Goal: Task Accomplishment & Management: Manage account settings

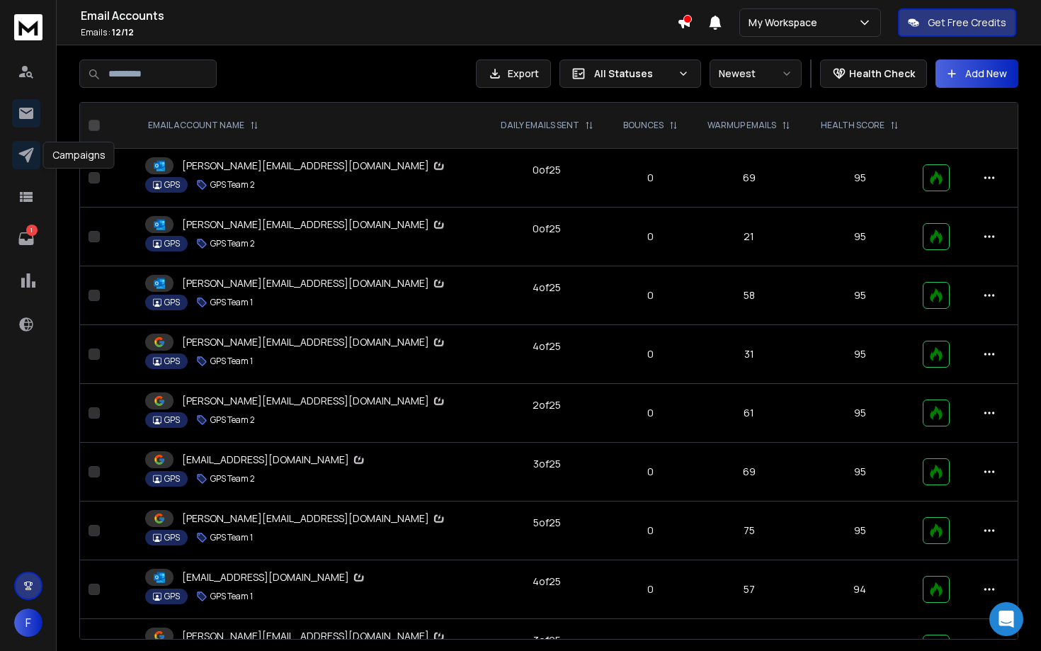
click at [30, 154] on icon at bounding box center [25, 154] width 15 height 15
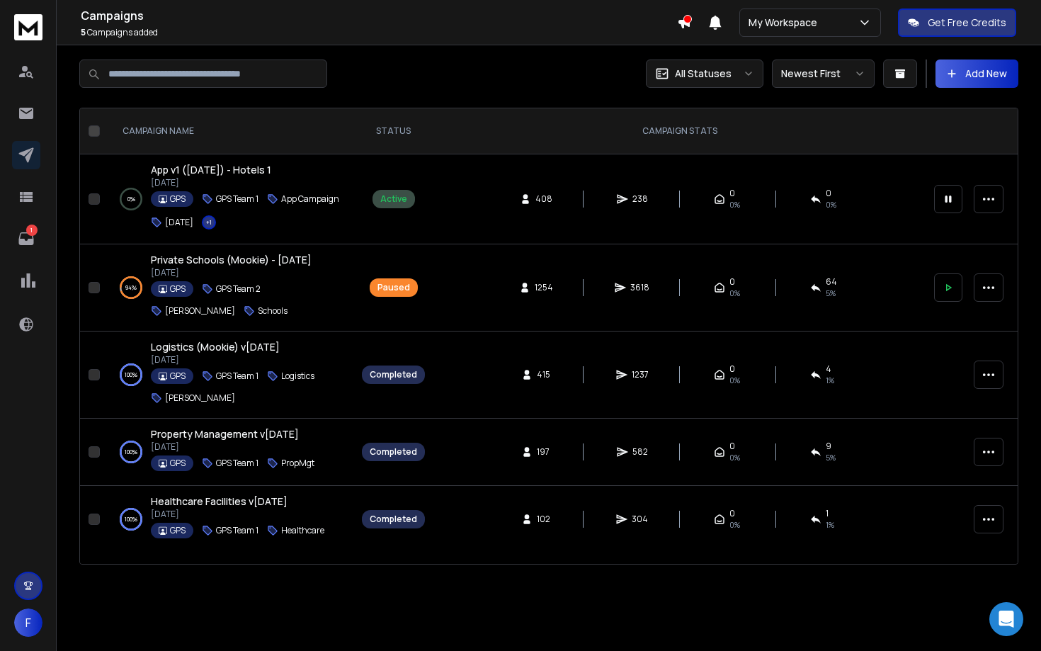
click at [252, 173] on span "App v1 (Sep 2025) - Hotels 1" at bounding box center [211, 169] width 120 height 13
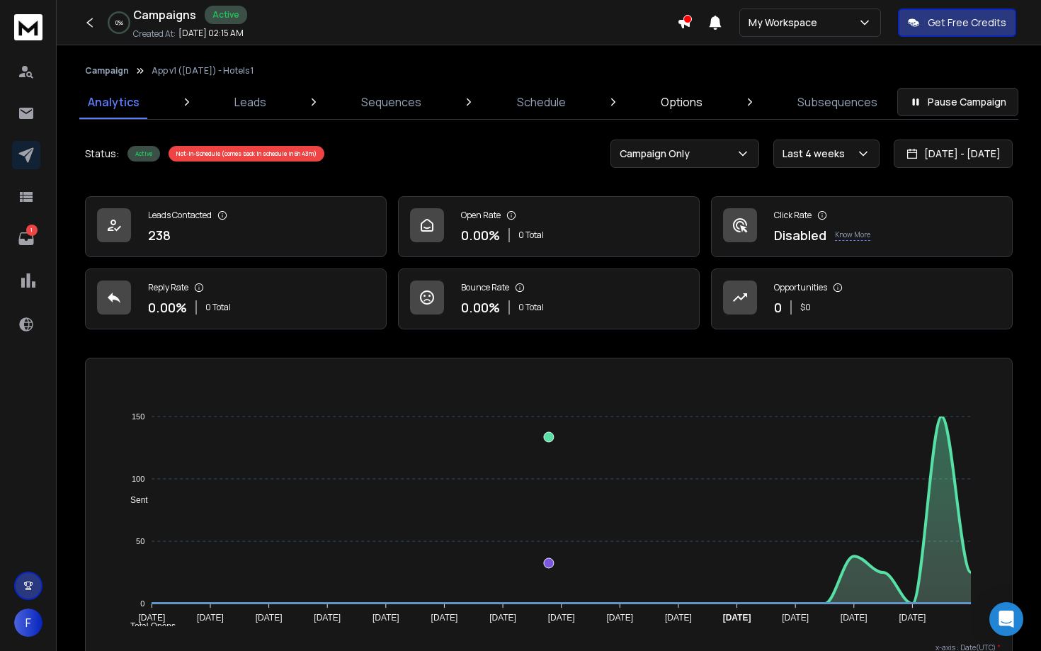
click at [671, 96] on p "Options" at bounding box center [682, 102] width 42 height 17
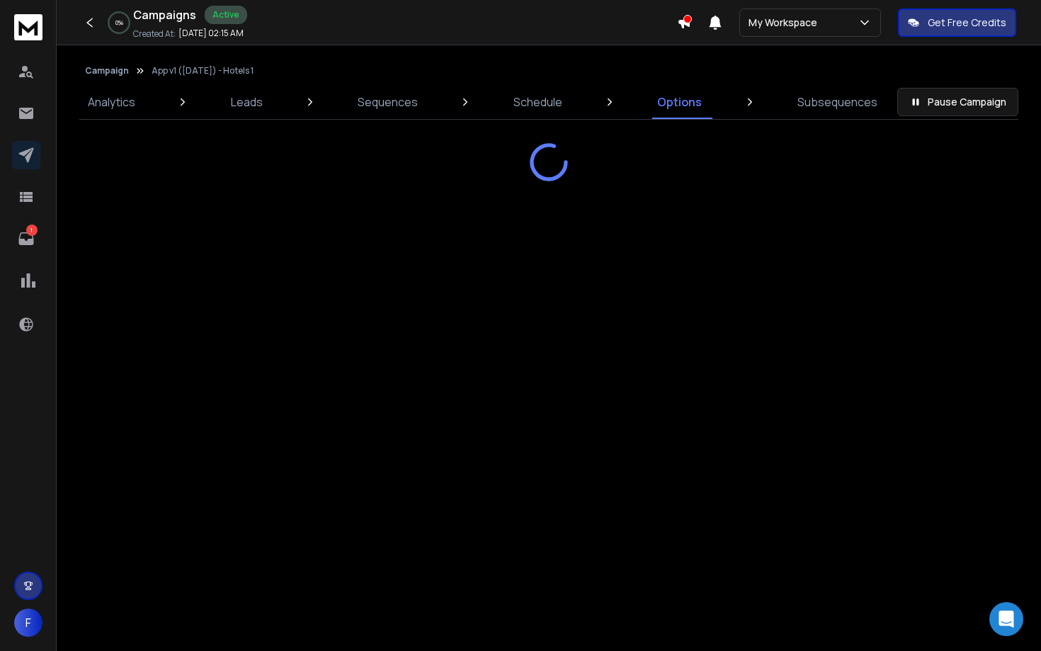
select select "*"
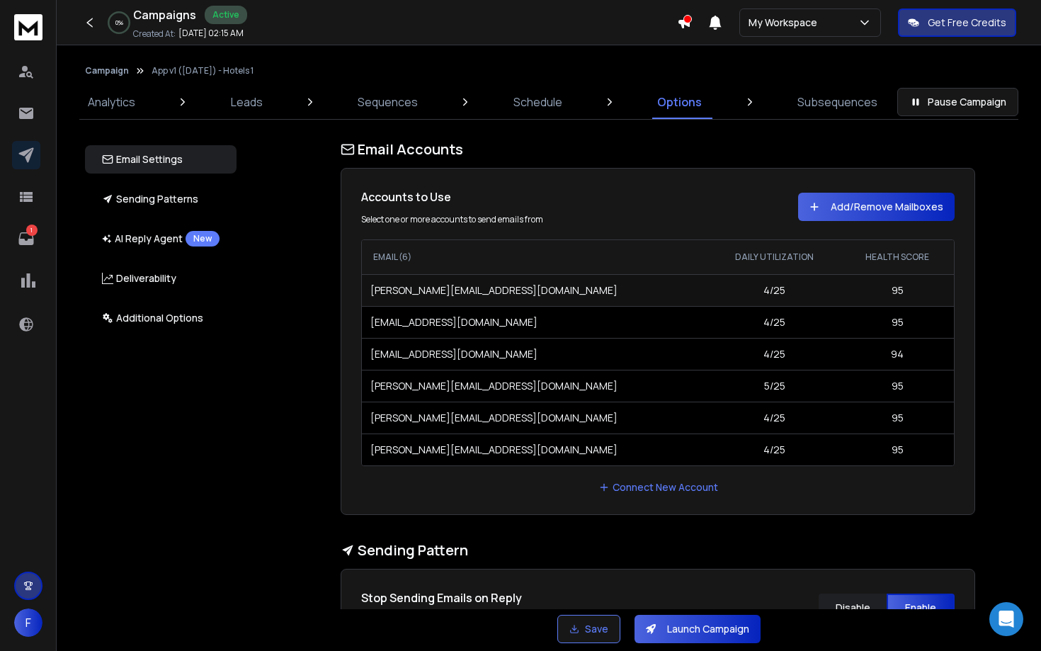
click at [476, 293] on p "[PERSON_NAME][EMAIL_ADDRESS][DOMAIN_NAME]" at bounding box center [494, 290] width 247 height 14
drag, startPoint x: 558, startPoint y: 293, endPoint x: 405, endPoint y: 295, distance: 153.7
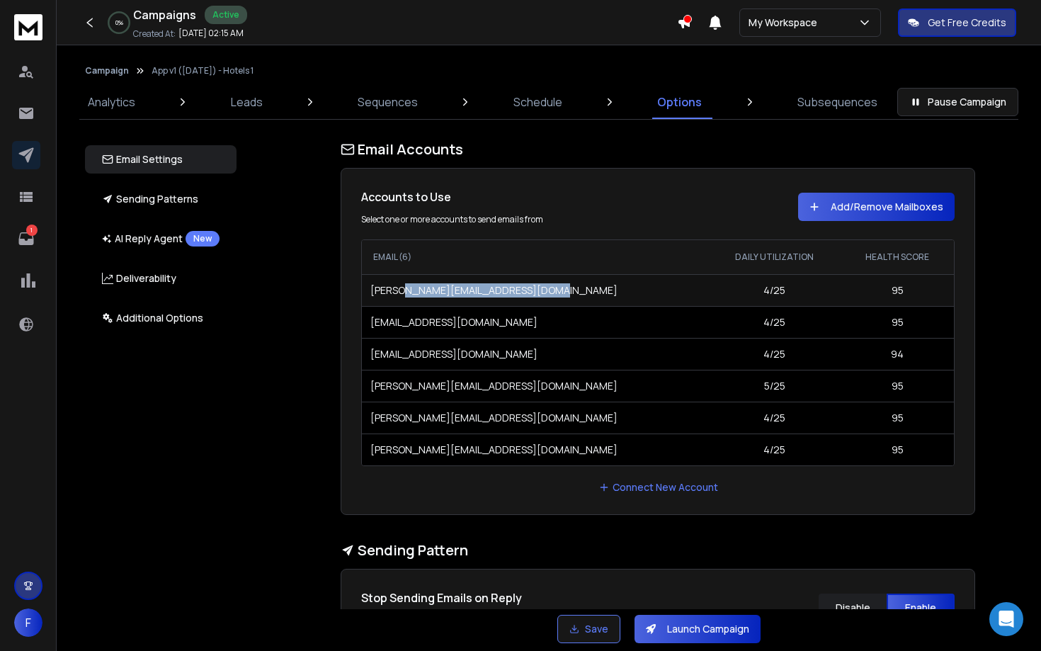
click at [405, 295] on div "[PERSON_NAME][EMAIL_ADDRESS][DOMAIN_NAME]" at bounding box center [535, 290] width 329 height 14
copy p "globeprotectivesecurity.com"
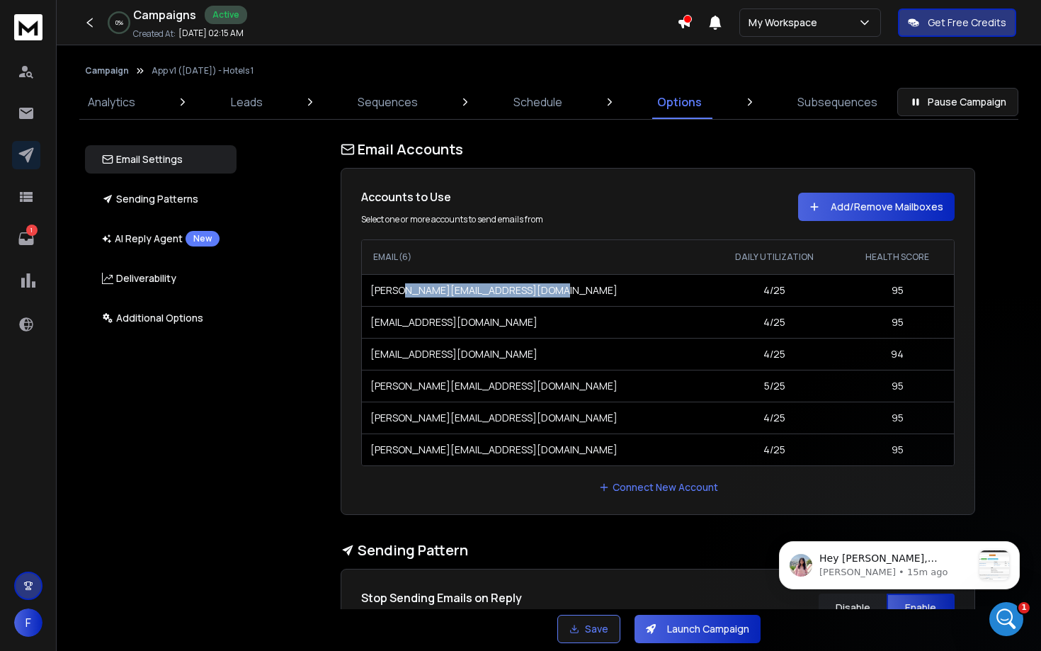
click at [593, 189] on h1 "Accounts to Use" at bounding box center [502, 196] width 283 height 17
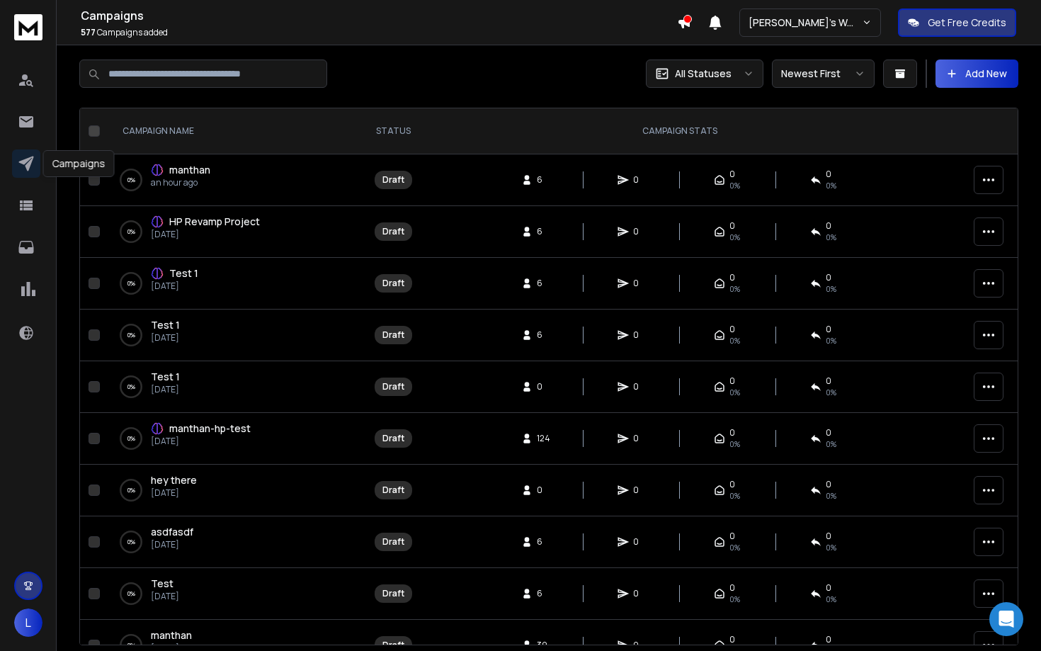
click at [443, 79] on div at bounding box center [314, 74] width 470 height 28
click at [26, 128] on icon at bounding box center [26, 121] width 17 height 17
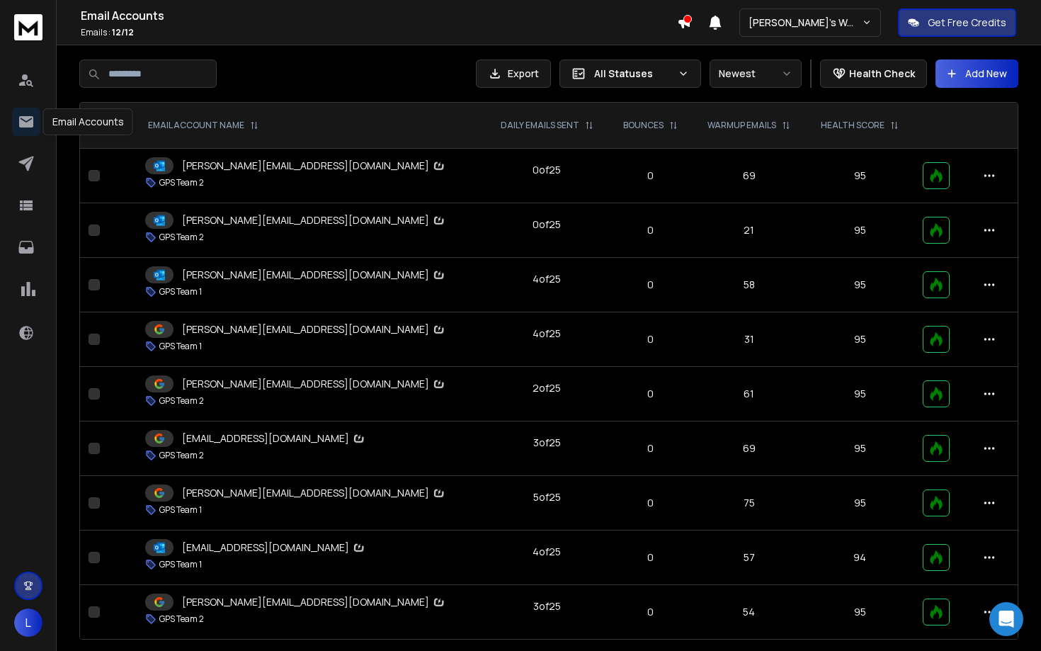
click at [395, 217] on div "francis@globeprotectiveguards.com" at bounding box center [311, 220] width 332 height 17
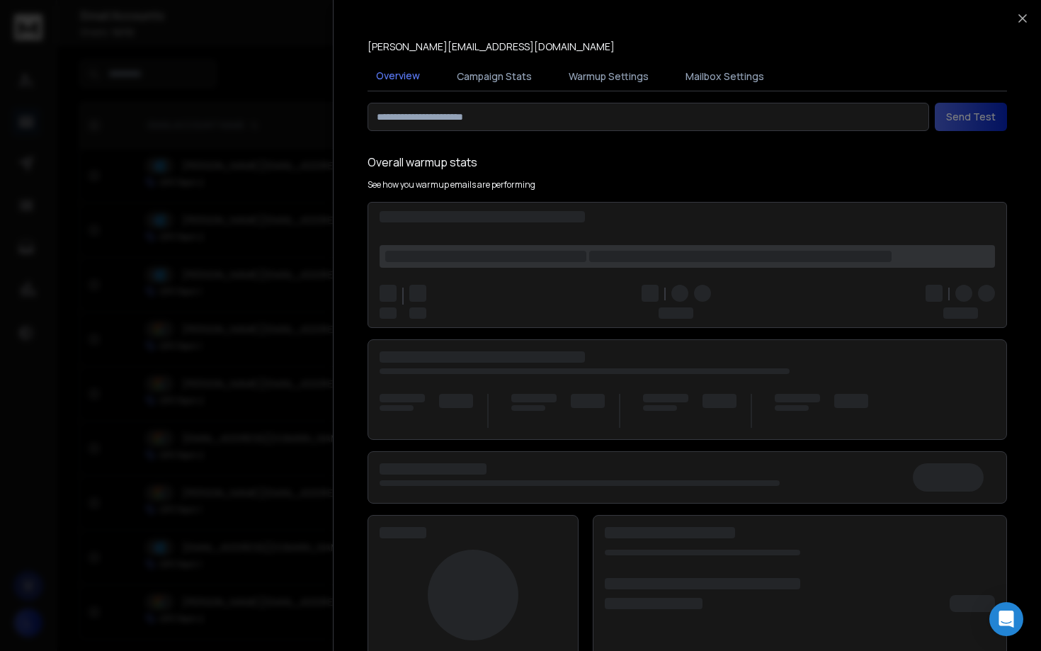
click at [738, 74] on button "Mailbox Settings" at bounding box center [725, 76] width 96 height 31
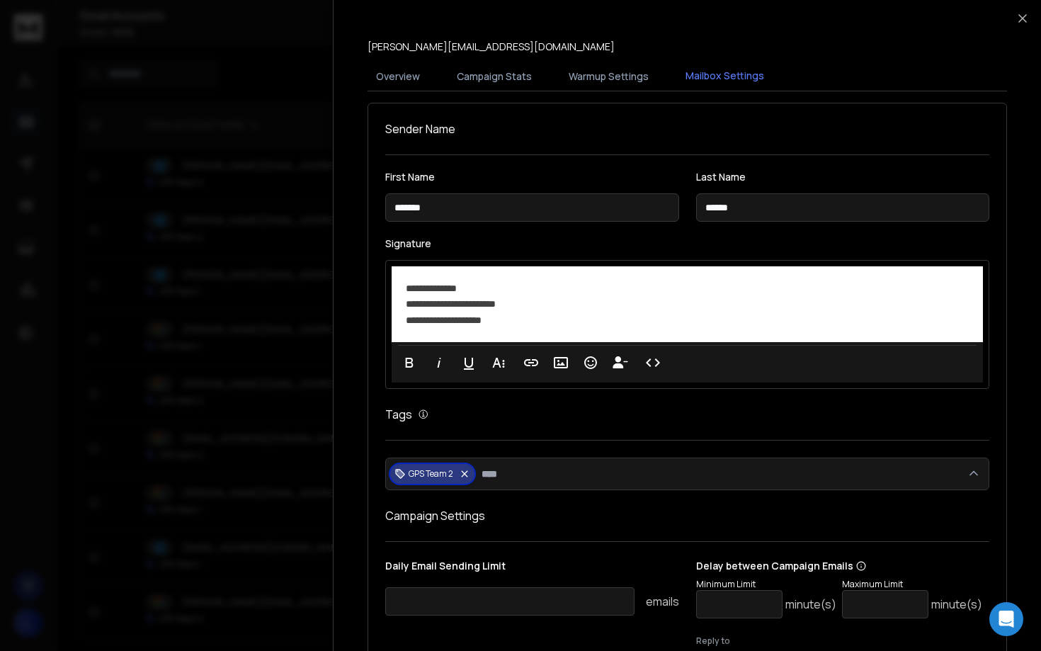
click at [244, 221] on div at bounding box center [520, 325] width 1041 height 651
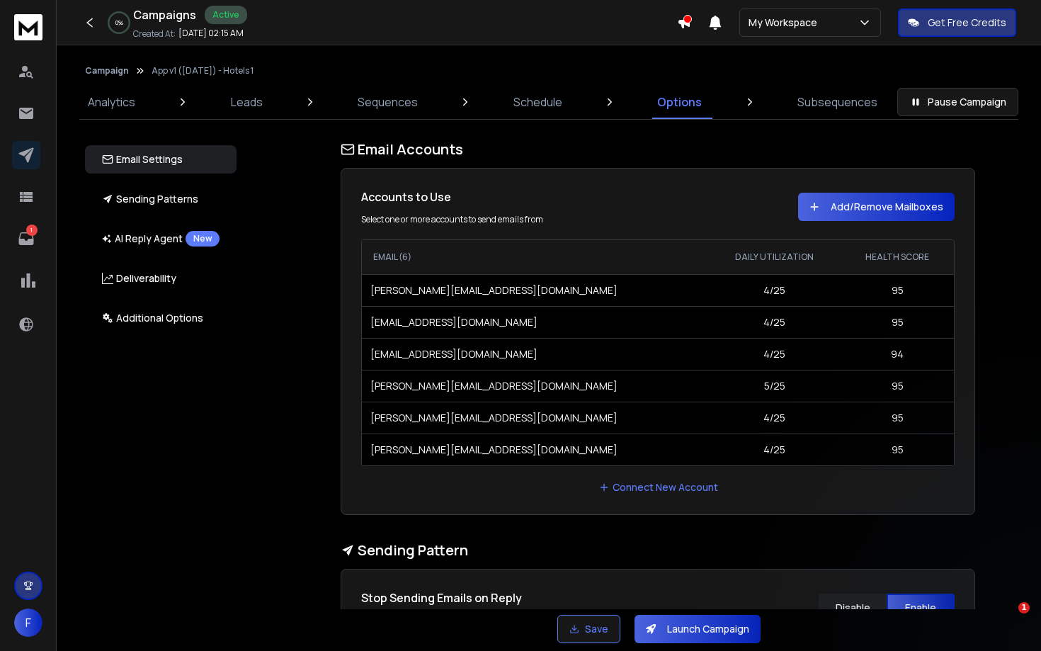
select select "*"
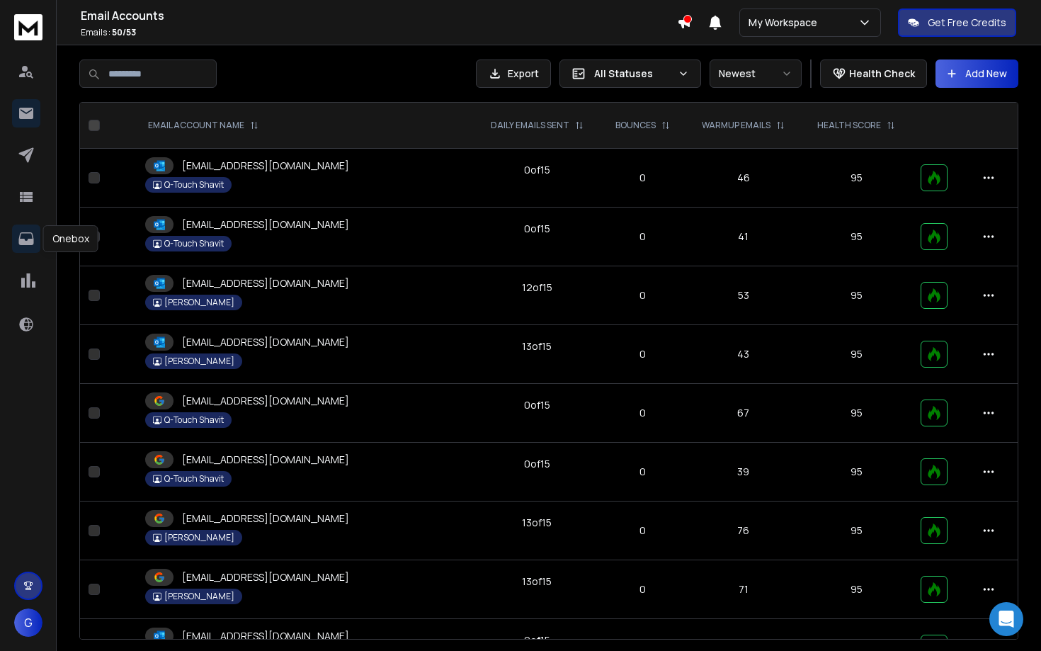
click at [23, 238] on icon at bounding box center [26, 238] width 17 height 17
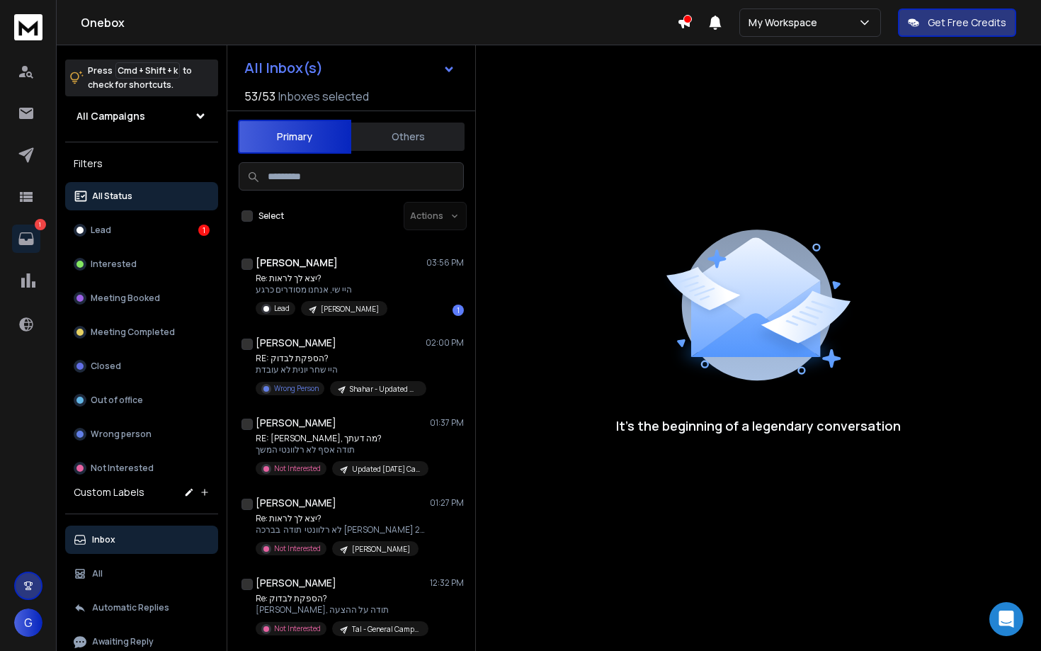
click at [362, 176] on input at bounding box center [351, 176] width 225 height 28
paste input "**********"
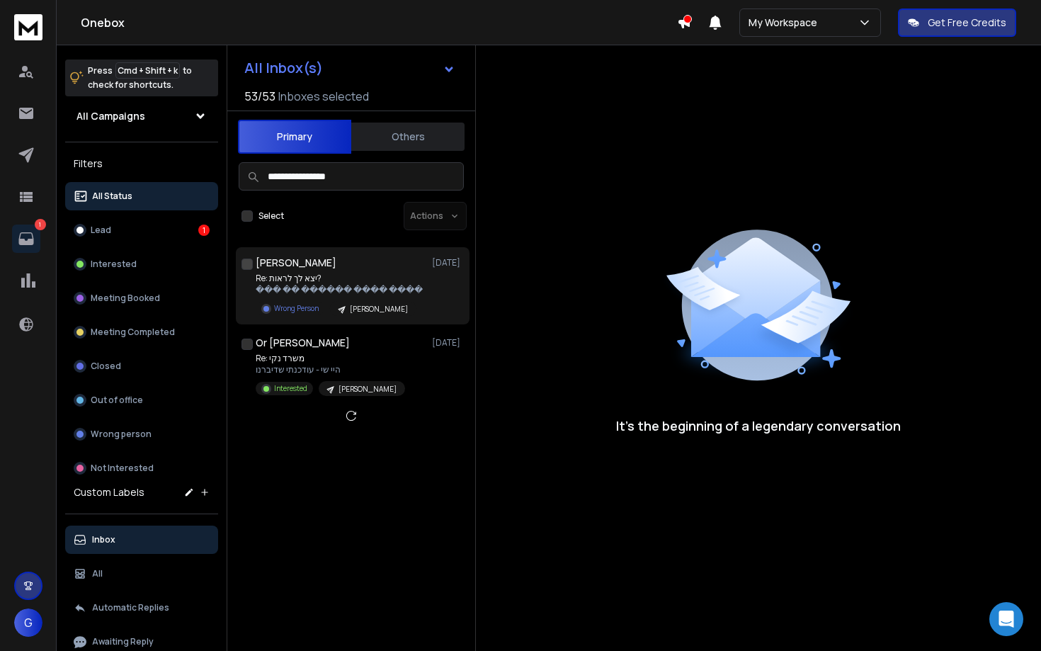
type input "**********"
click at [337, 268] on div "Ilan Haber 08 Sep" at bounding box center [360, 263] width 208 height 14
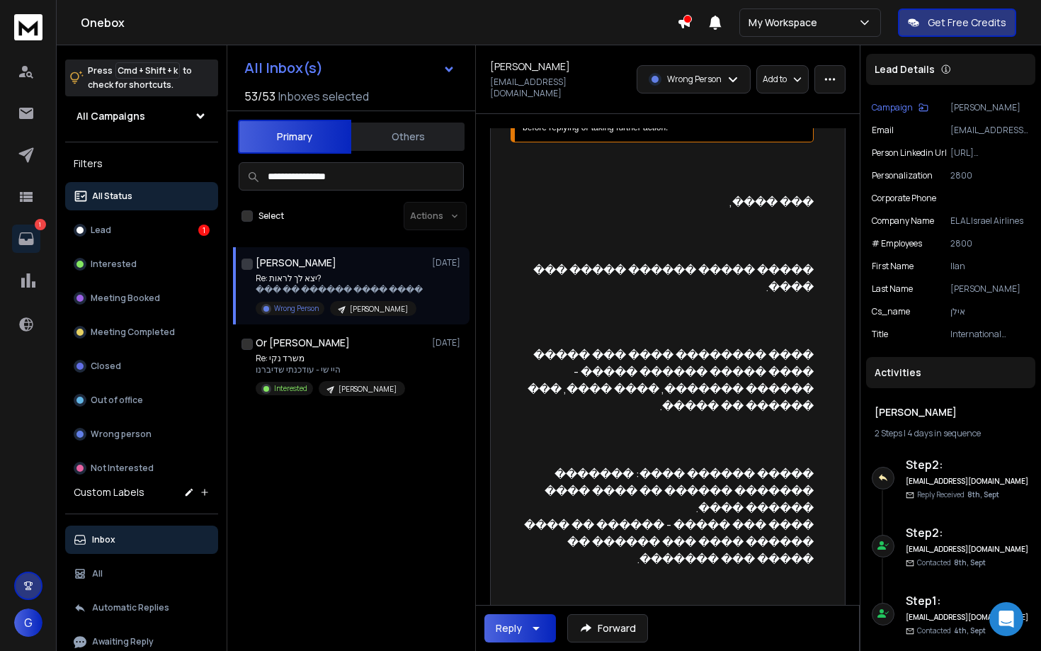
scroll to position [884, 0]
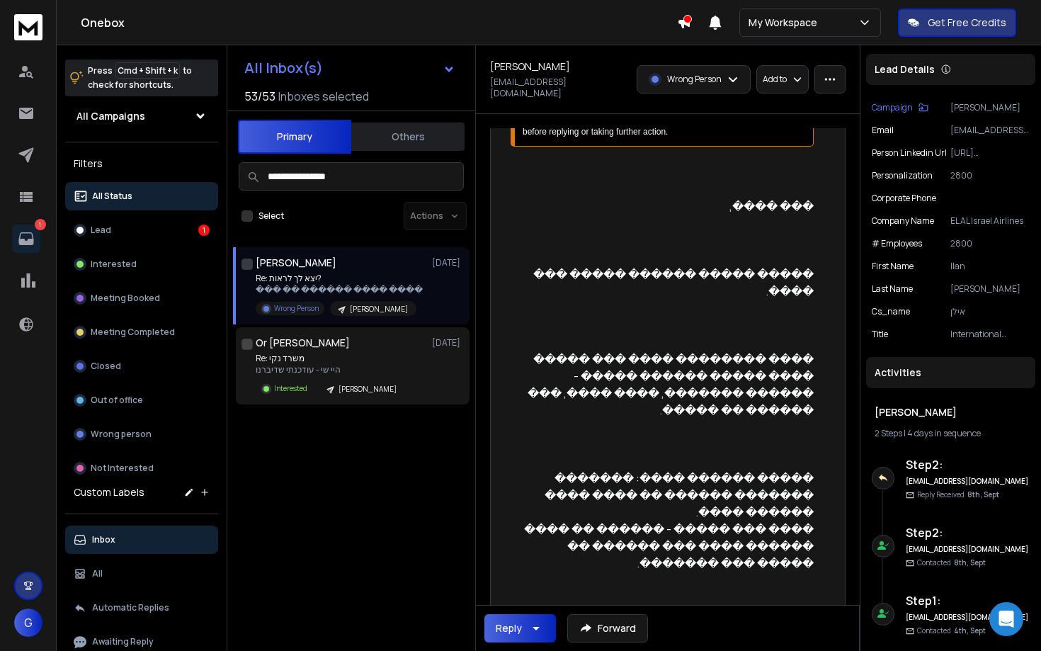
click at [411, 363] on div "Re: משרד נקי היי שי - עודכנתי שדיברנו Interested Naki Po" at bounding box center [360, 374] width 208 height 43
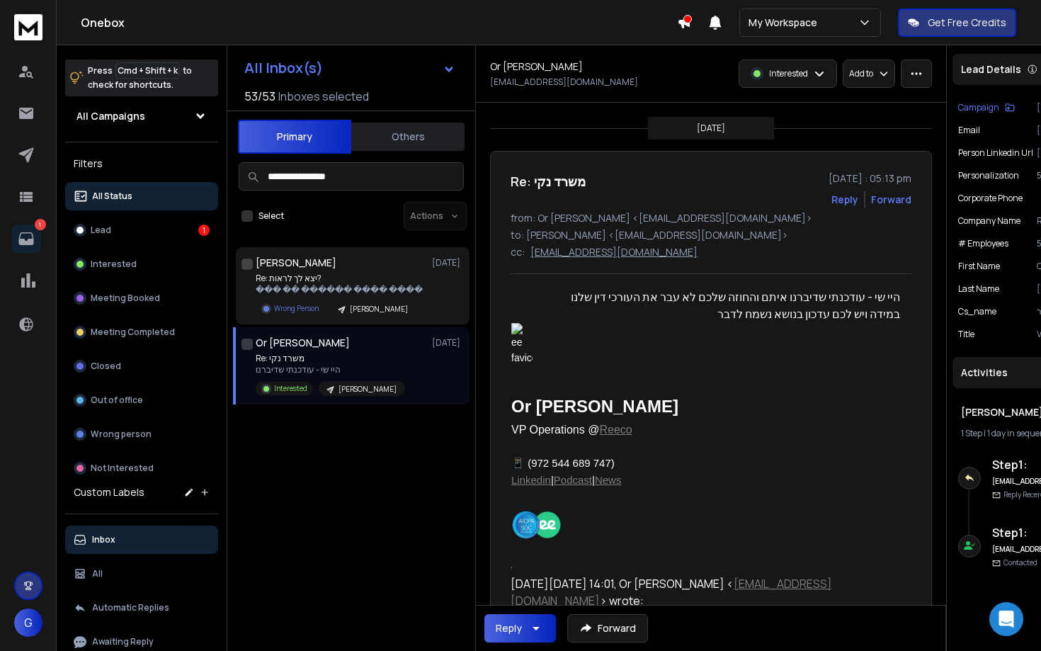
click at [368, 260] on div "Ilan Haber 08 Sep" at bounding box center [360, 263] width 208 height 14
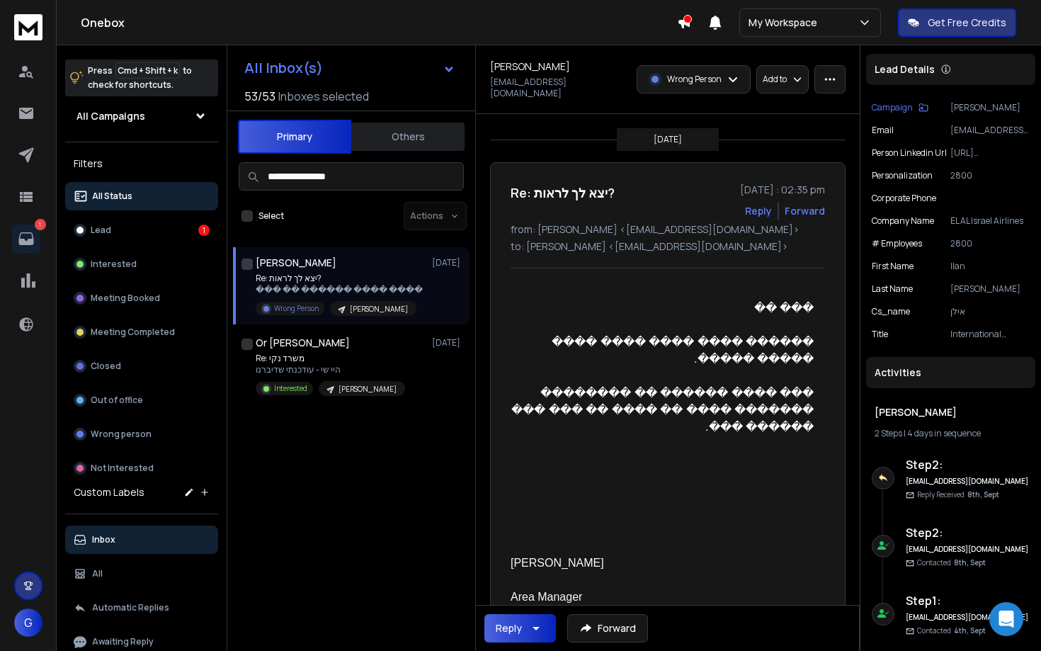
click at [377, 181] on input "**********" at bounding box center [351, 176] width 225 height 28
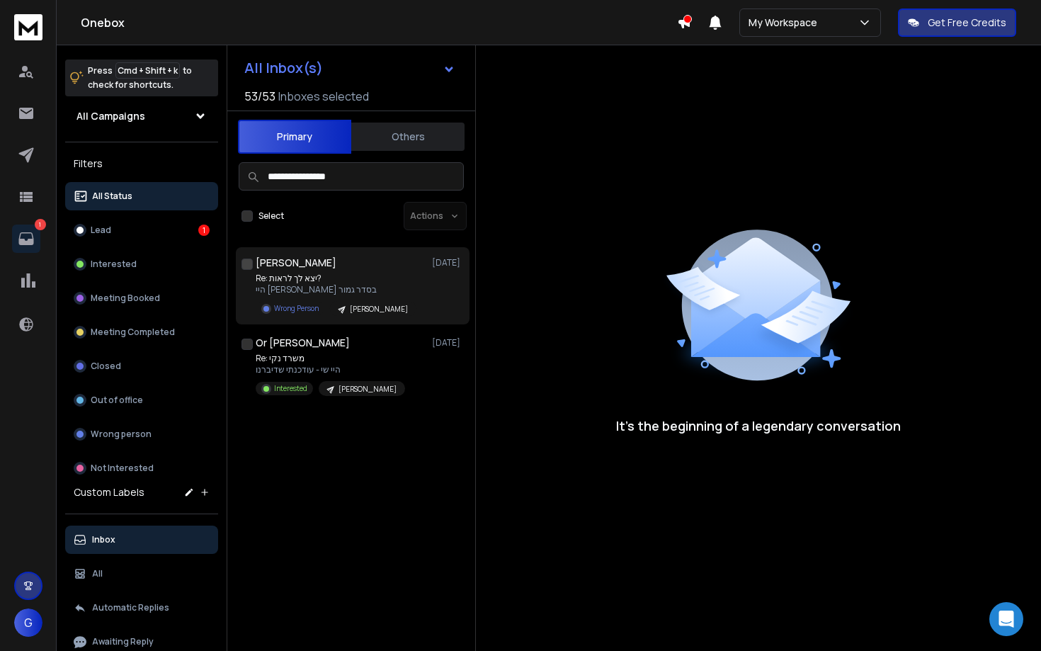
click at [373, 266] on div "Ilan Haber 08 Sep" at bounding box center [360, 263] width 208 height 14
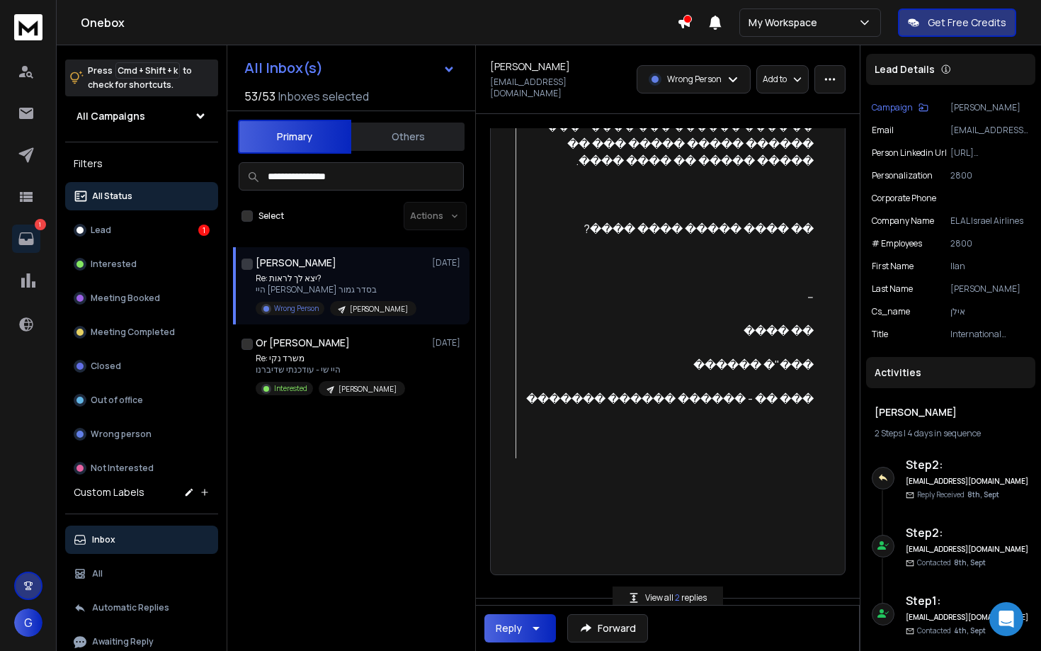
scroll to position [2210, 0]
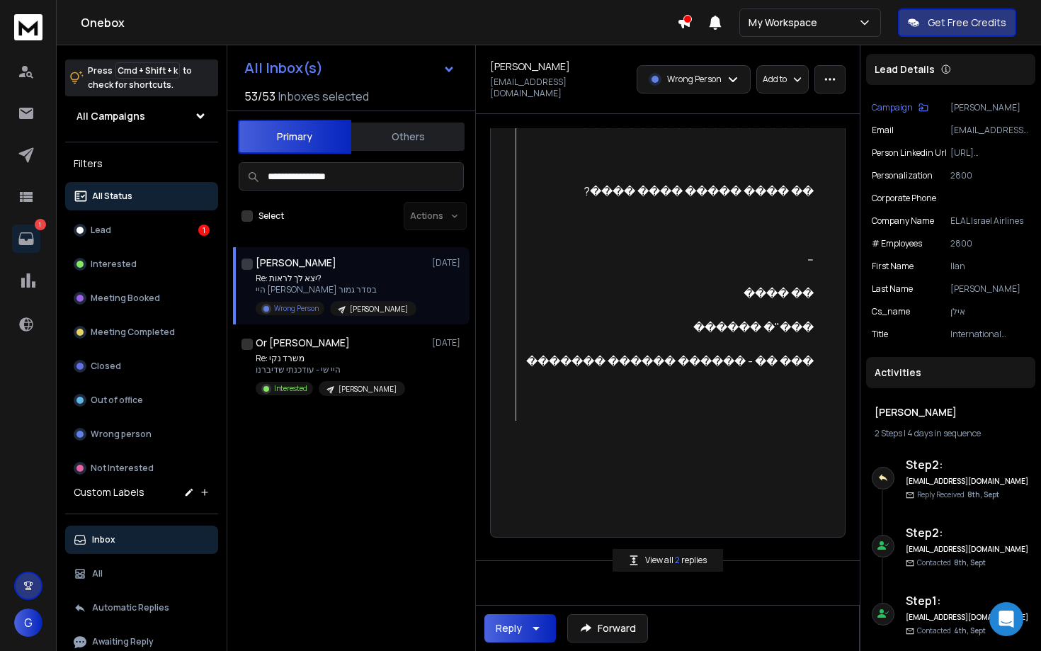
click at [679, 563] on p "View all 2 replies" at bounding box center [676, 560] width 62 height 11
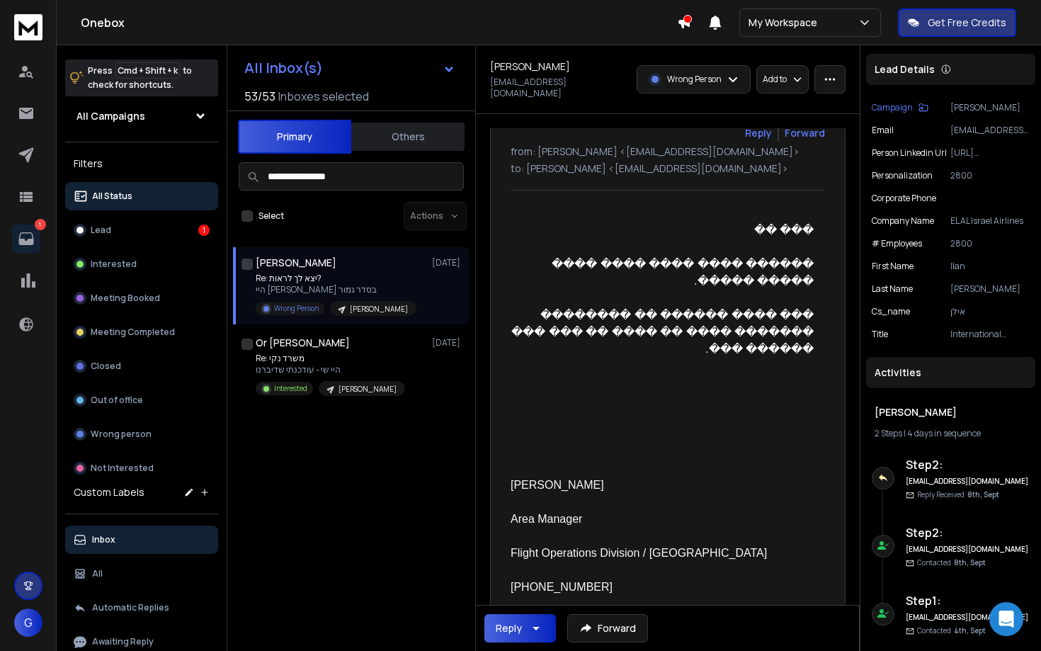
scroll to position [0, 0]
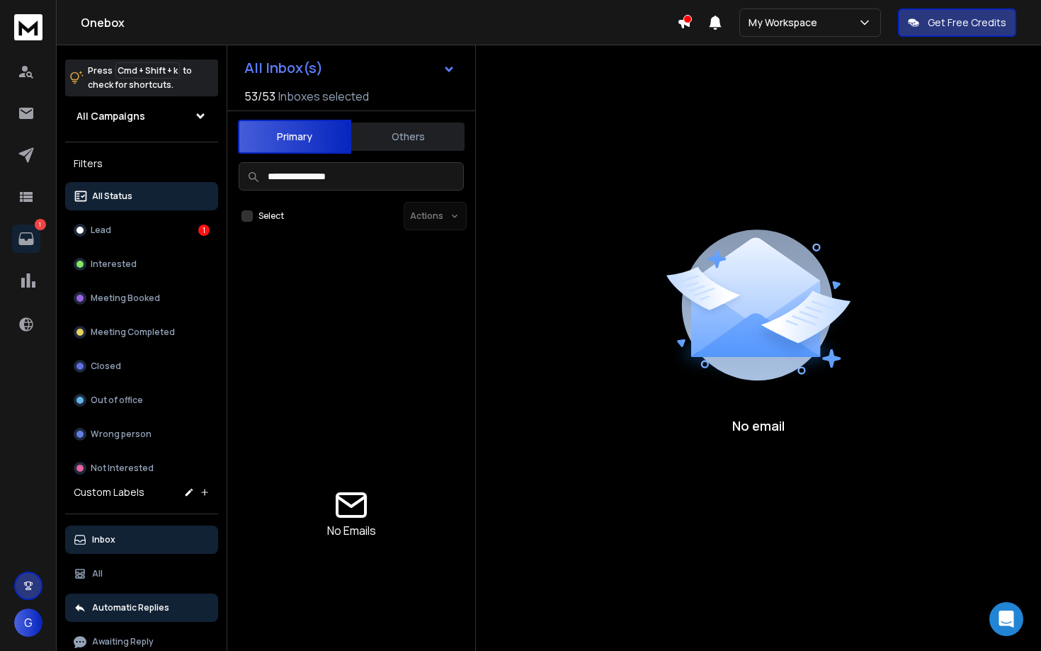
click at [113, 550] on button "Inbox" at bounding box center [141, 540] width 153 height 28
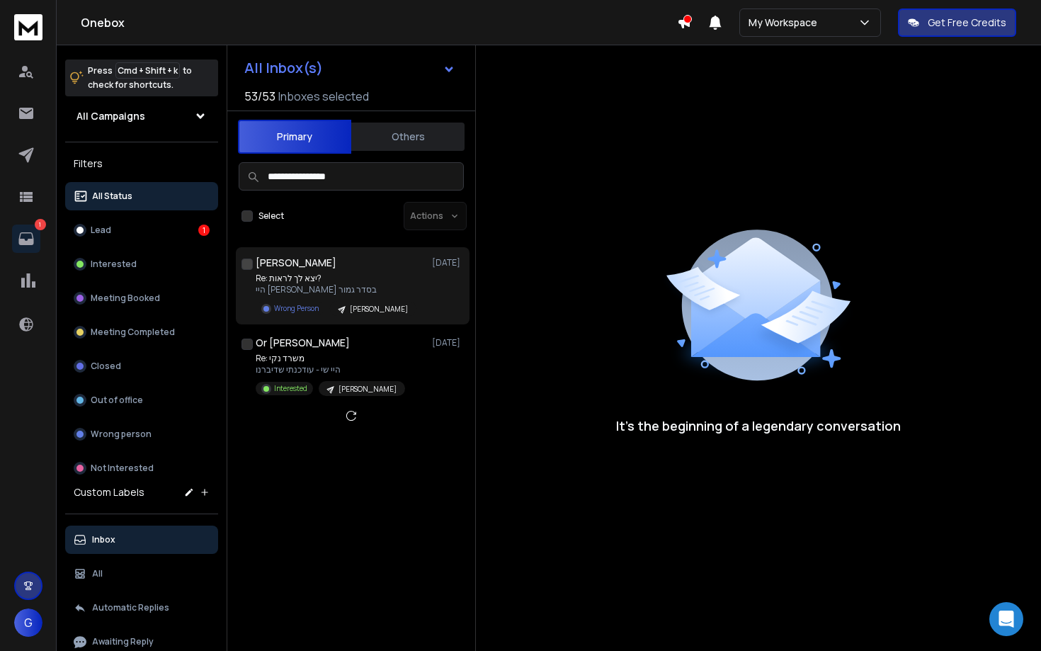
click at [350, 261] on div "Ilan Haber 08 Sep" at bounding box center [360, 263] width 208 height 14
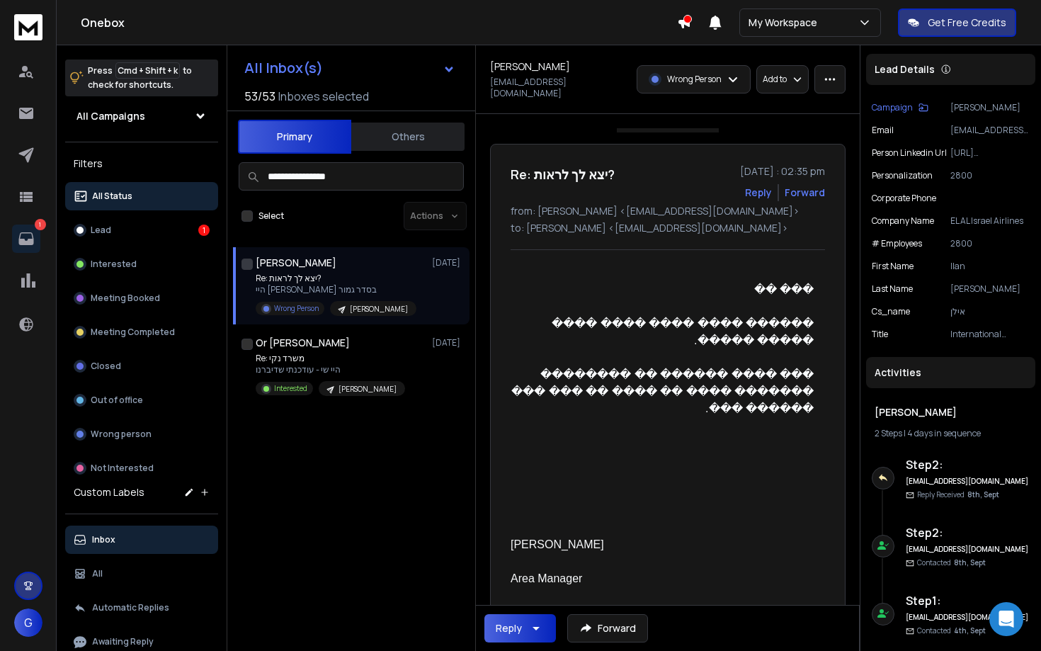
scroll to position [21, 0]
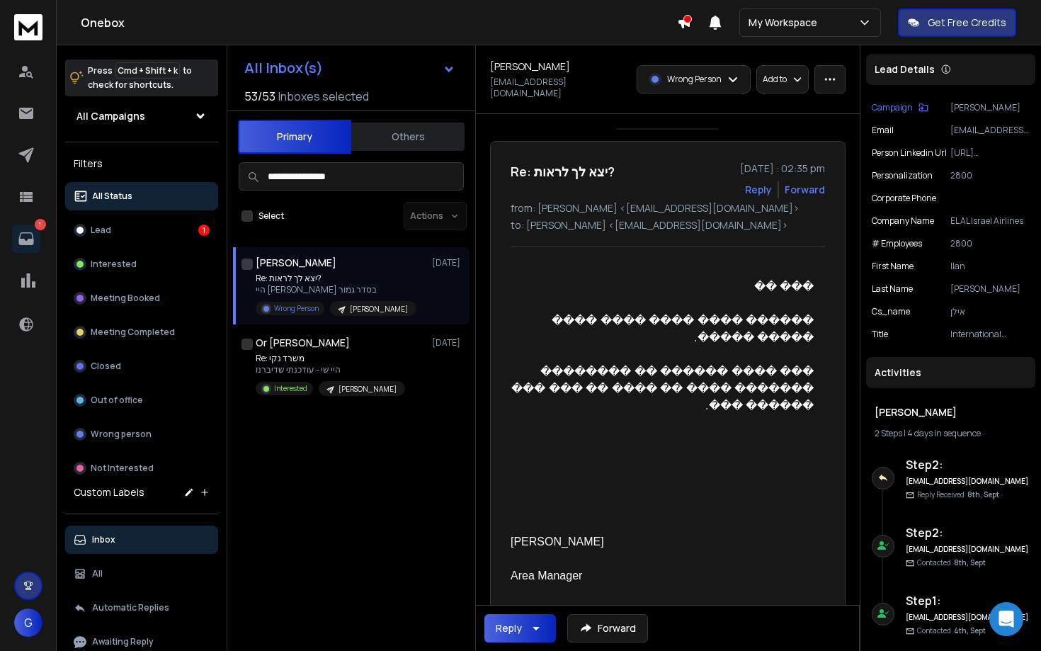
drag, startPoint x: 387, startPoint y: 178, endPoint x: 218, endPoint y: 177, distance: 168.6
click at [218, 177] on div "**********" at bounding box center [549, 370] width 985 height 651
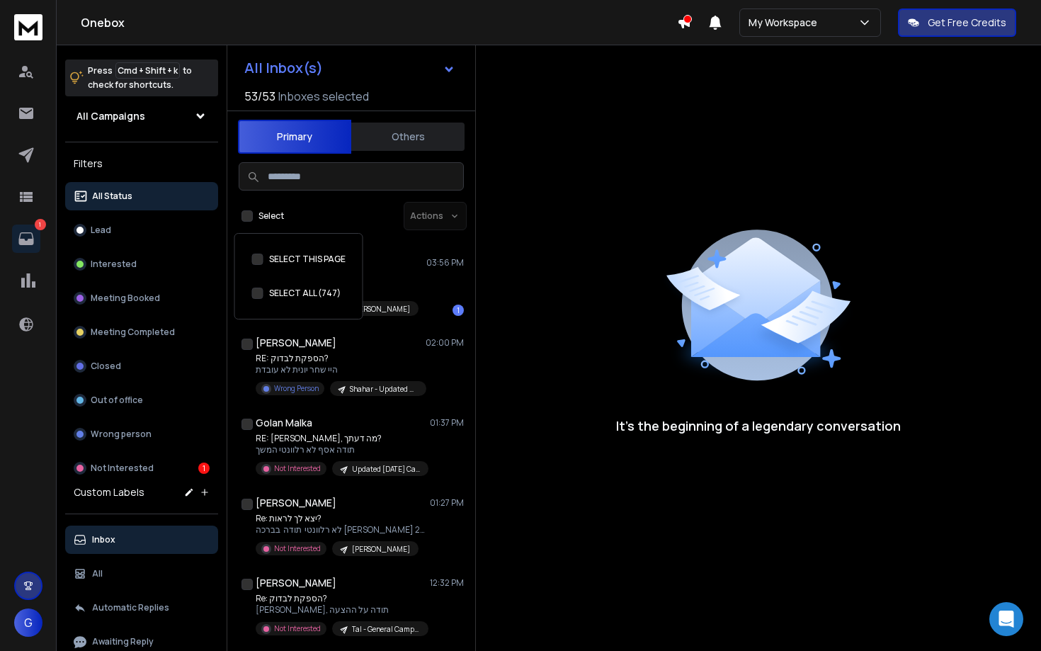
click at [300, 180] on input at bounding box center [351, 176] width 225 height 28
paste input "**********"
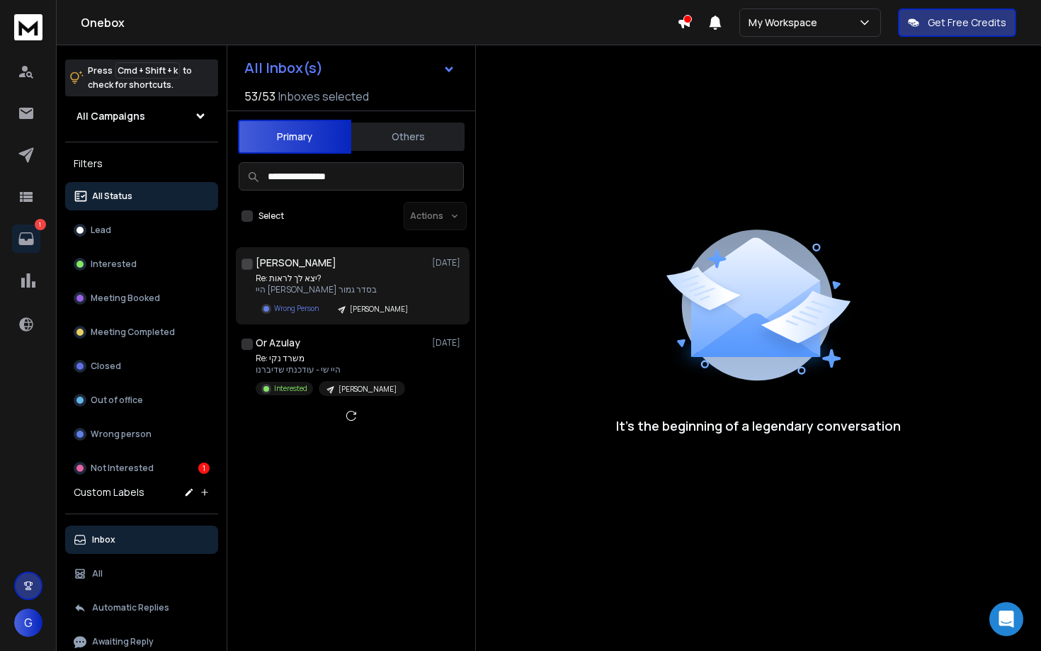
type input "**********"
click at [361, 273] on p "Re: יצא לך לראות?" at bounding box center [336, 278] width 161 height 11
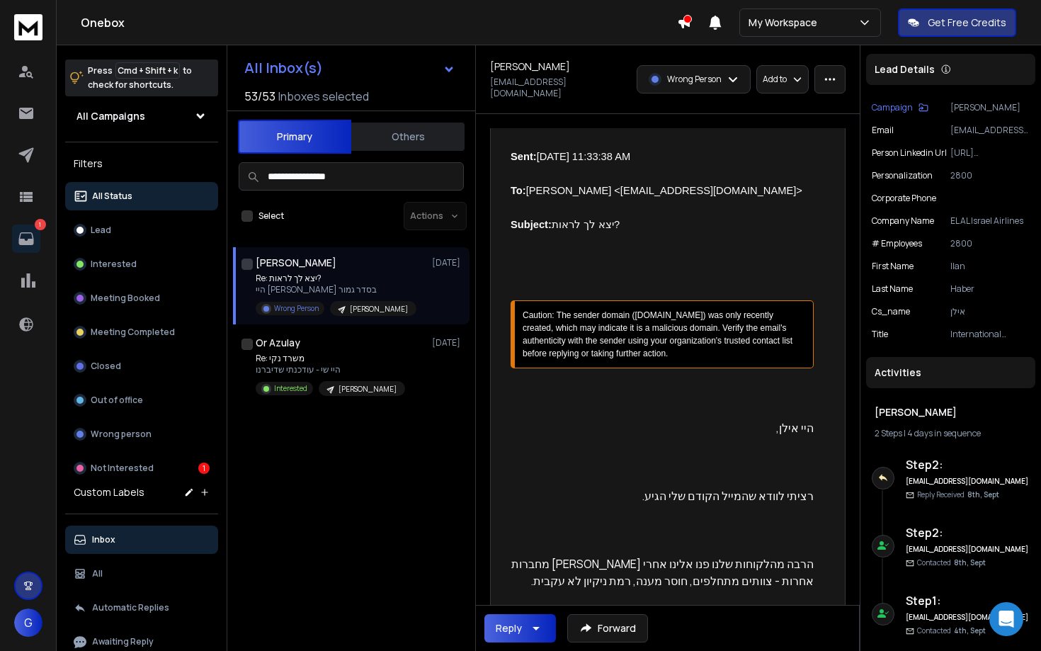
scroll to position [739, 0]
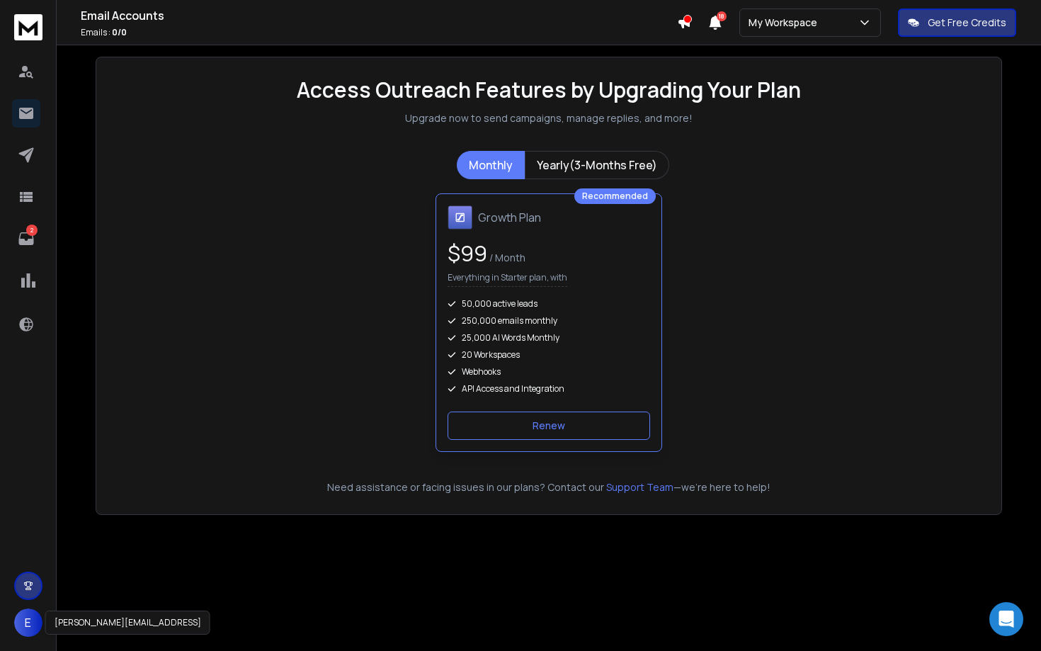
click at [23, 621] on span "E" at bounding box center [28, 623] width 28 height 28
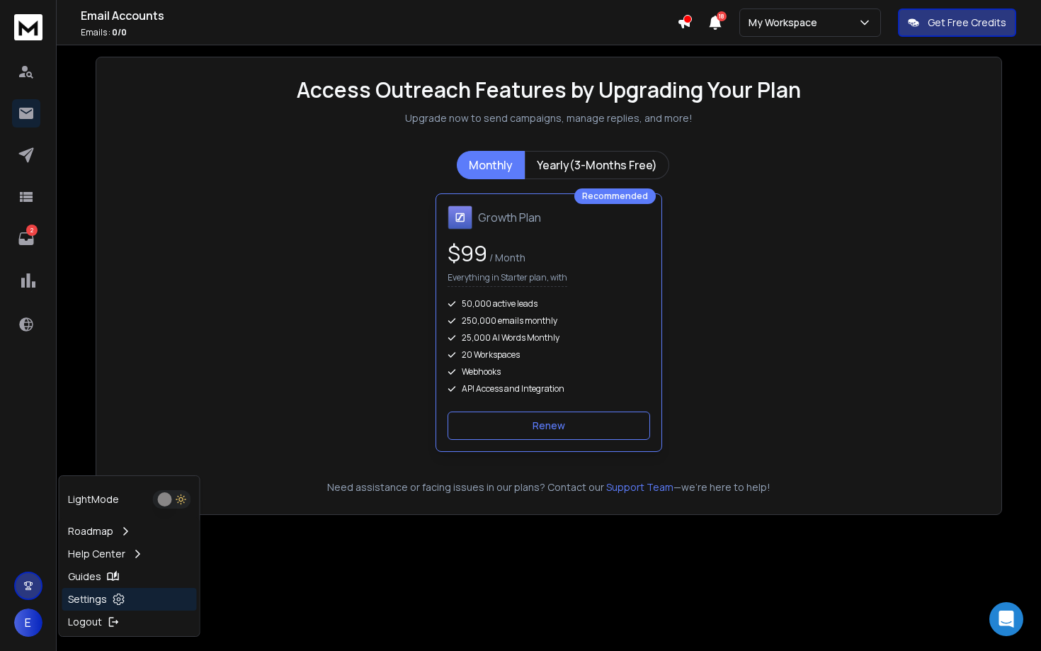
click at [117, 594] on icon at bounding box center [118, 599] width 11 height 11
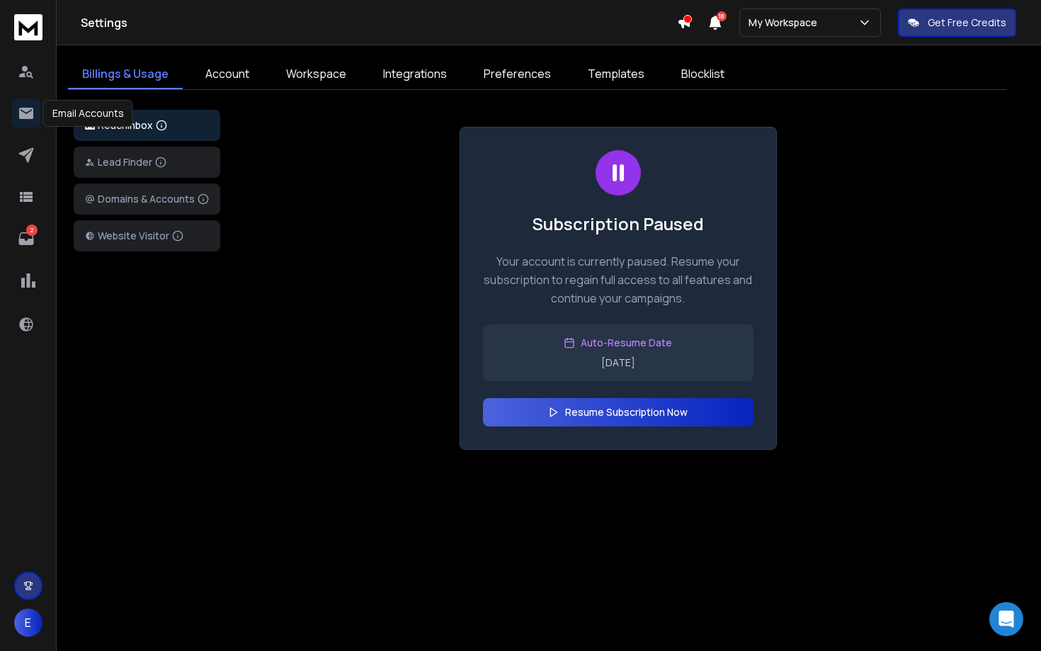
click at [19, 105] on icon at bounding box center [26, 113] width 17 height 17
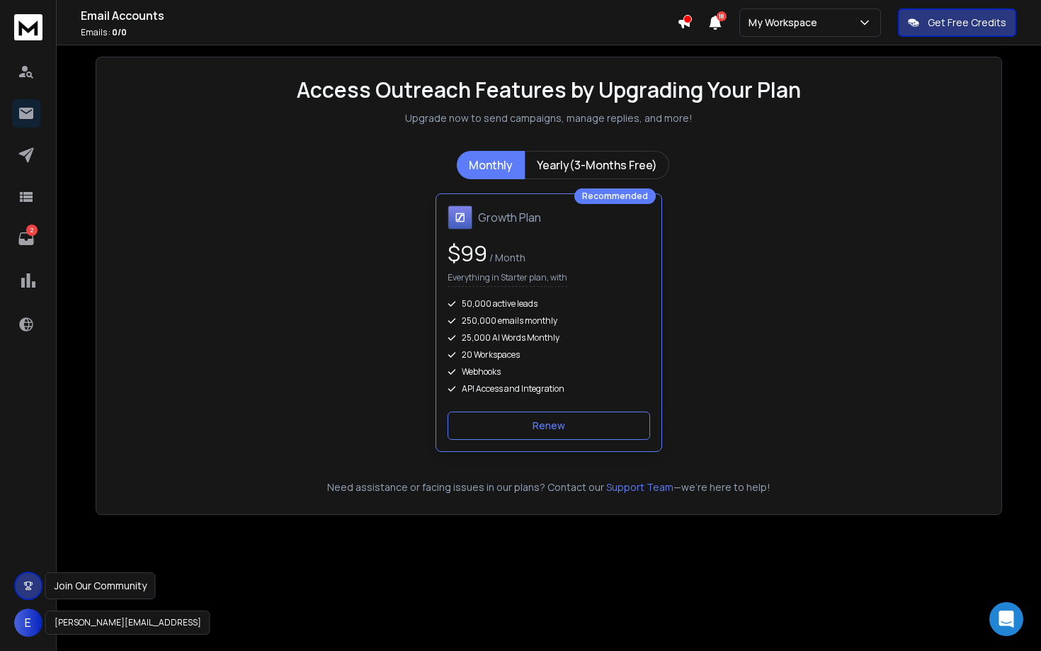
click at [21, 619] on span "E" at bounding box center [28, 623] width 28 height 28
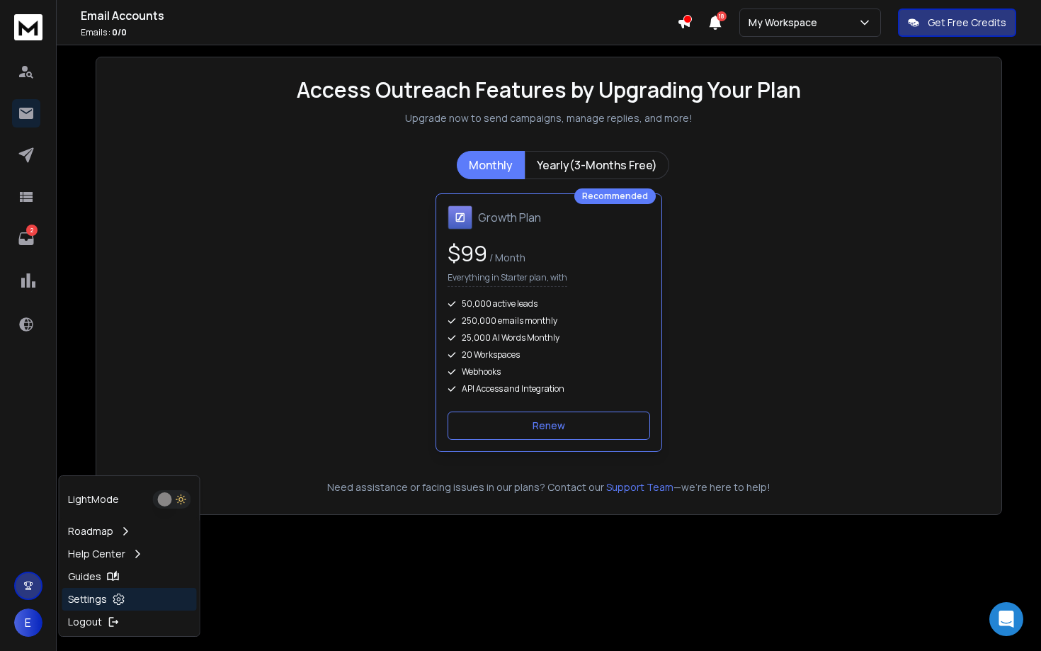
click at [126, 595] on div "Settings" at bounding box center [129, 599] width 135 height 23
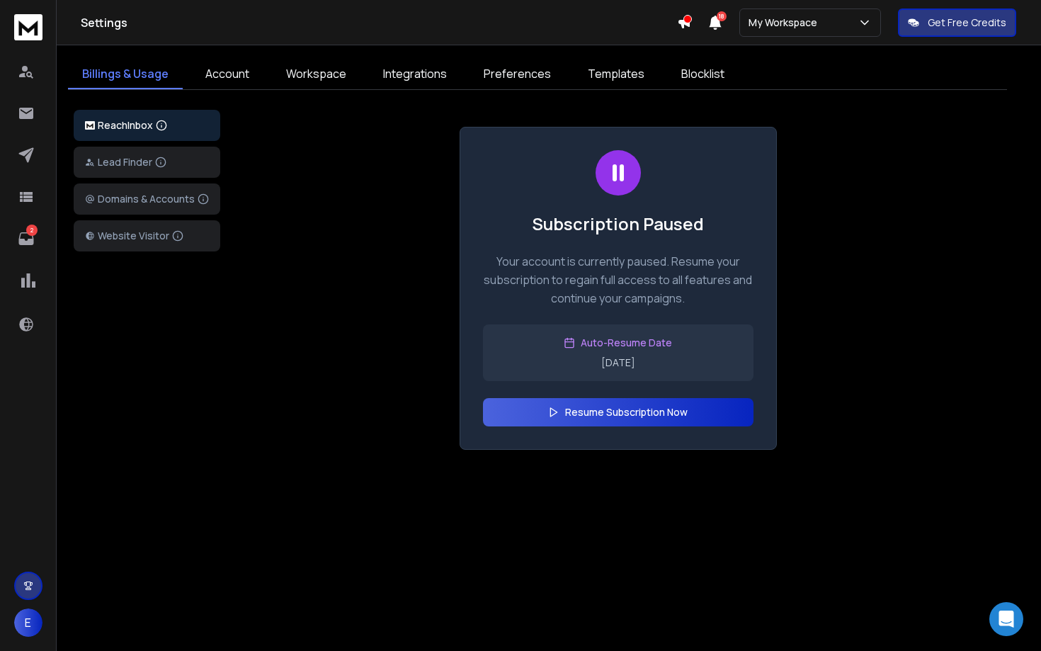
click at [367, 376] on div "Subscription Paused Your account is currently paused. Resume your subscription …" at bounding box center [617, 288] width 767 height 346
click at [25, 109] on icon at bounding box center [26, 113] width 14 height 11
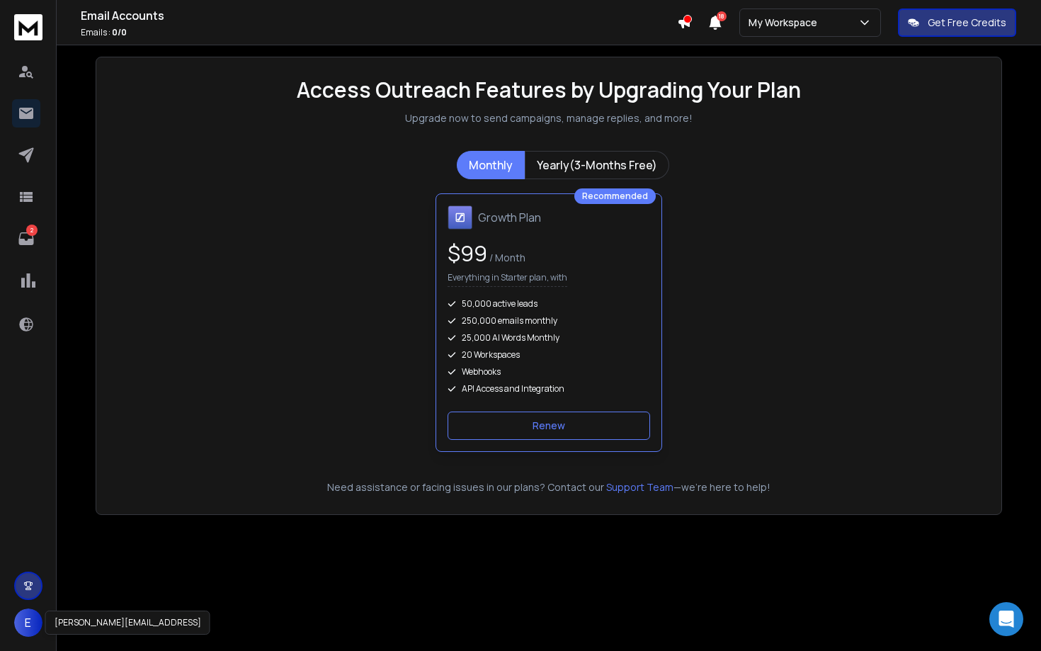
click at [22, 626] on span "E" at bounding box center [28, 623] width 28 height 28
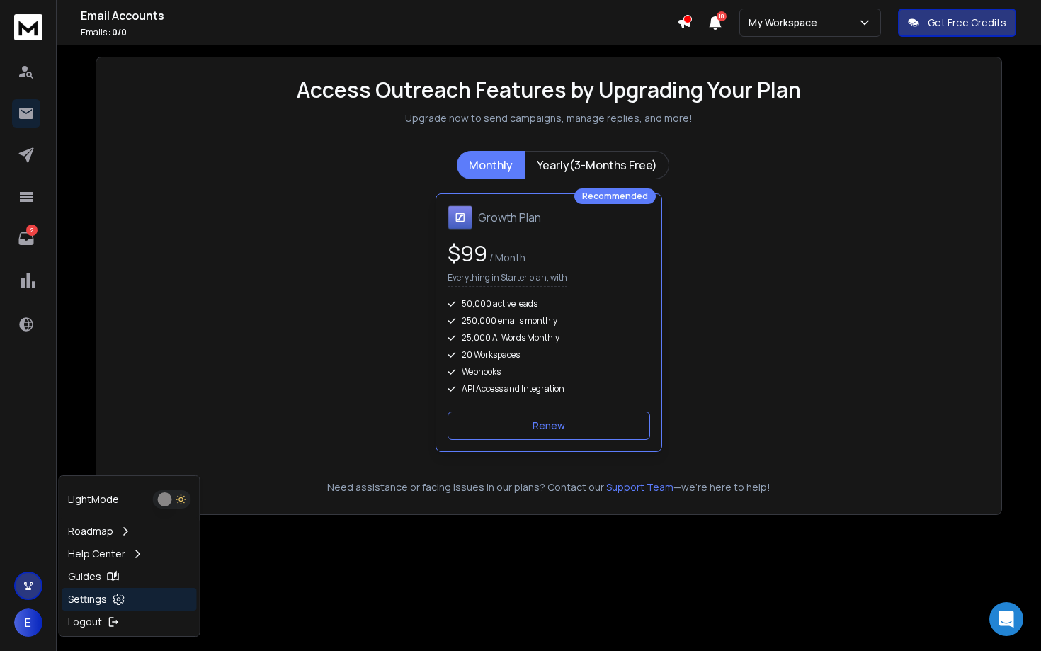
click at [82, 599] on p "Settings" at bounding box center [87, 599] width 39 height 14
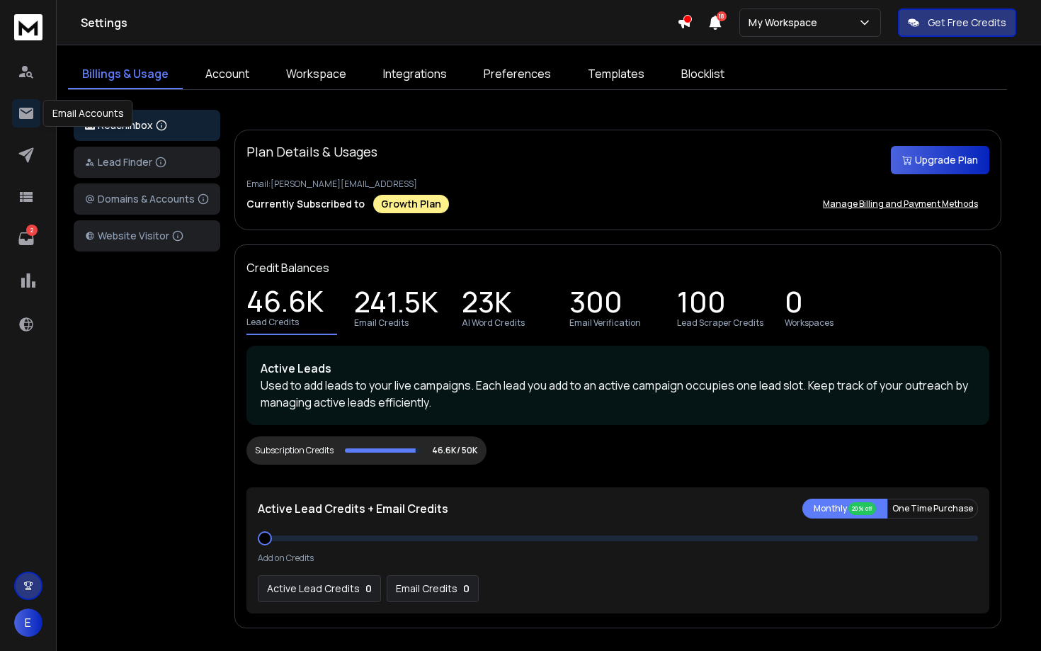
click at [18, 108] on icon at bounding box center [26, 113] width 17 height 17
click at [895, 198] on p "Manage Billing and Payment Methods" at bounding box center [900, 203] width 155 height 11
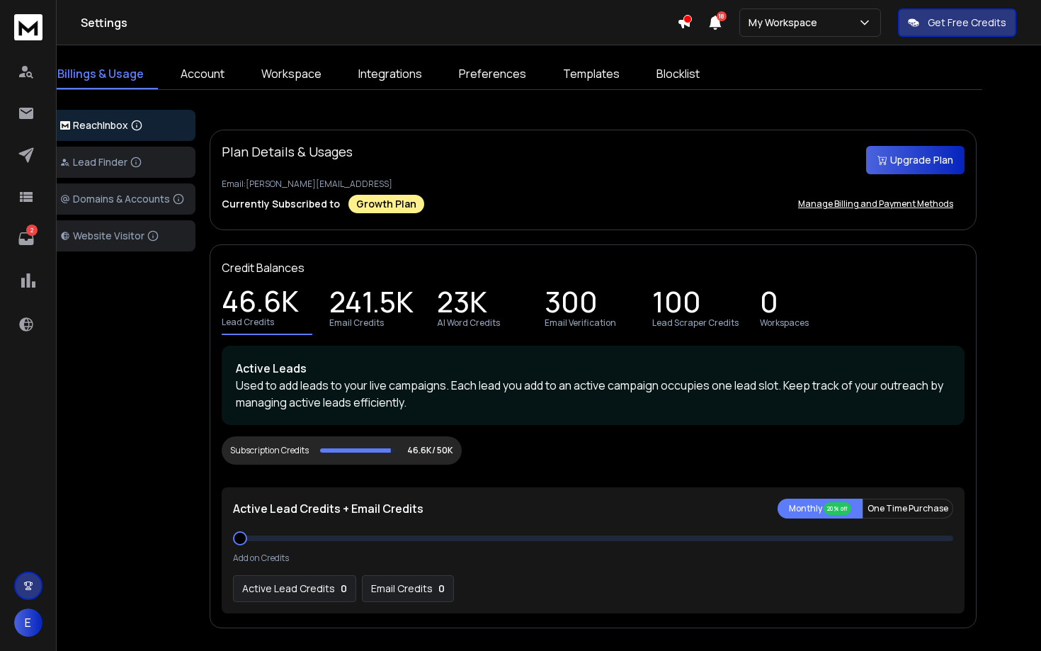
scroll to position [0, 28]
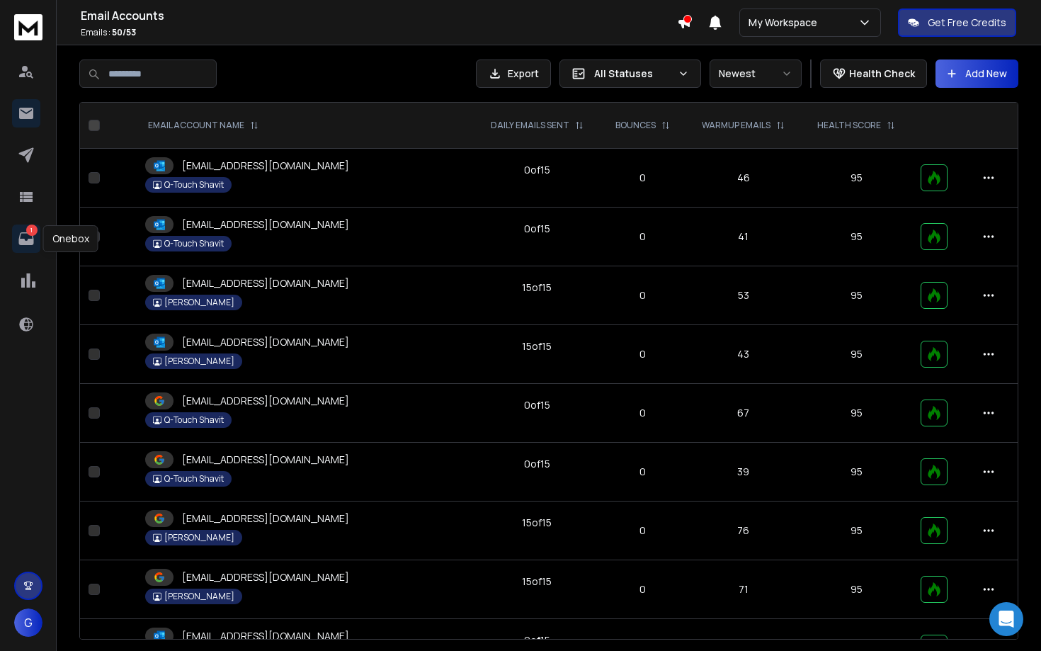
click at [23, 237] on icon at bounding box center [26, 238] width 17 height 17
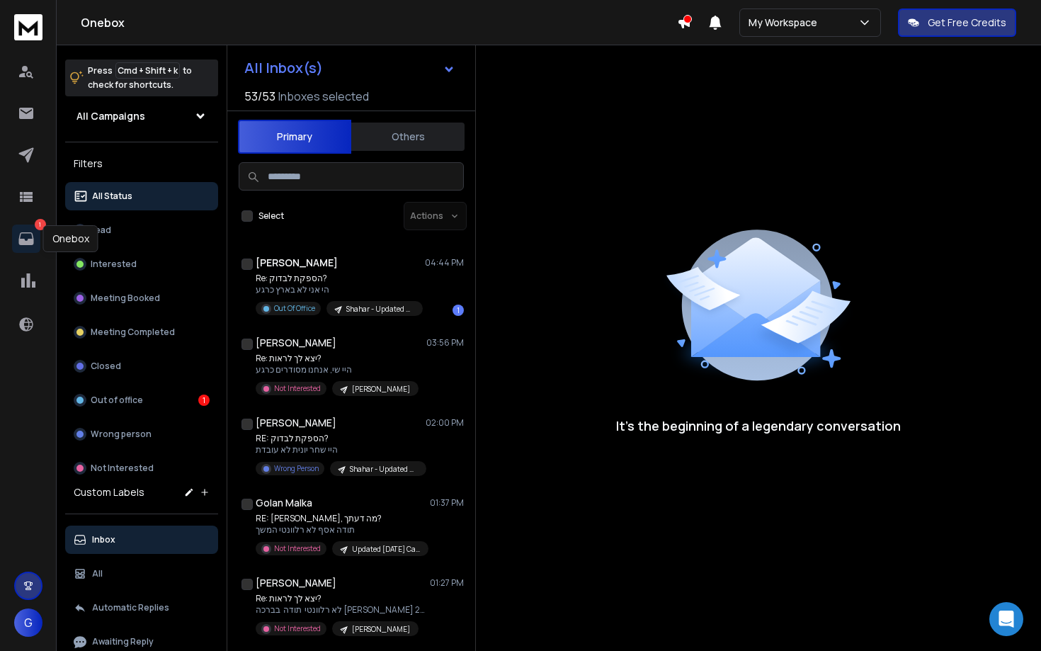
click at [312, 190] on input at bounding box center [351, 176] width 225 height 28
paste input "**********"
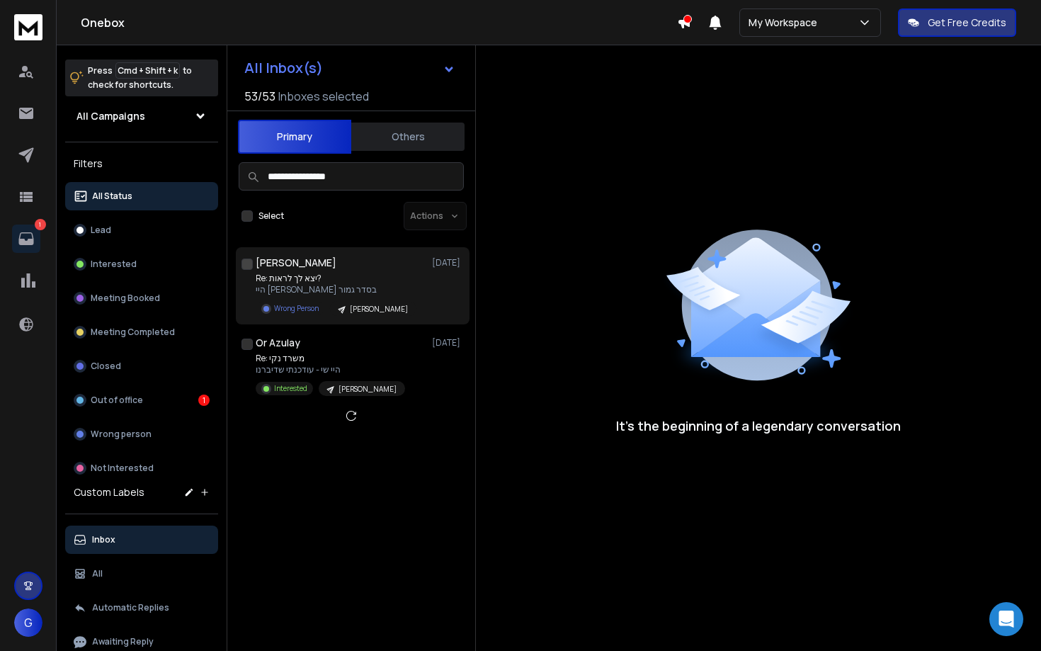
type input "**********"
click at [349, 280] on p "Re: יצא לך לראות?" at bounding box center [336, 278] width 161 height 11
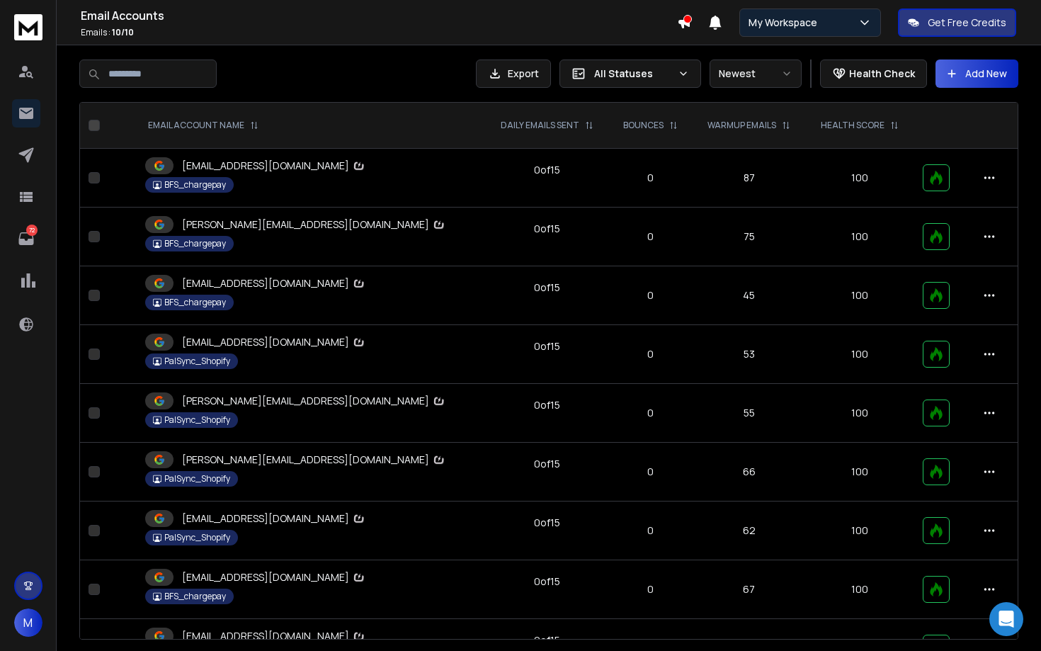
click at [802, 23] on p "My Workspace" at bounding box center [786, 23] width 74 height 14
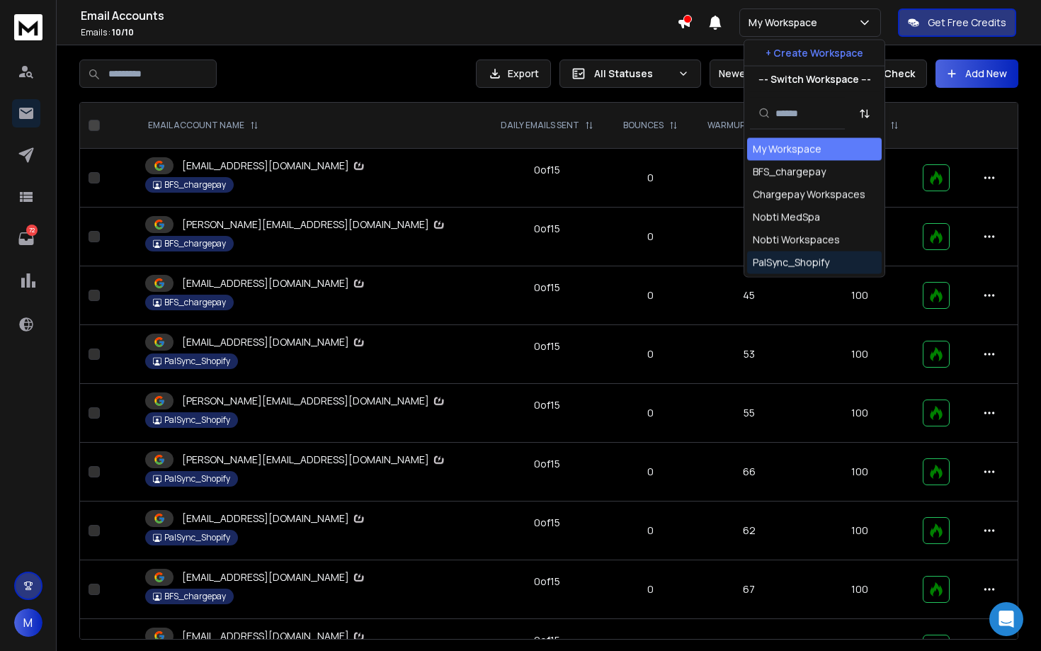
click at [779, 264] on div "PalSync_Shopify" at bounding box center [791, 263] width 77 height 14
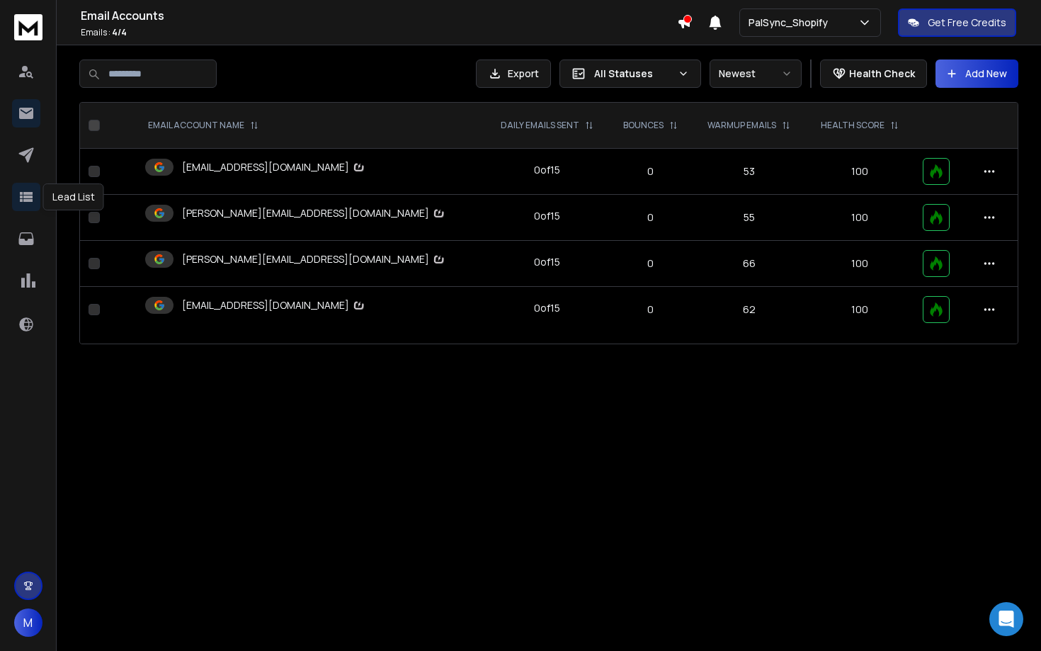
click at [21, 202] on icon at bounding box center [26, 196] width 17 height 17
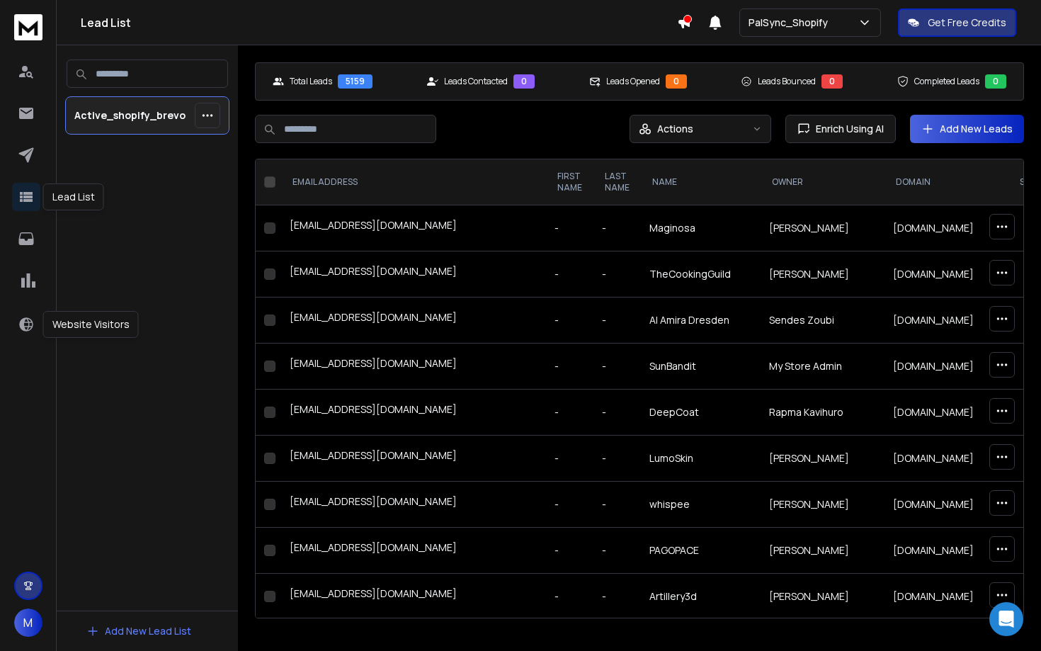
click at [167, 288] on div "Active_shopify_brevo" at bounding box center [147, 345] width 181 height 498
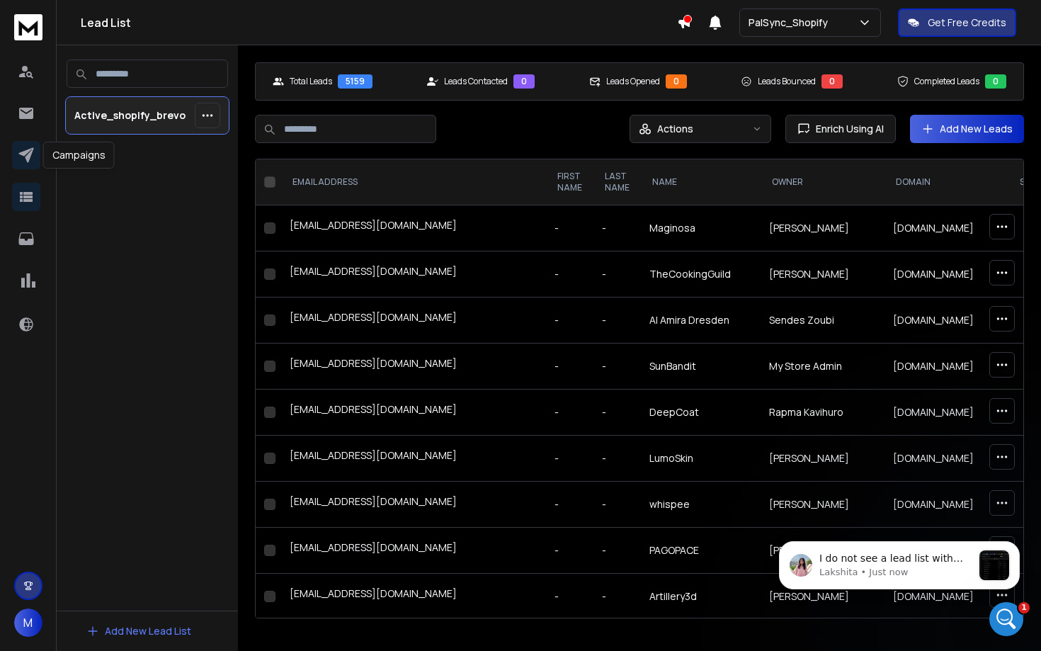
click at [29, 159] on icon at bounding box center [25, 154] width 15 height 15
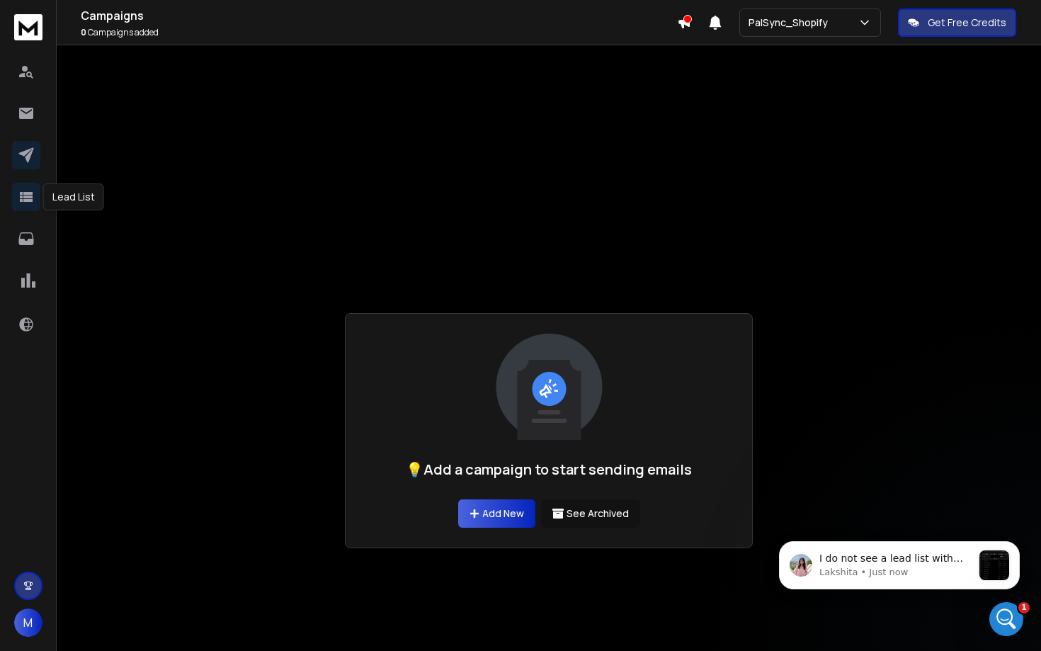
click at [29, 198] on icon at bounding box center [26, 196] width 17 height 17
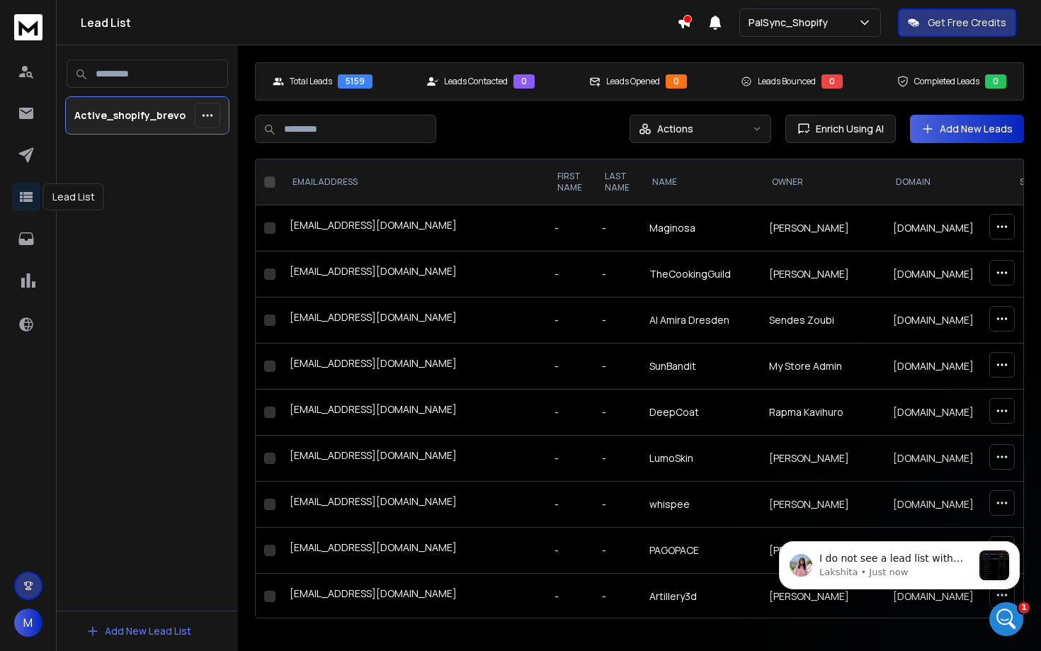
click at [144, 227] on div "Active_shopify_brevo" at bounding box center [147, 345] width 181 height 498
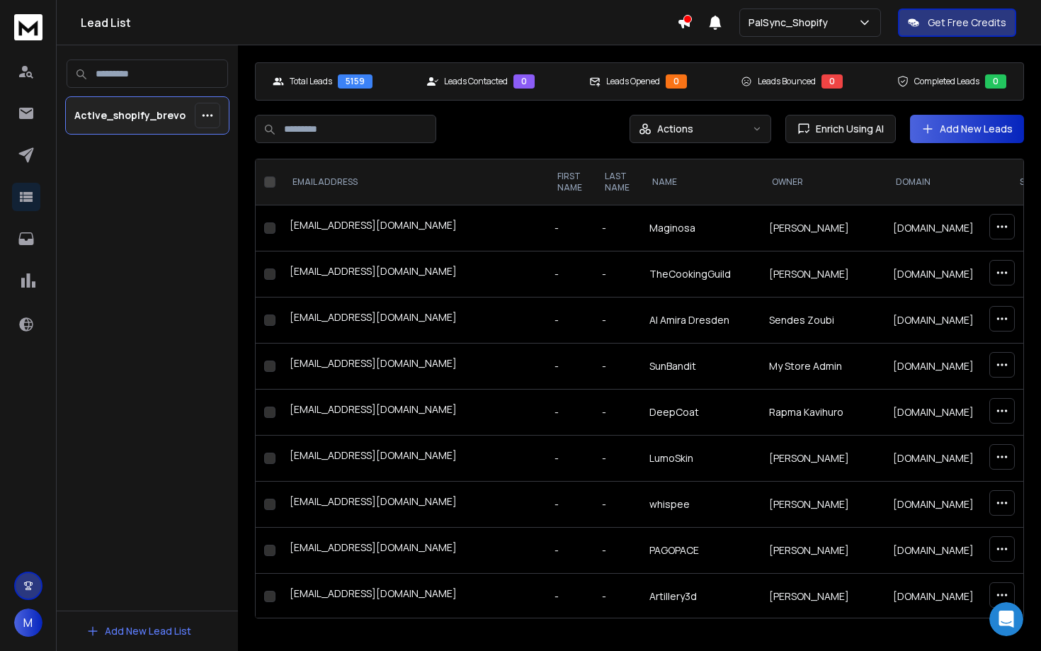
click at [220, 177] on div "Active_shopify_brevo" at bounding box center [147, 345] width 181 height 498
click at [146, 159] on p "Shopify_inactive_Brevo" at bounding box center [131, 162] width 115 height 14
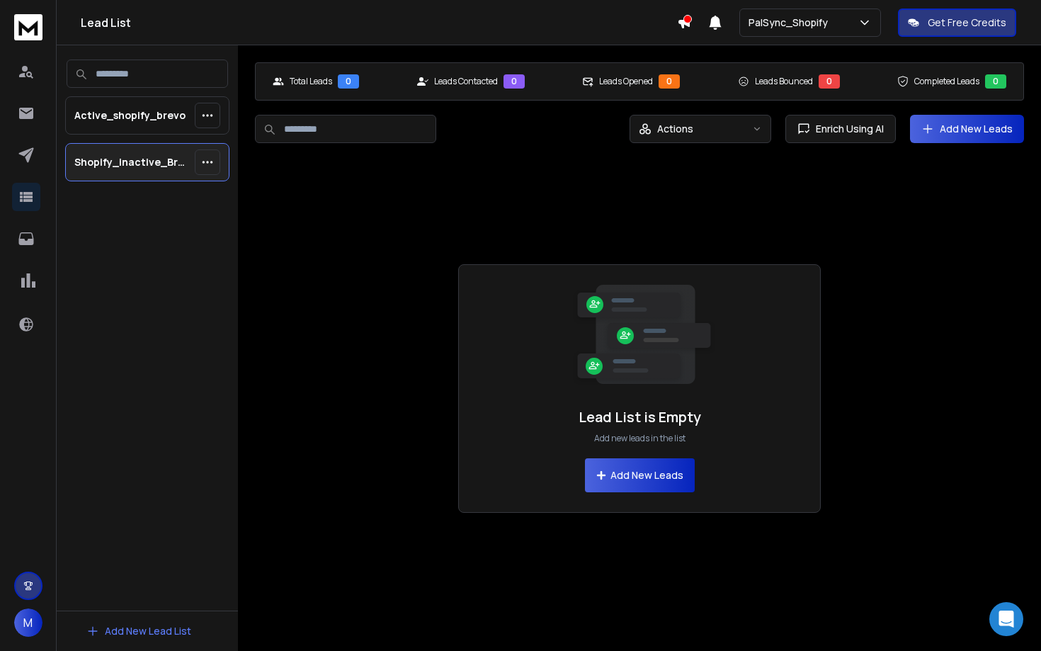
click at [962, 122] on link "Add New Leads" at bounding box center [967, 129] width 91 height 14
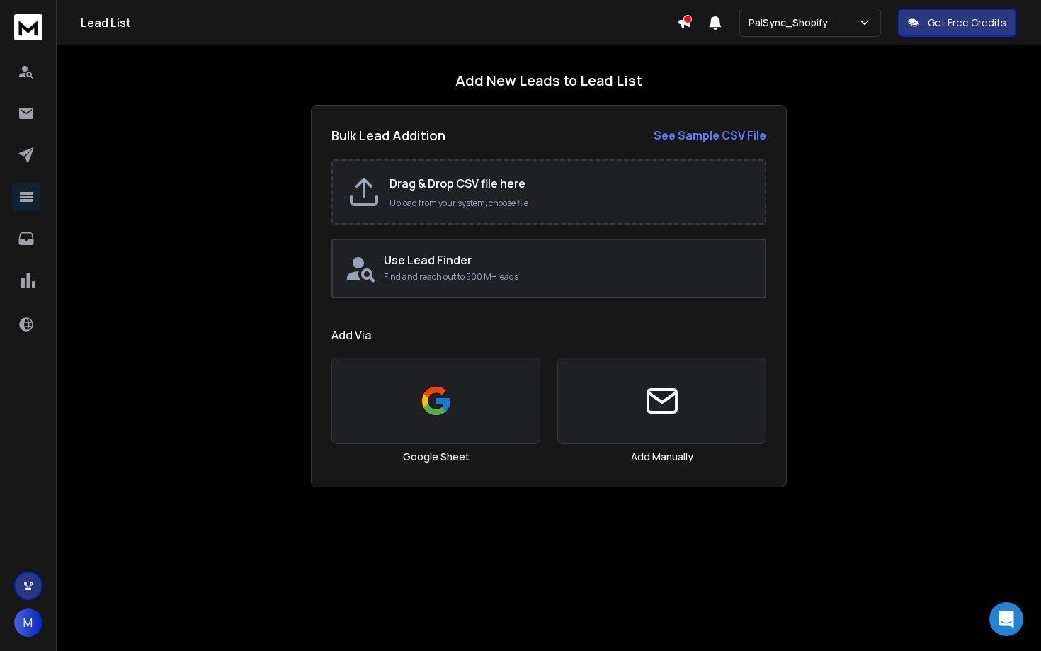
click at [439, 193] on div "Drag & Drop CSV file here Upload from your system, choose file" at bounding box center [570, 192] width 361 height 34
type input "**********"
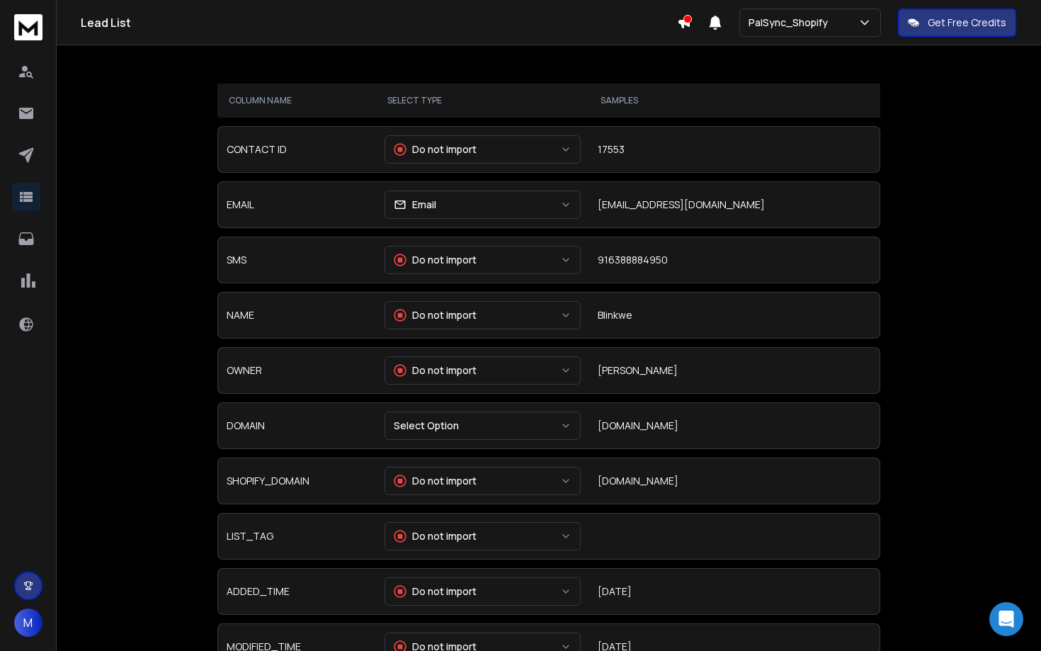
scroll to position [278, 0]
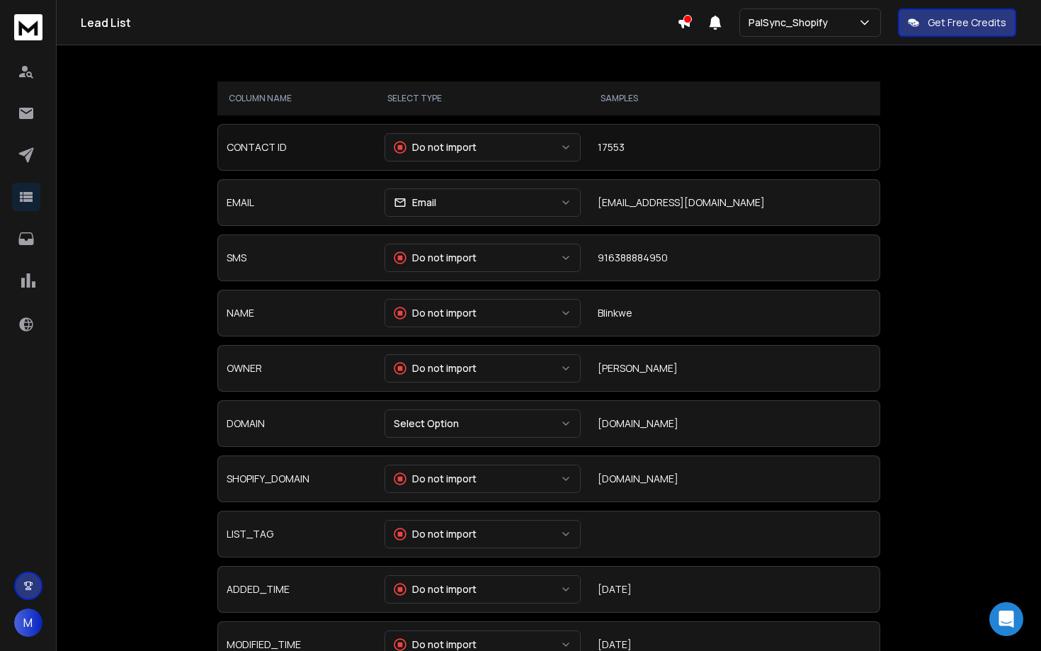
click at [517, 144] on button "Do not import" at bounding box center [483, 147] width 196 height 28
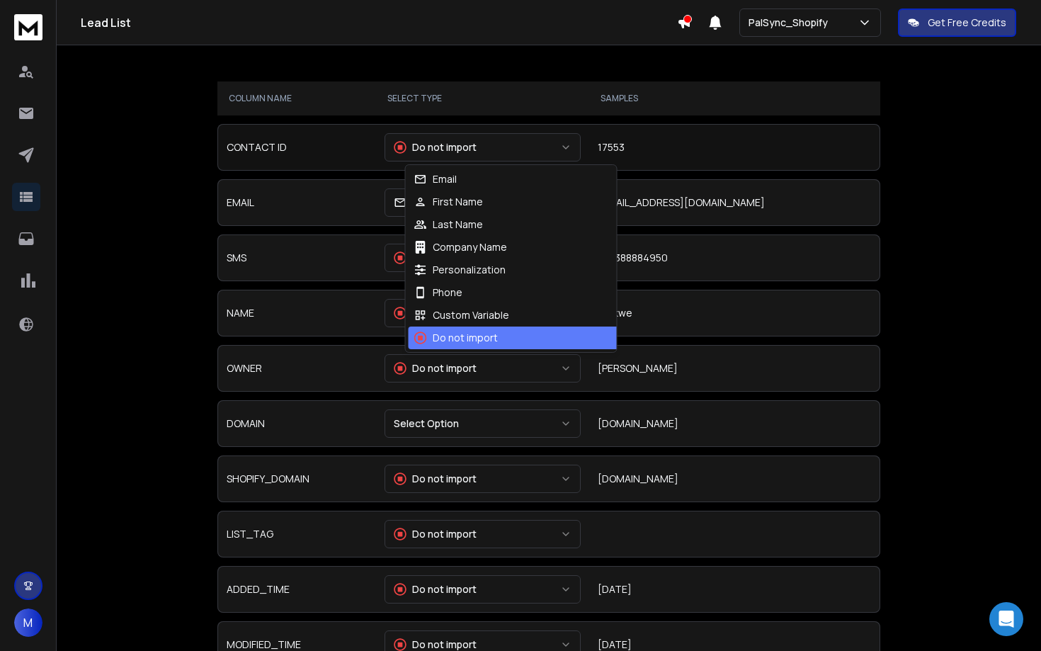
scroll to position [0, 3]
click at [227, 309] on td "NAME" at bounding box center [296, 313] width 159 height 47
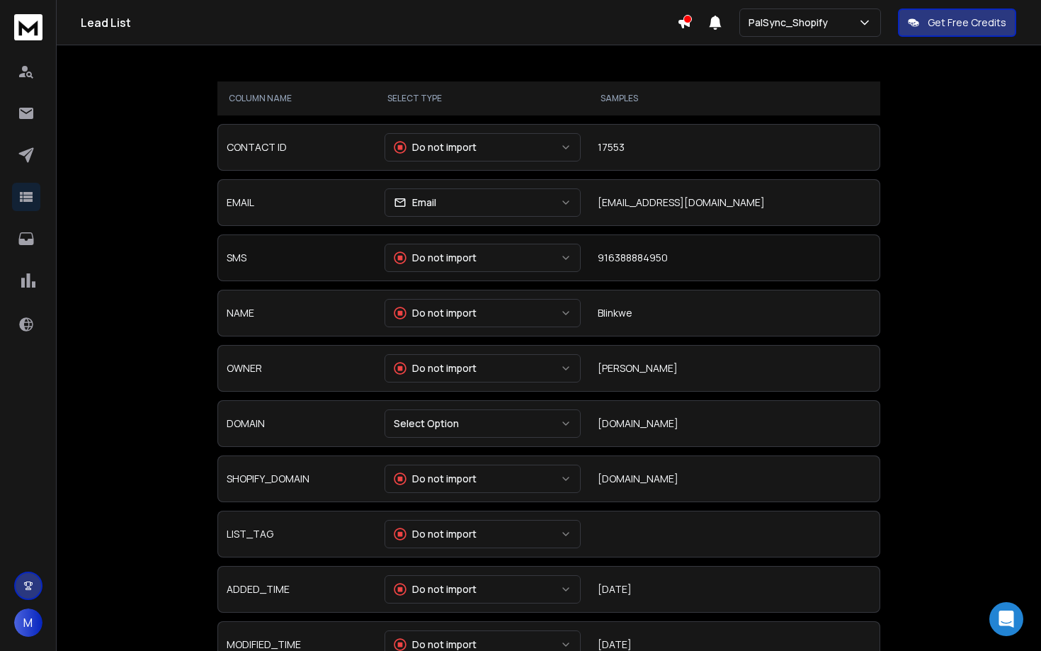
click at [504, 253] on button "Do not import" at bounding box center [483, 258] width 196 height 28
click at [503, 288] on table "COLUMN NAME SELECT TYPE SAMPLES CONTACT ID Do not import 17553 EMAIL Email 00so…" at bounding box center [549, 374] width 680 height 621
click at [477, 306] on div "Do not import" at bounding box center [435, 313] width 83 height 14
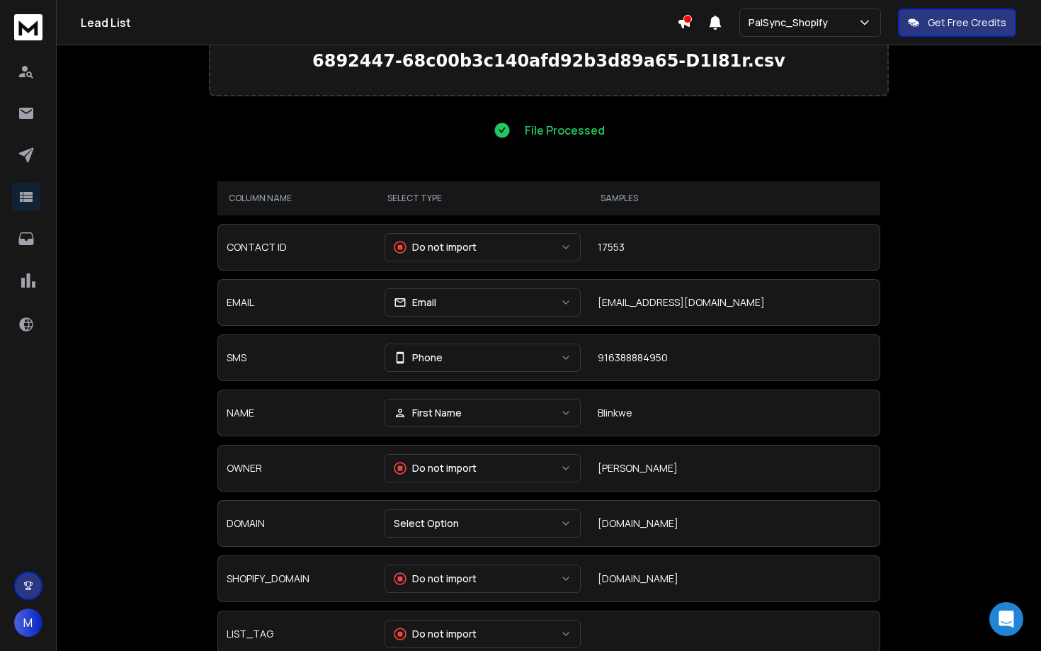
scroll to position [168, 0]
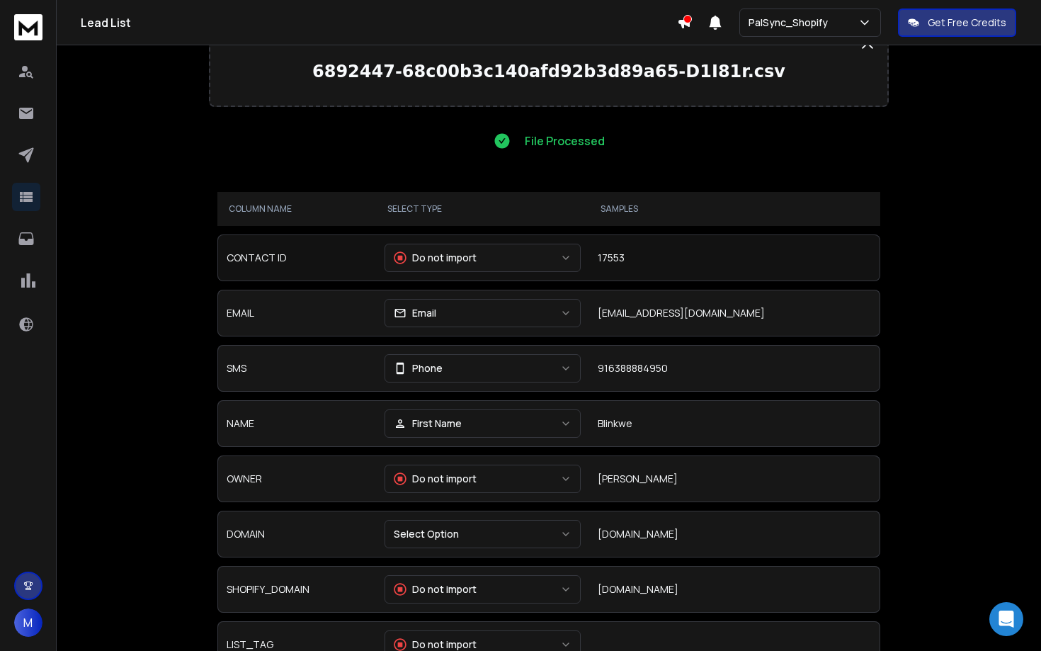
click at [468, 254] on div "Do not import" at bounding box center [435, 258] width 83 height 14
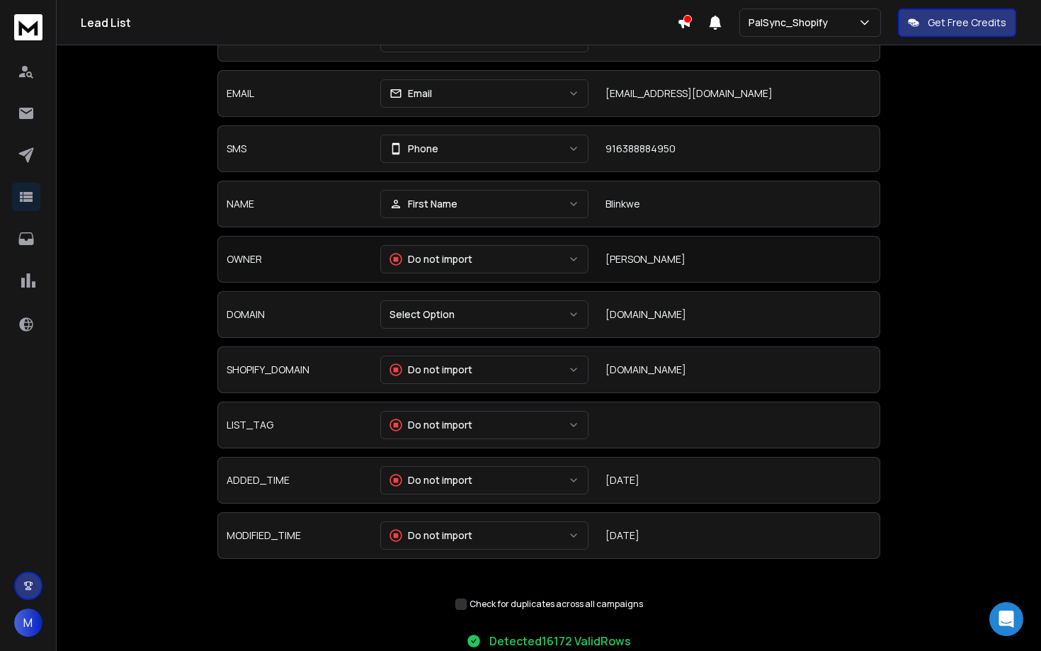
scroll to position [389, 0]
click at [451, 366] on div "Do not import" at bounding box center [431, 368] width 83 height 14
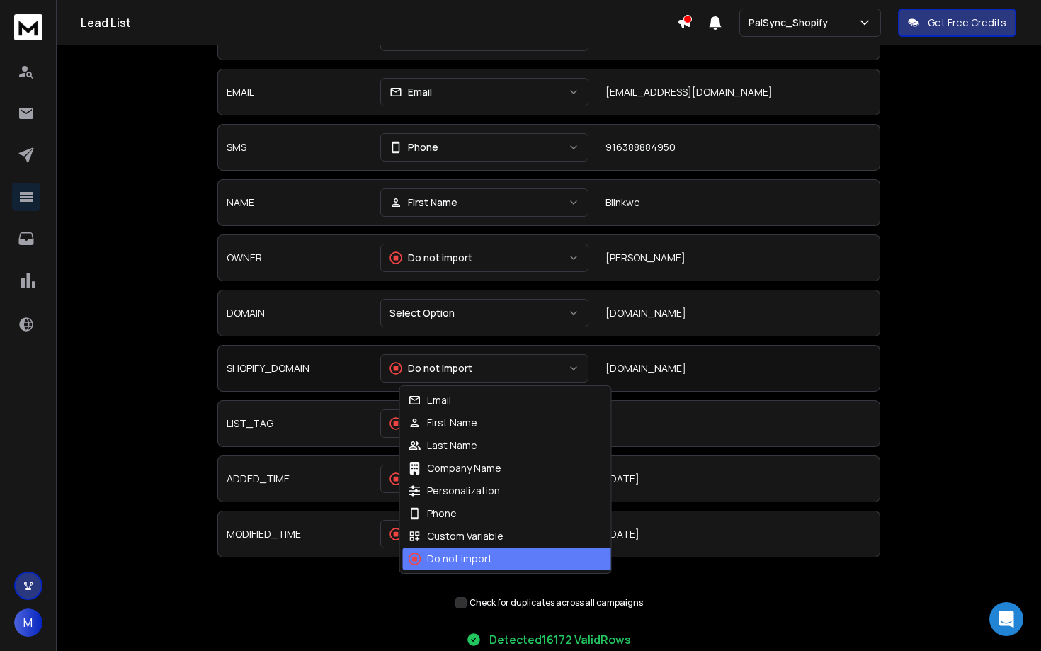
scroll to position [0, 3]
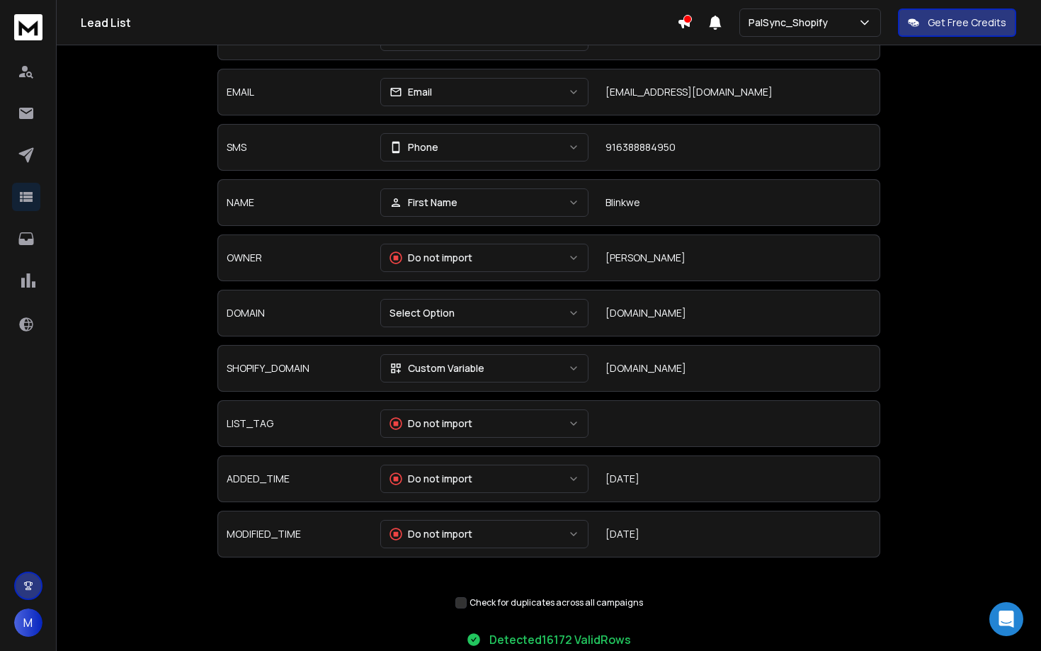
click at [446, 533] on div "Do not import" at bounding box center [431, 534] width 83 height 14
click at [453, 473] on div "Do not import" at bounding box center [431, 479] width 83 height 14
click at [451, 426] on div "Do not import" at bounding box center [431, 424] width 83 height 14
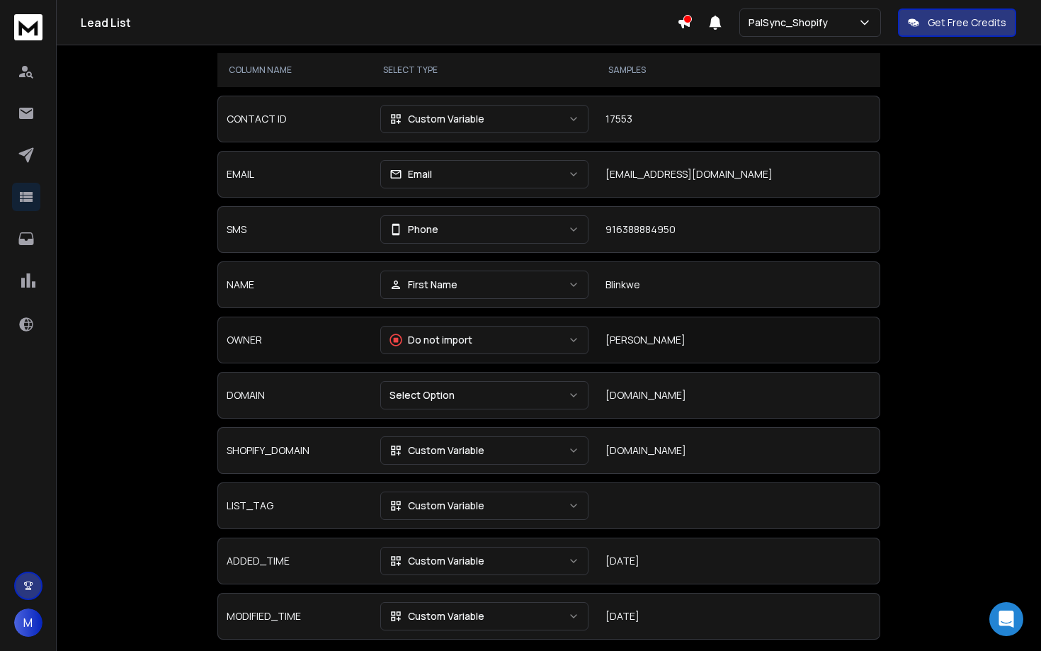
scroll to position [289, 0]
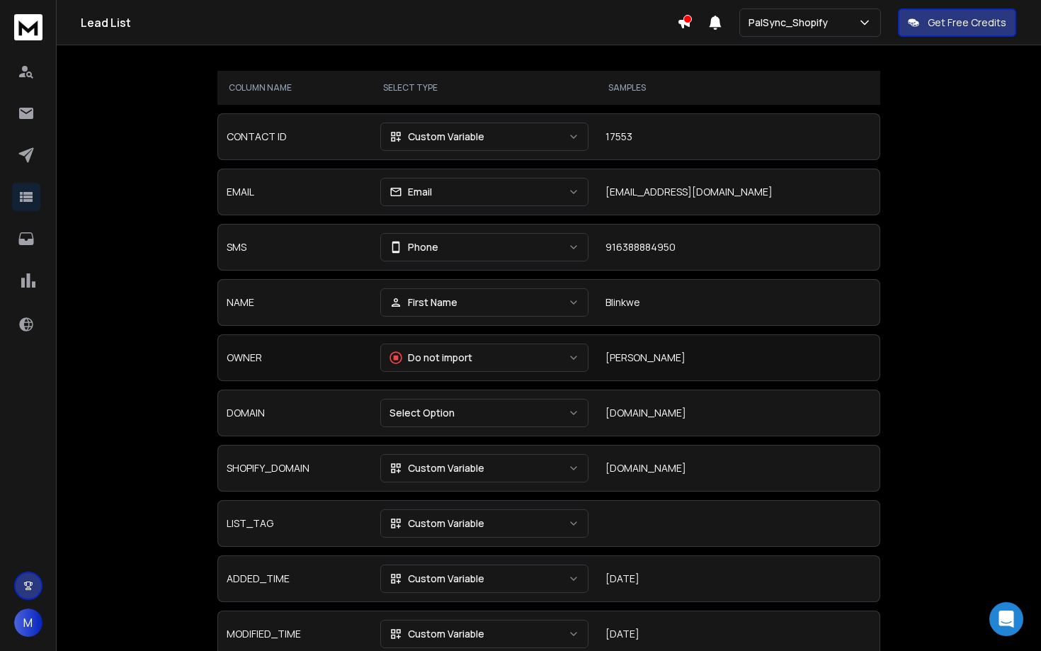
click at [453, 357] on div "Do not import" at bounding box center [431, 358] width 83 height 14
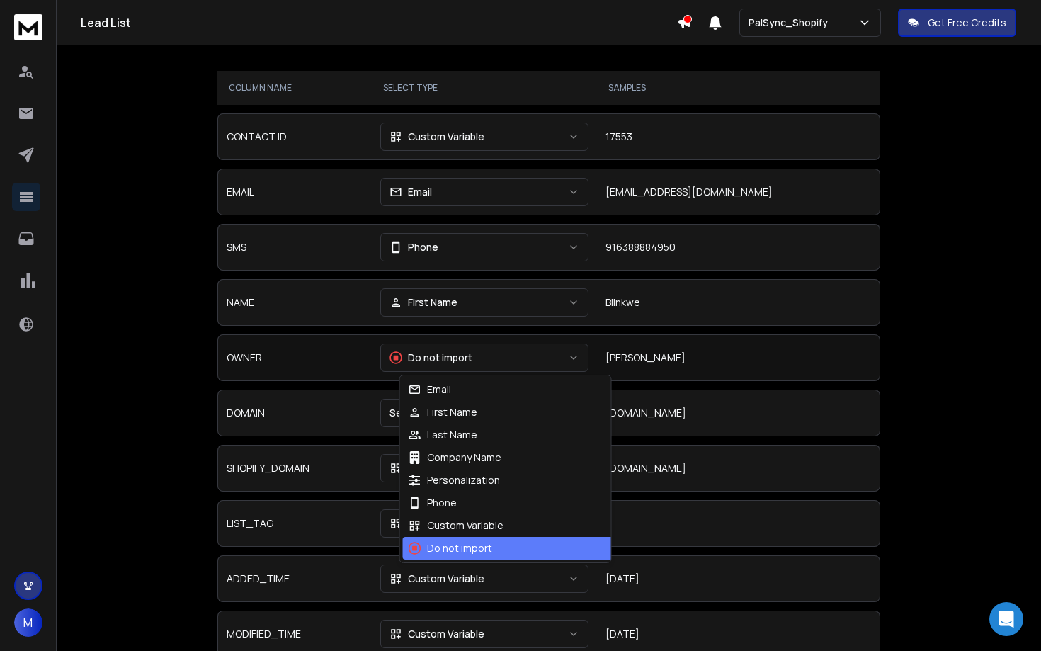
scroll to position [0, 3]
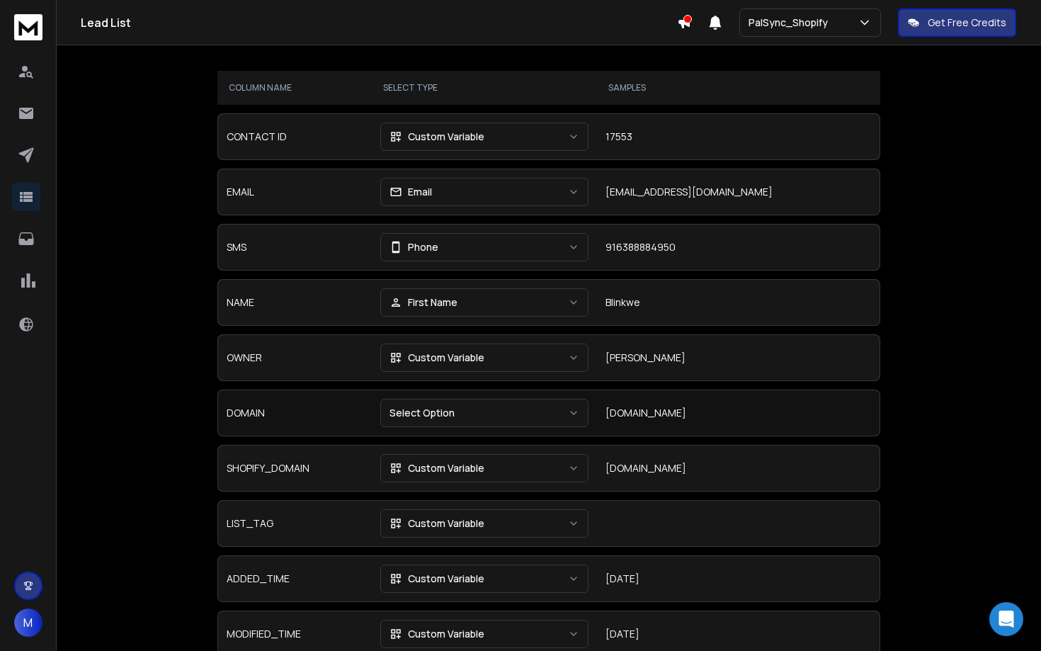
click at [462, 410] on button "Select Option" at bounding box center [484, 413] width 209 height 28
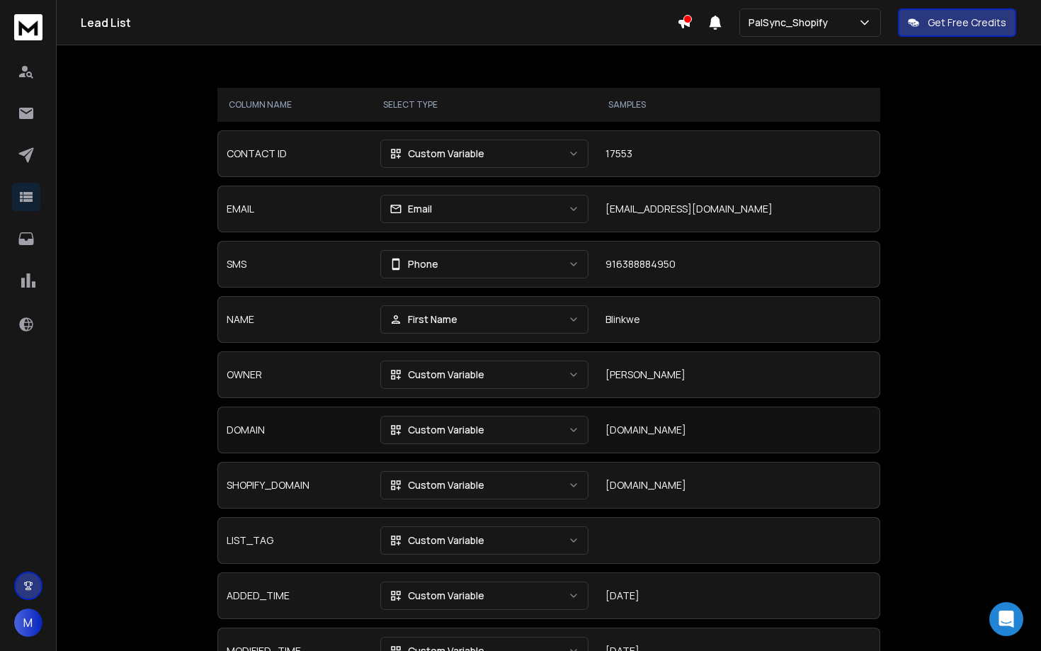
scroll to position [267, 0]
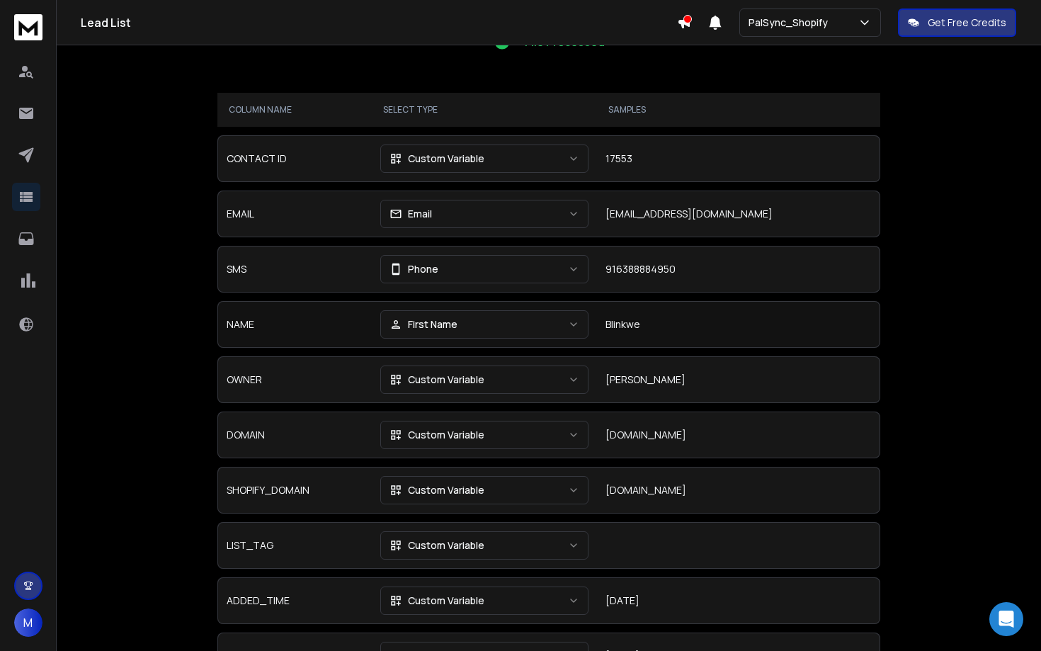
click at [477, 321] on button "First Name" at bounding box center [484, 324] width 209 height 28
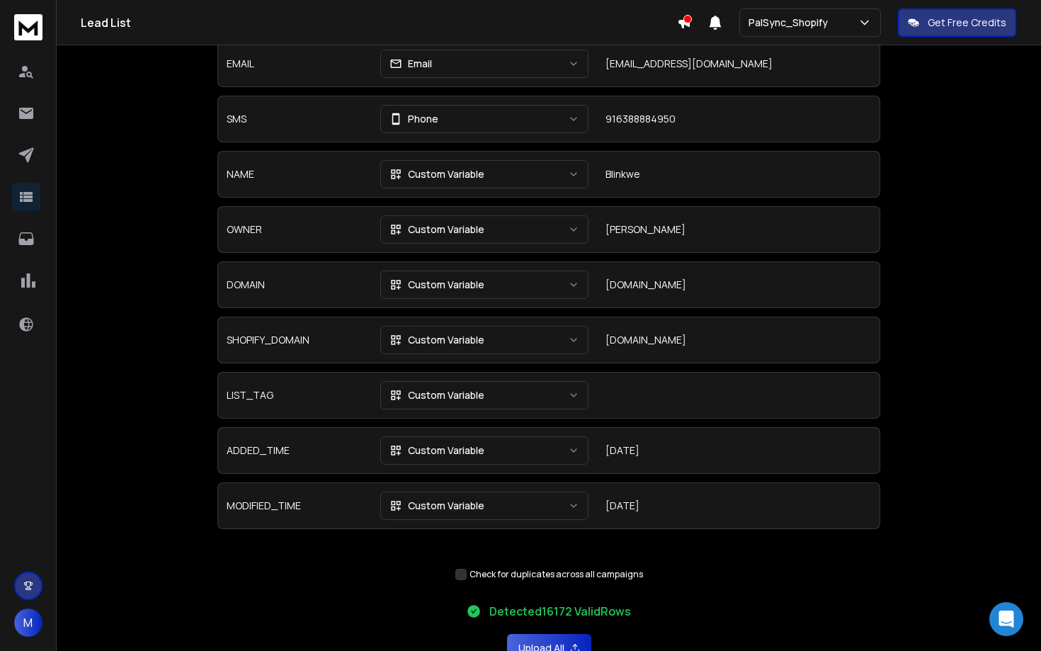
scroll to position [474, 0]
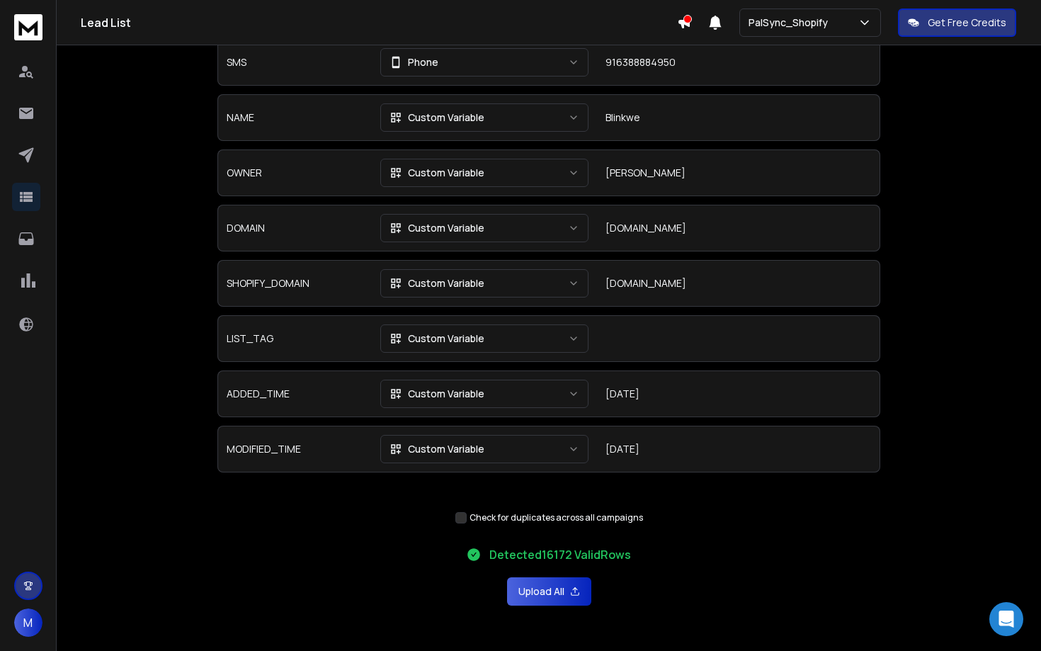
click at [519, 600] on button "Upload All" at bounding box center [549, 591] width 84 height 28
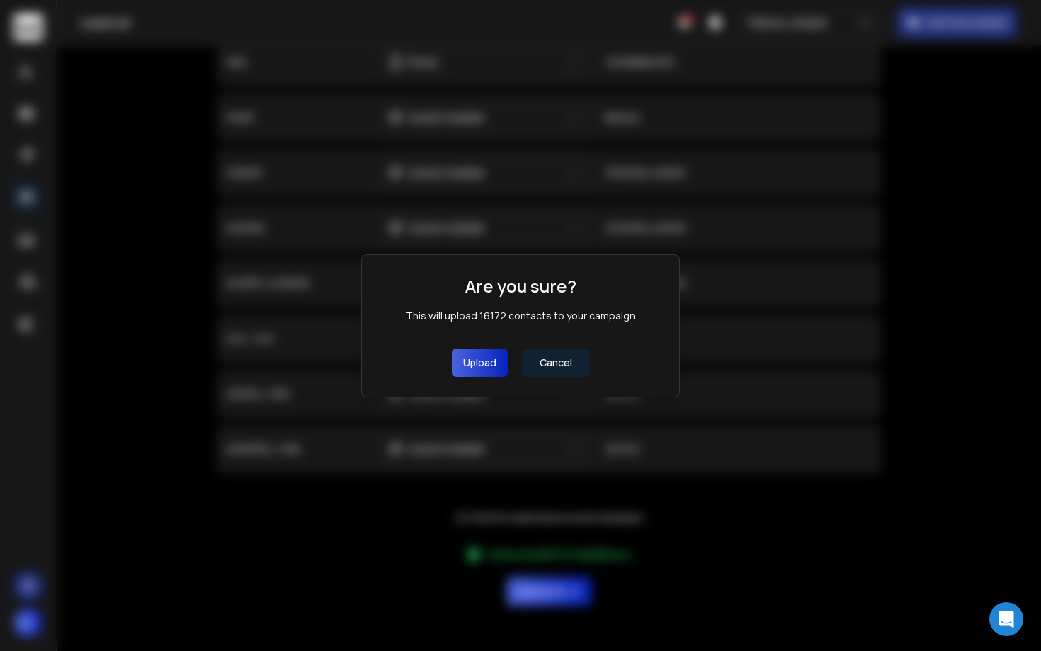
click at [479, 373] on button "Upload" at bounding box center [480, 363] width 56 height 28
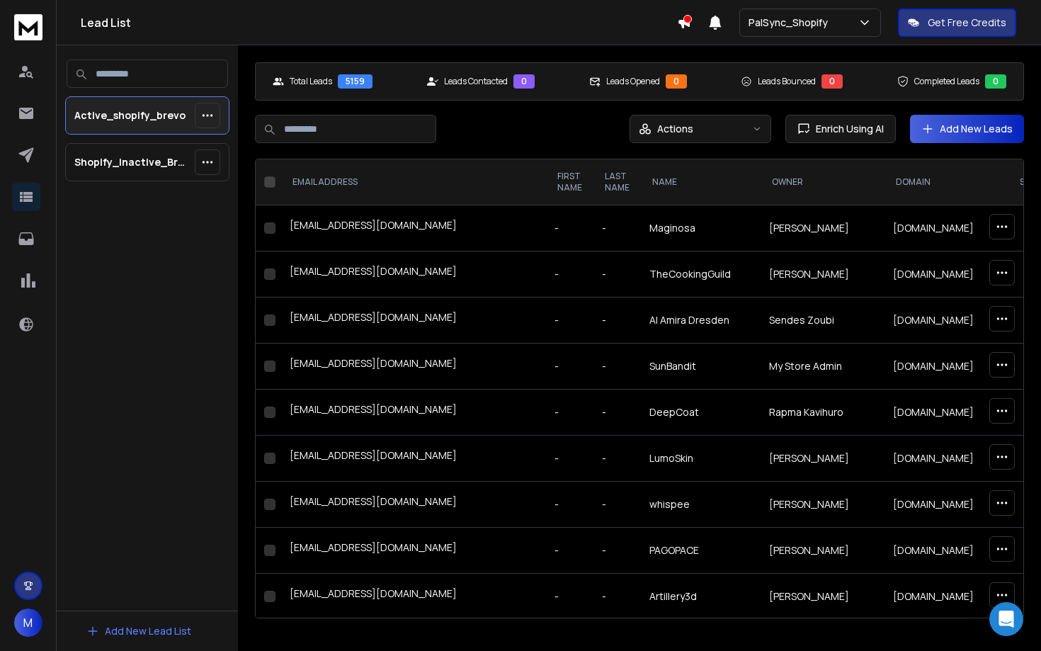
click at [144, 157] on p "Shopify_inactive_Brevo" at bounding box center [131, 162] width 115 height 14
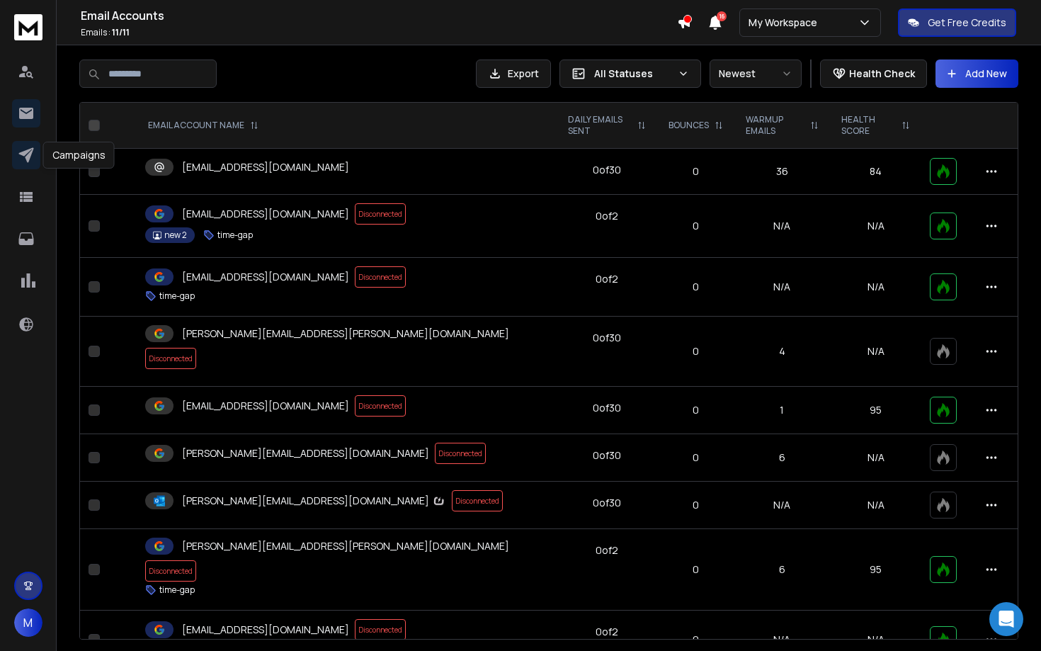
click at [26, 157] on icon at bounding box center [25, 154] width 15 height 15
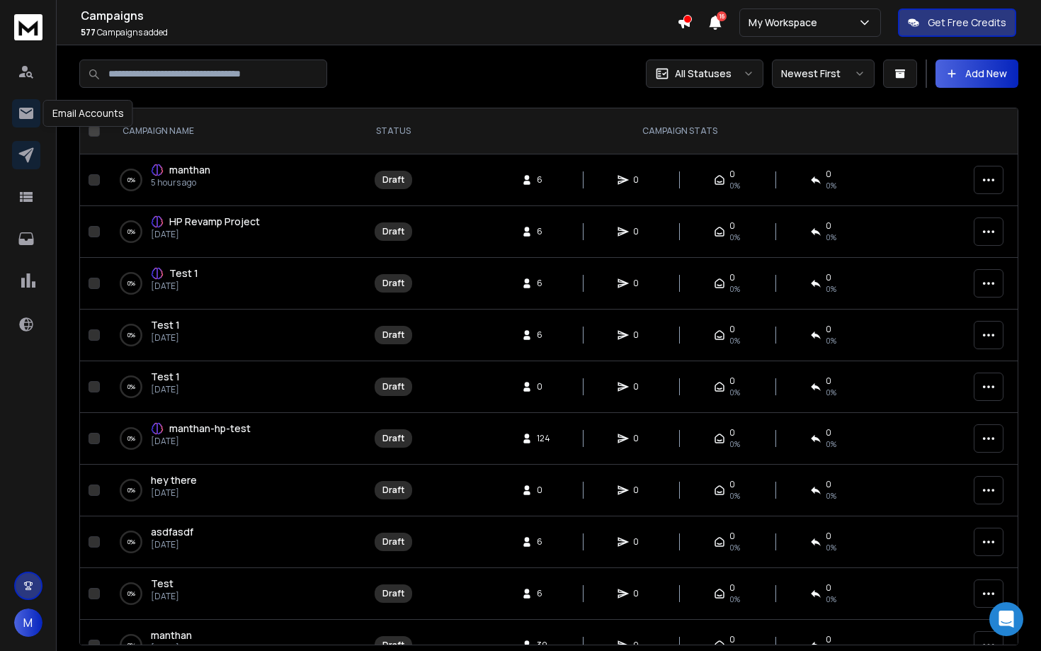
click at [37, 119] on link at bounding box center [26, 113] width 28 height 28
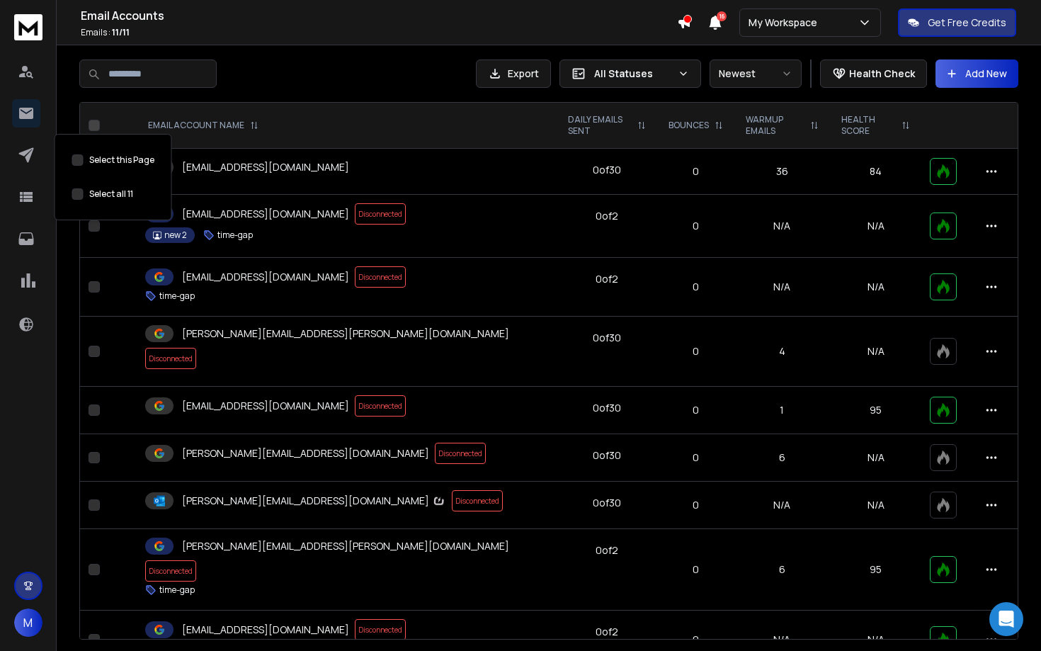
click at [79, 196] on button "Select this Page" at bounding box center [77, 193] width 11 height 11
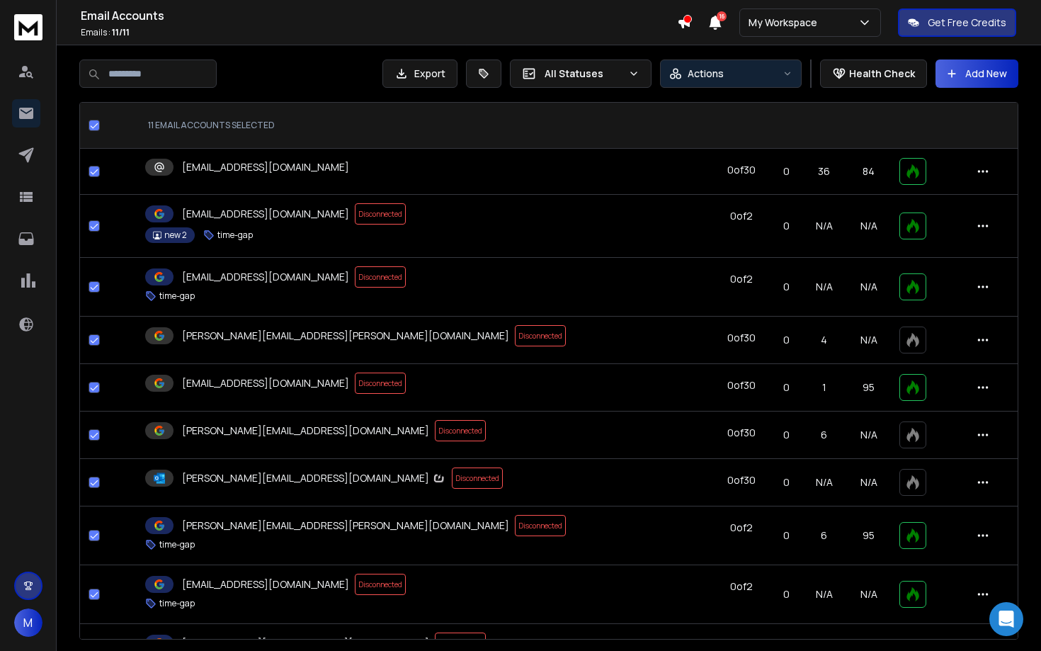
click at [691, 79] on p "Actions" at bounding box center [706, 74] width 36 height 14
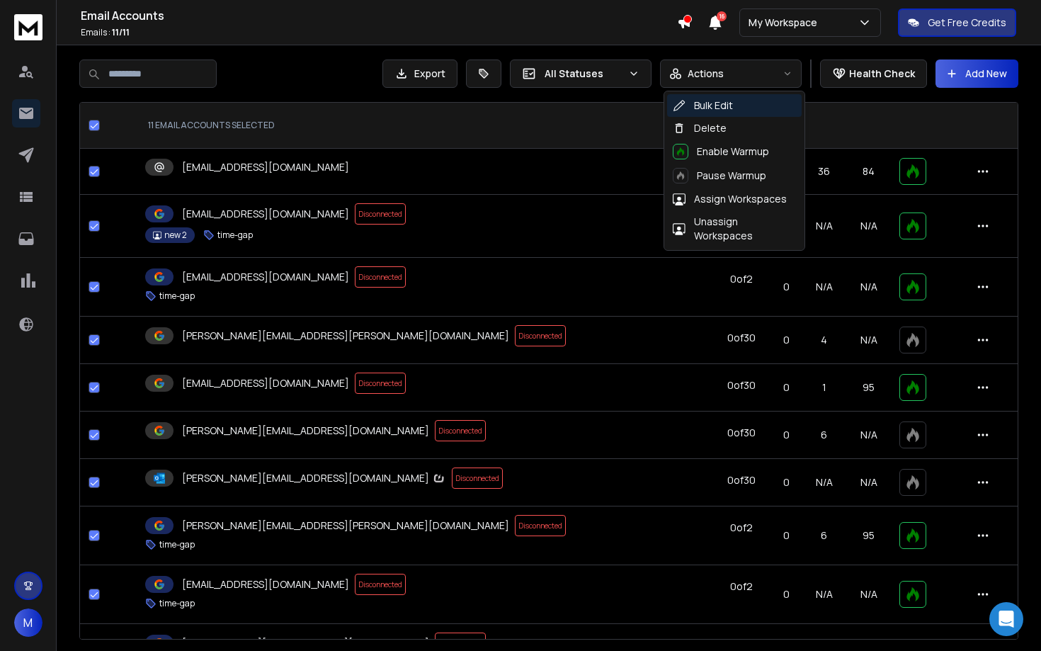
click at [379, 254] on td "[EMAIL_ADDRESS][DOMAIN_NAME] Disconnected new 2 time-gap" at bounding box center [424, 226] width 575 height 63
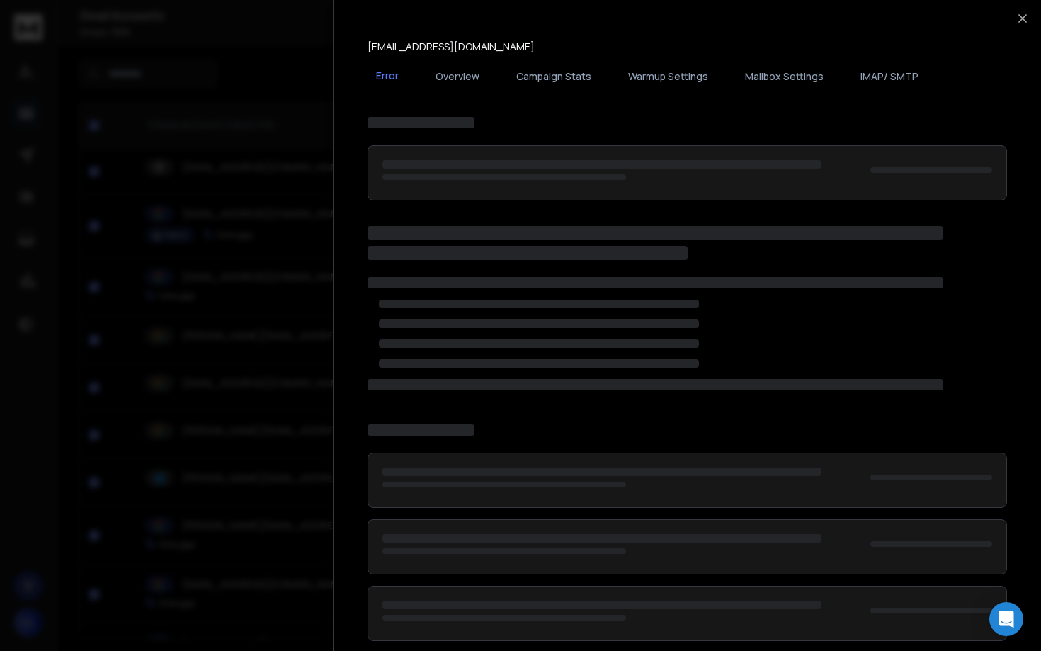
click at [254, 424] on div at bounding box center [520, 325] width 1041 height 651
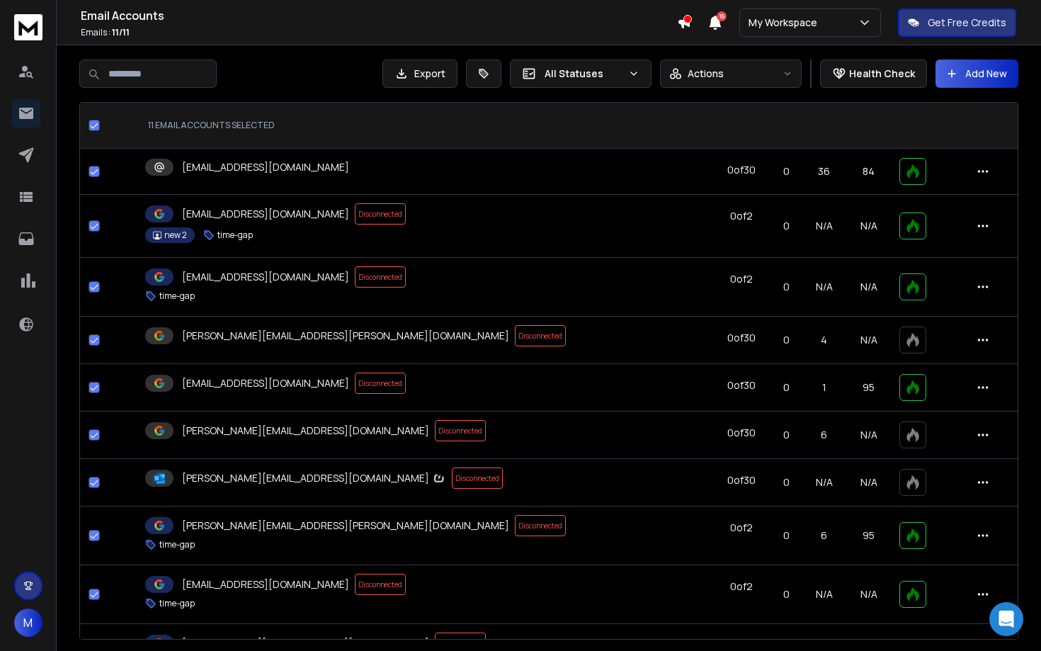
click at [307, 539] on div "time-gap" at bounding box center [424, 544] width 558 height 11
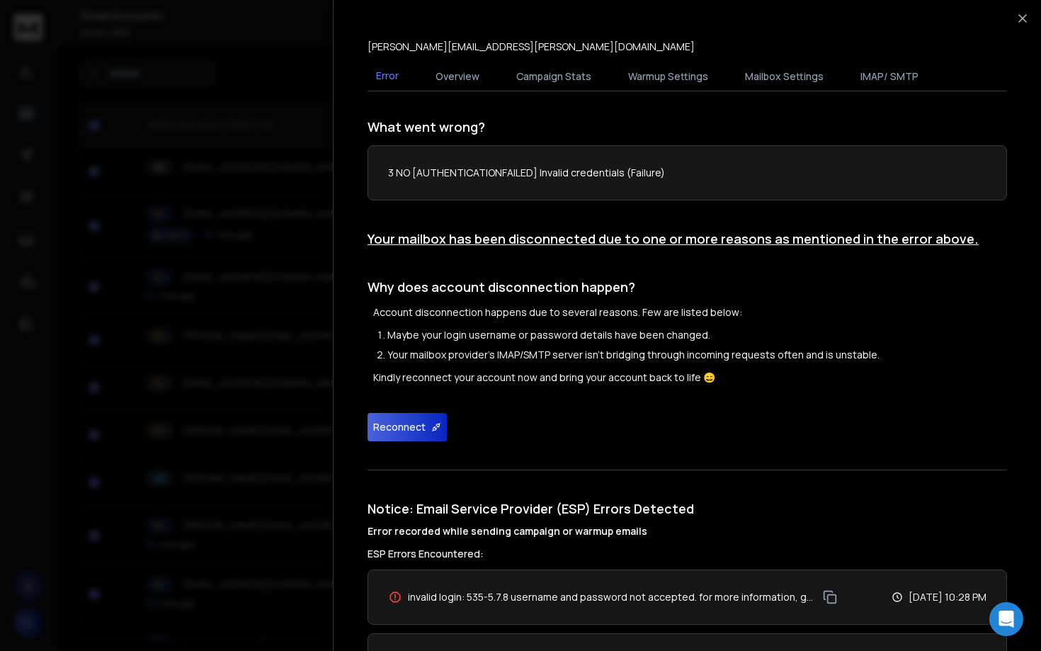
click at [771, 69] on button "Mailbox Settings" at bounding box center [785, 76] width 96 height 31
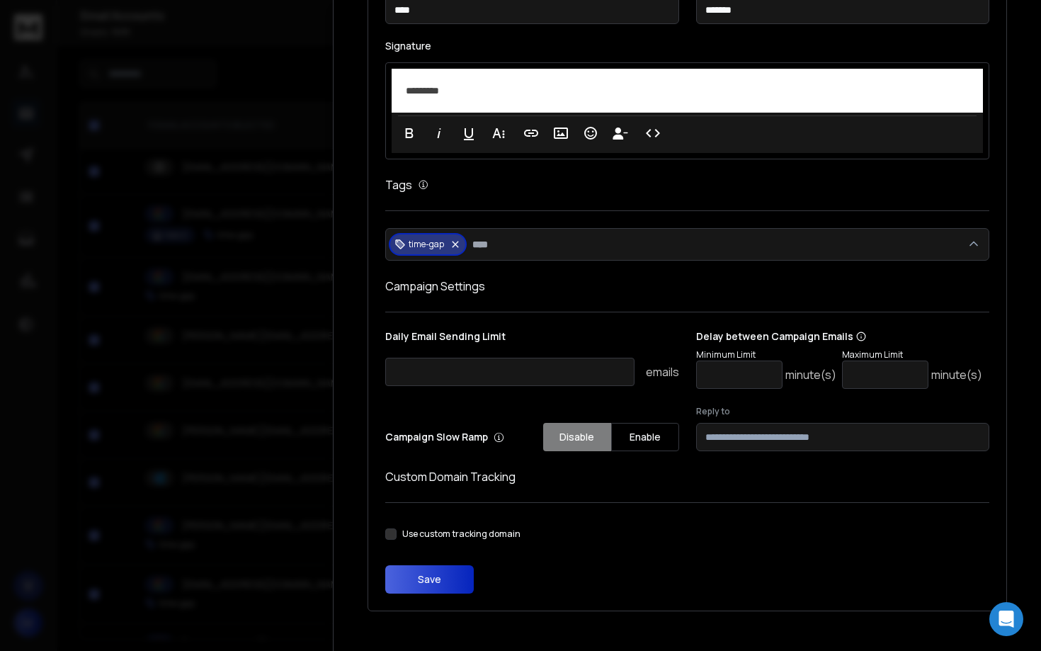
click at [237, 495] on div at bounding box center [520, 325] width 1041 height 651
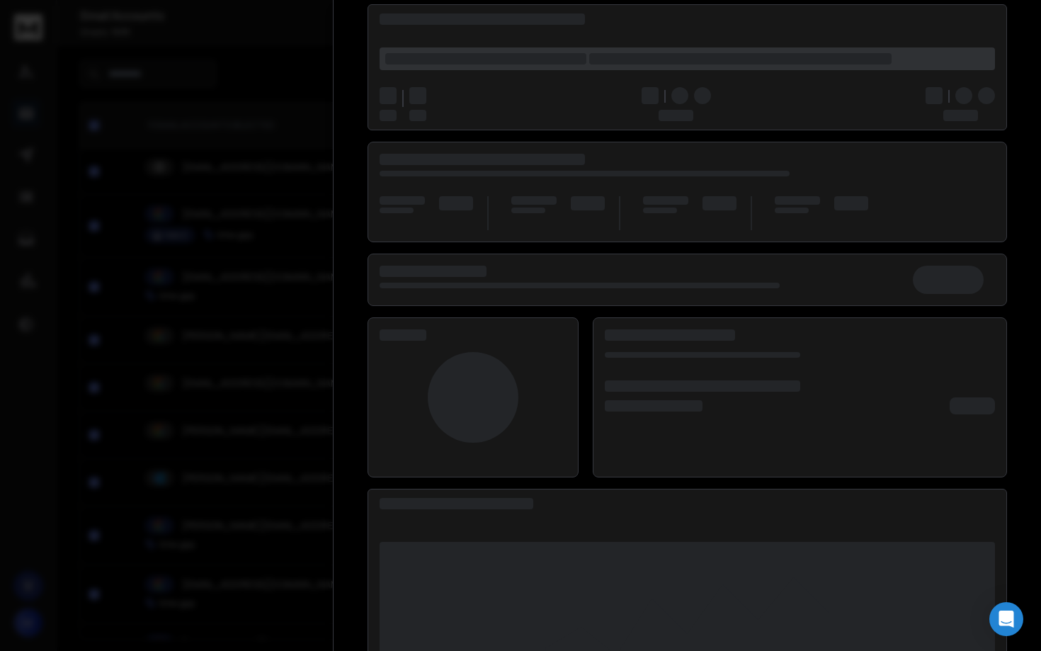
scroll to position [125, 0]
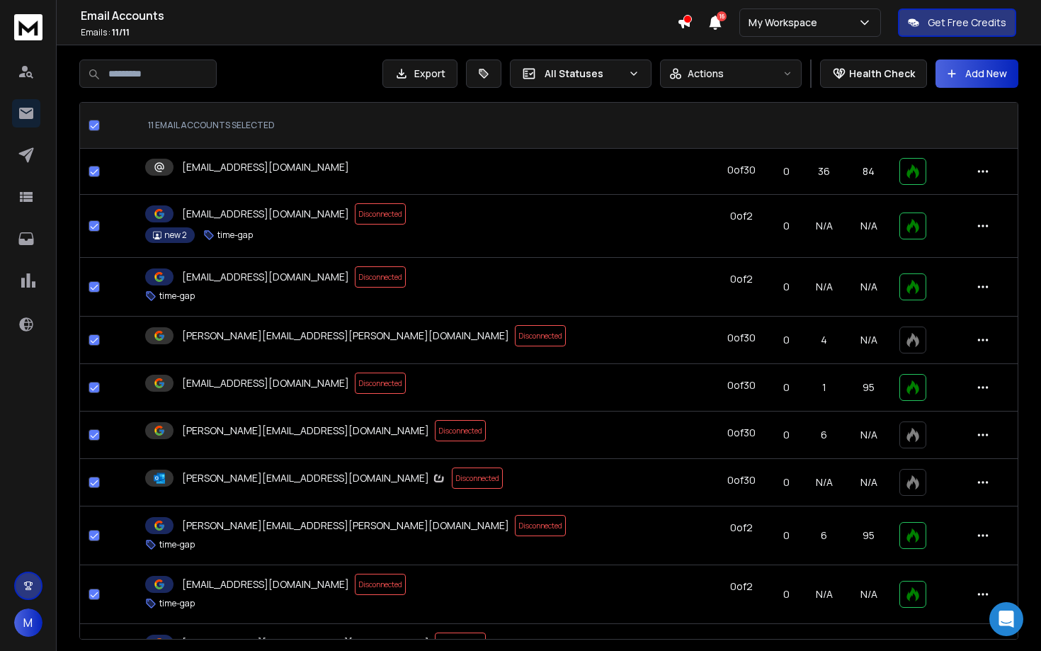
click at [242, 604] on div "time-gap" at bounding box center [424, 603] width 558 height 11
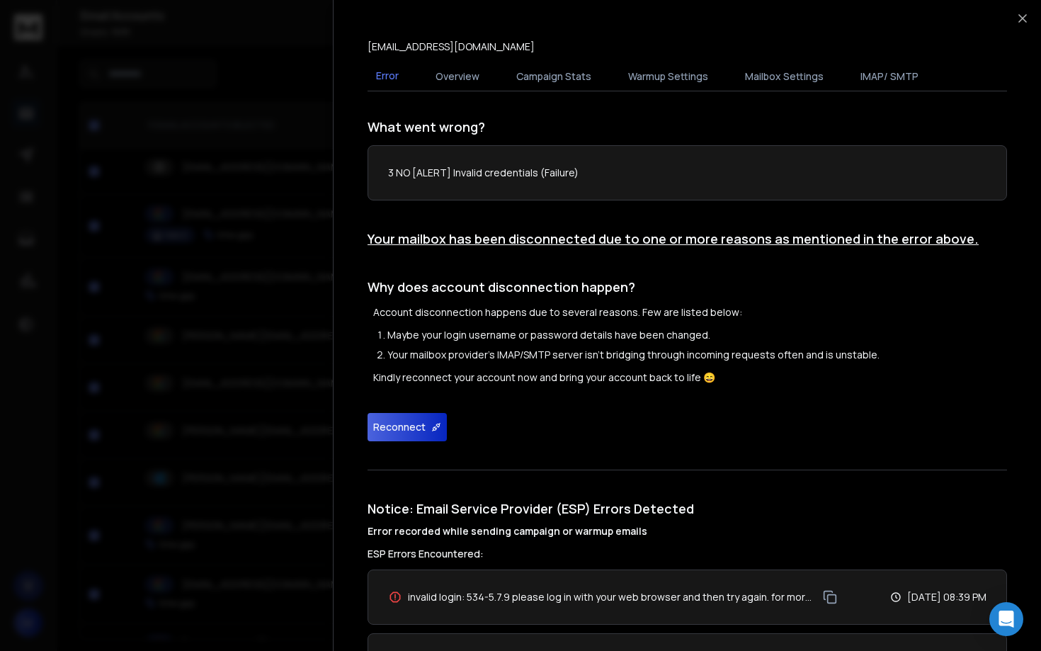
scroll to position [11, 0]
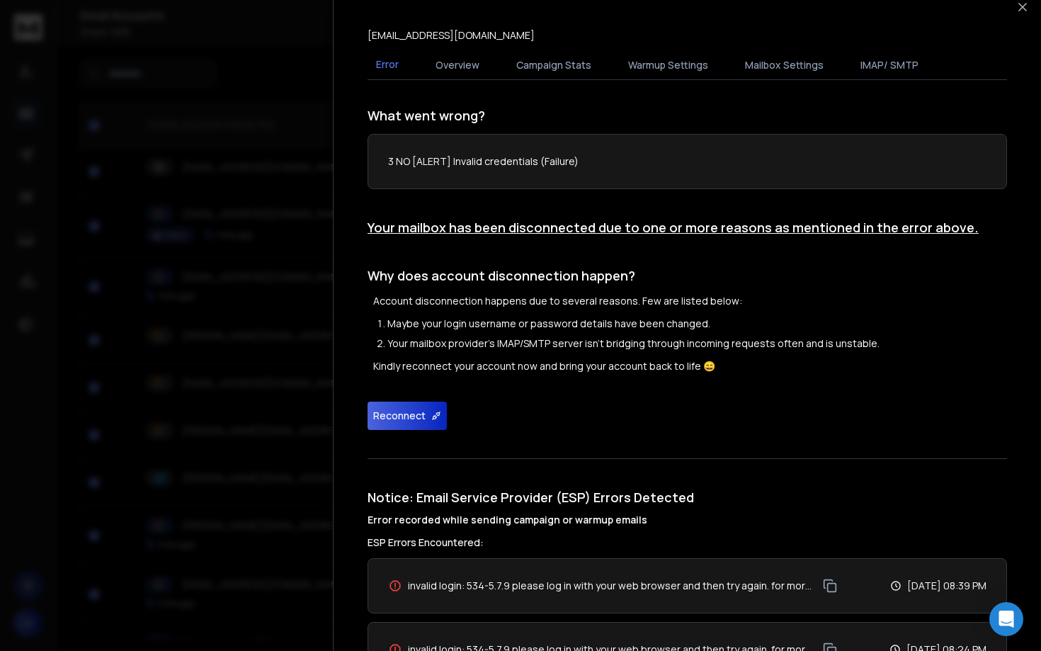
click at [776, 69] on button "Mailbox Settings" at bounding box center [785, 65] width 96 height 31
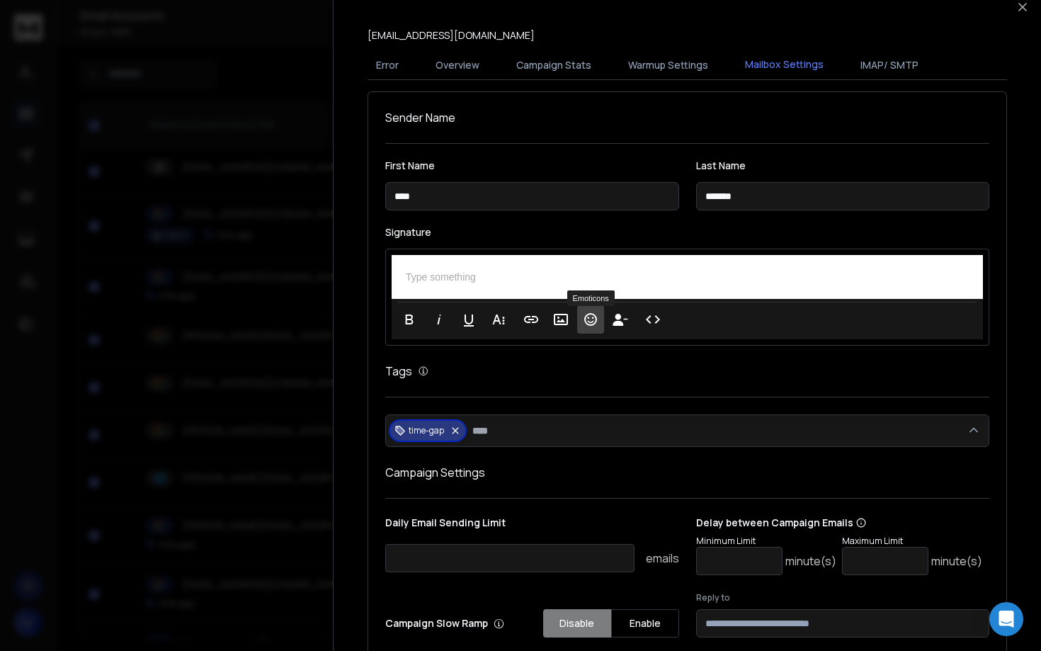
scroll to position [198, 0]
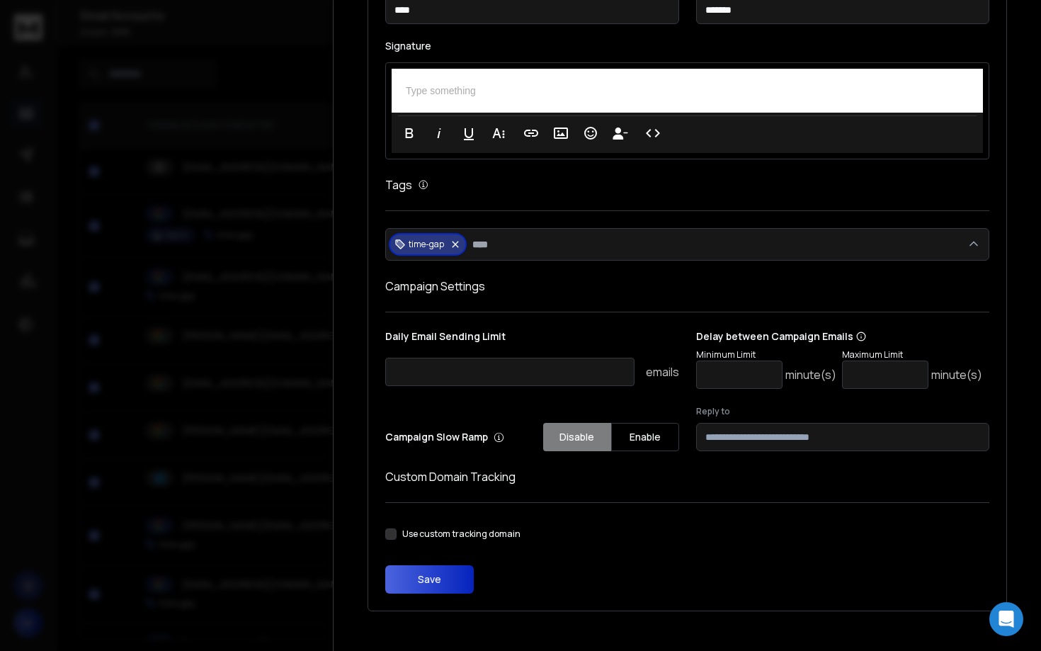
click at [414, 369] on input "*" at bounding box center [509, 372] width 249 height 28
type input "**"
click at [412, 590] on button "Save" at bounding box center [429, 579] width 89 height 28
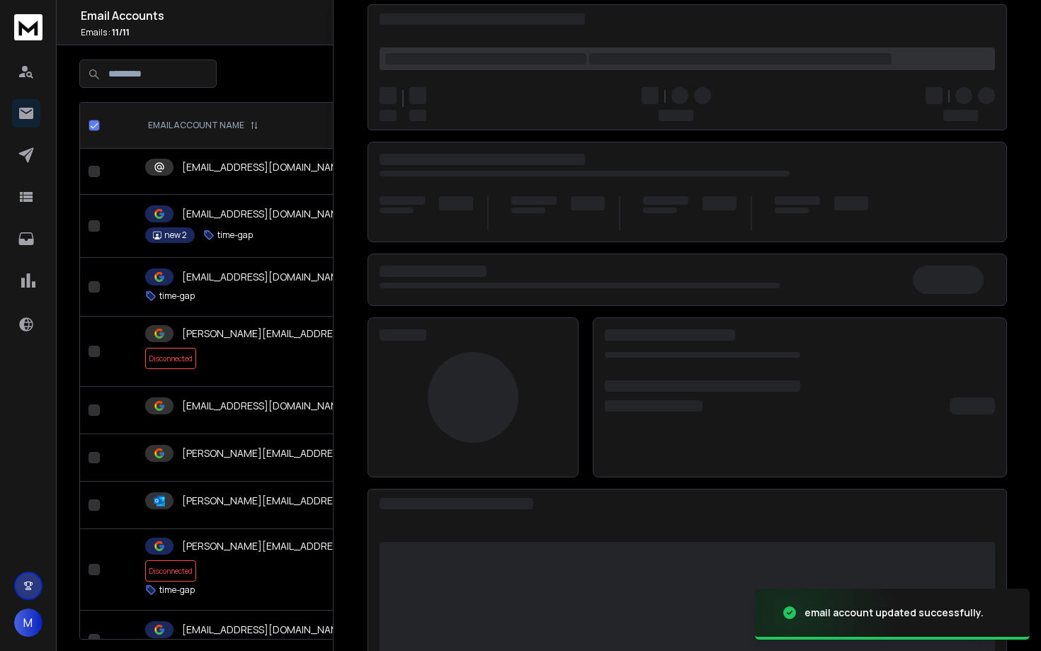
click at [260, 494] on p "[PERSON_NAME][EMAIL_ADDRESS][DOMAIN_NAME]" at bounding box center [314, 501] width 264 height 15
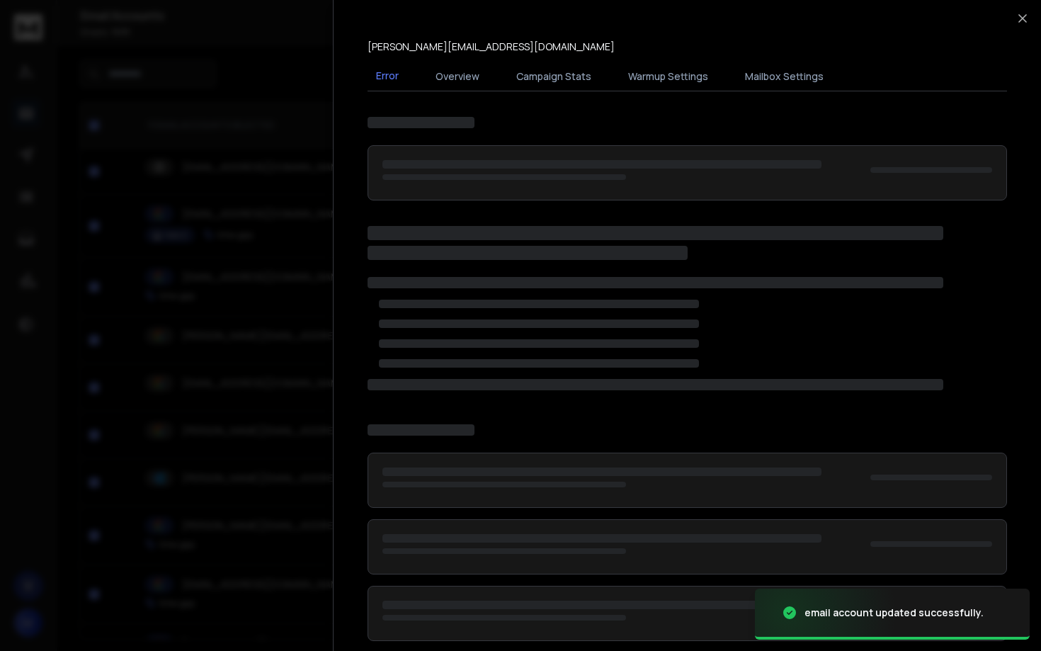
click at [215, 521] on div at bounding box center [520, 325] width 1041 height 651
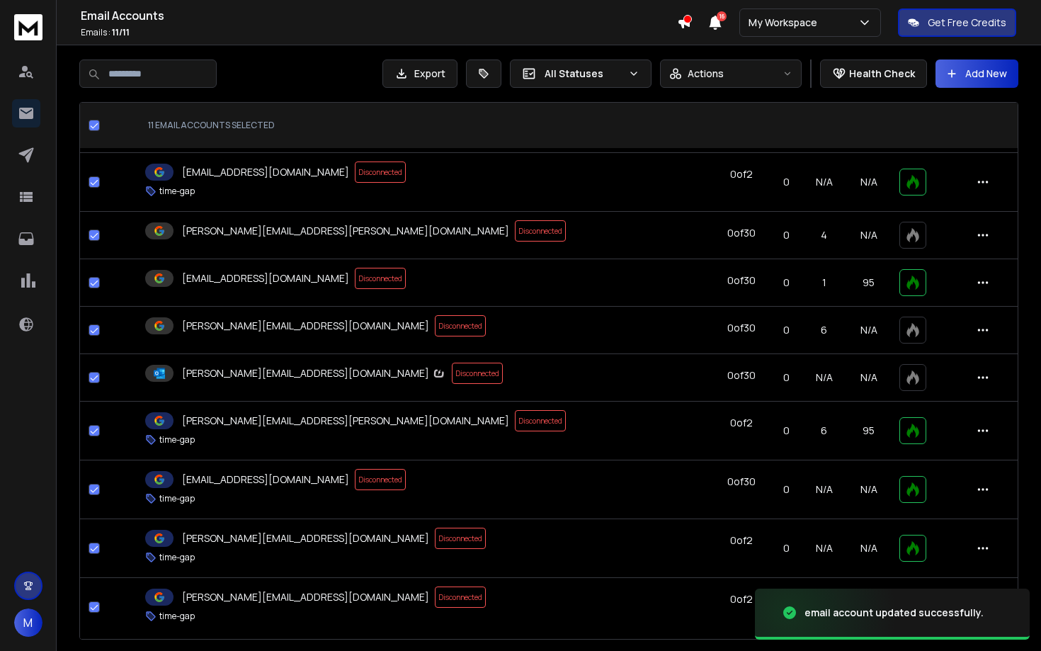
scroll to position [113, 0]
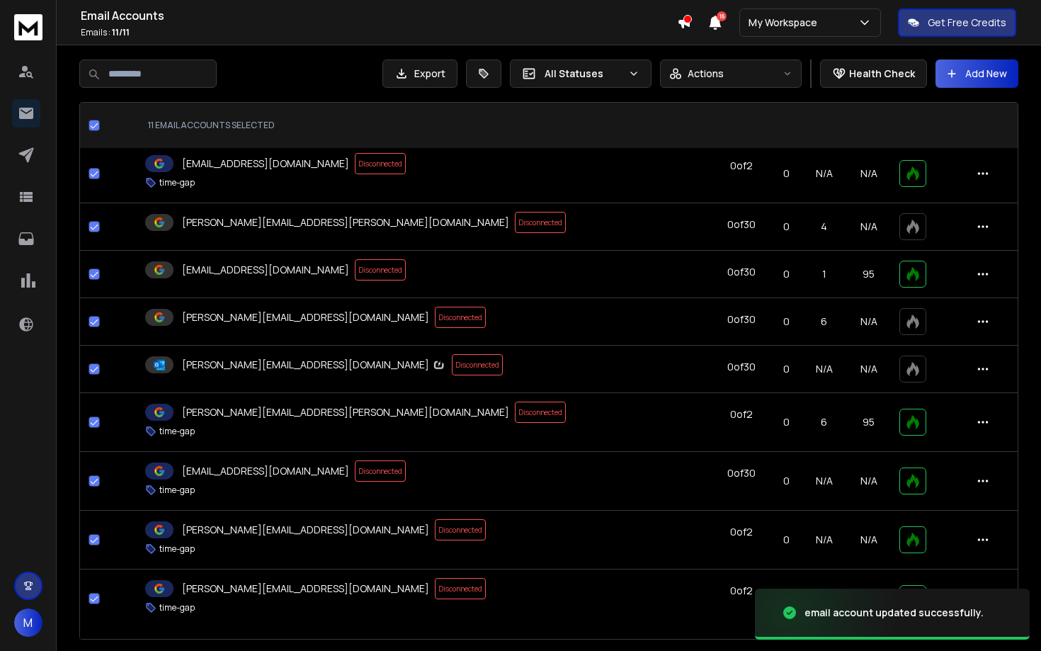
click at [265, 553] on div "time-gap" at bounding box center [424, 548] width 558 height 11
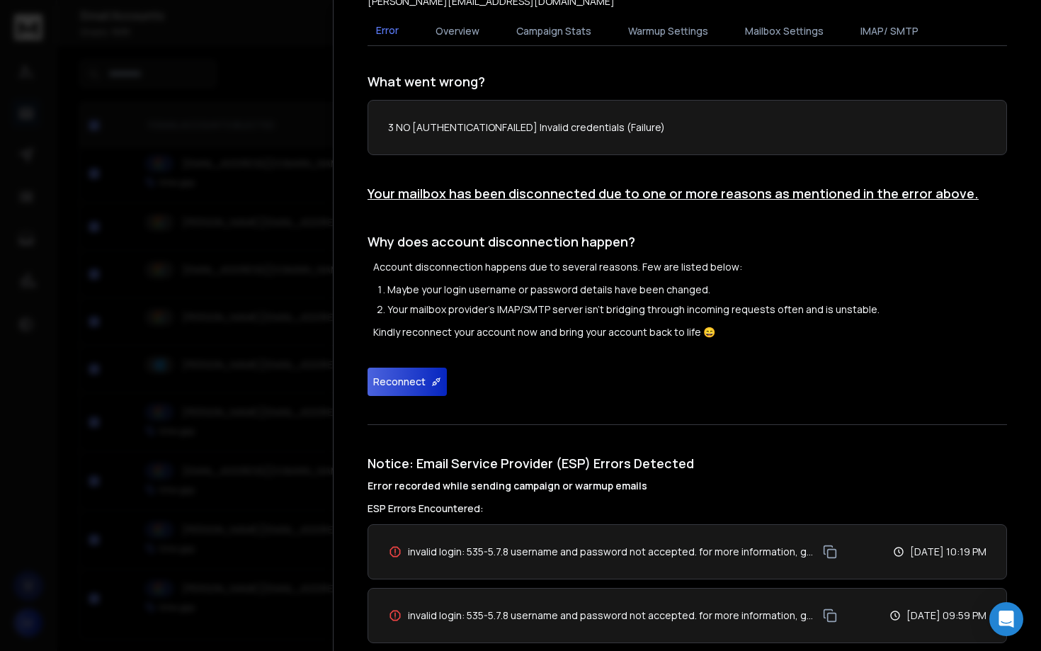
scroll to position [0, 0]
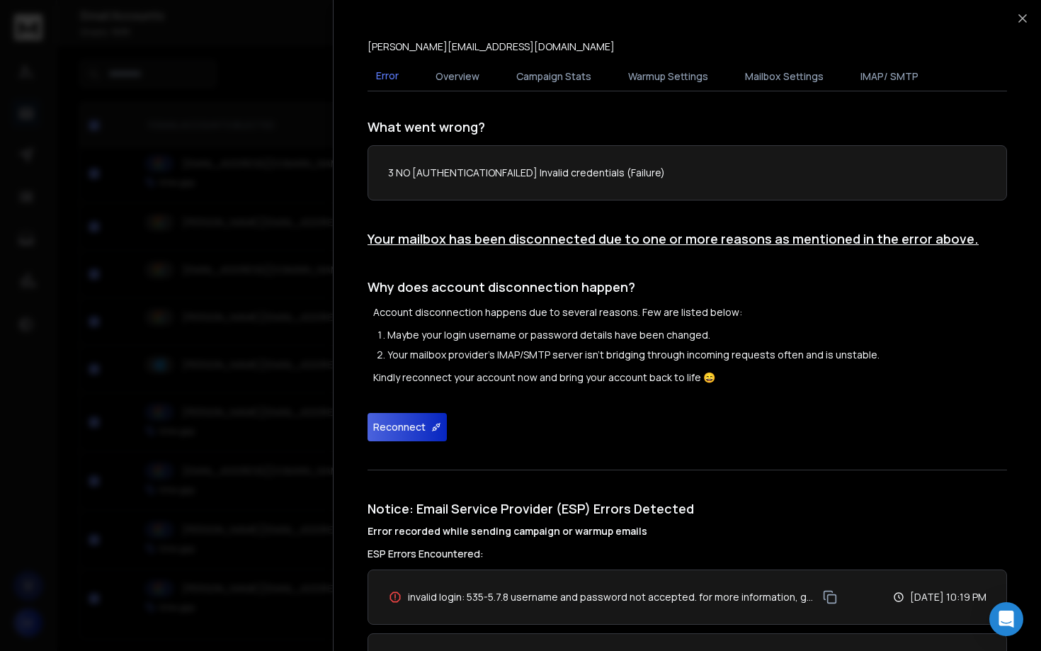
click at [790, 86] on button "Mailbox Settings" at bounding box center [785, 76] width 96 height 31
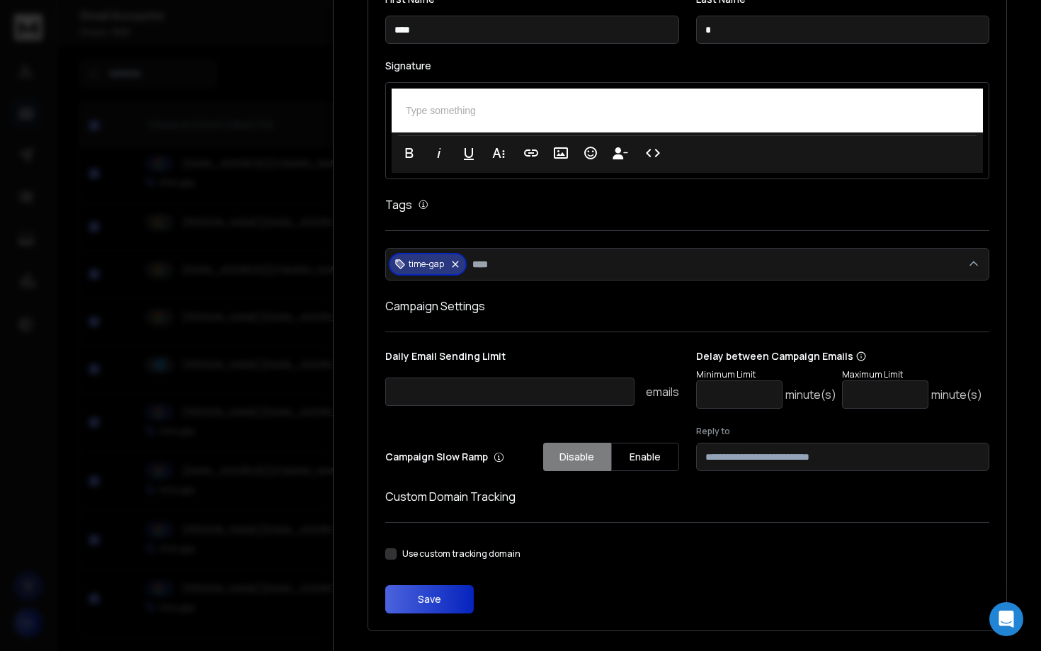
scroll to position [198, 0]
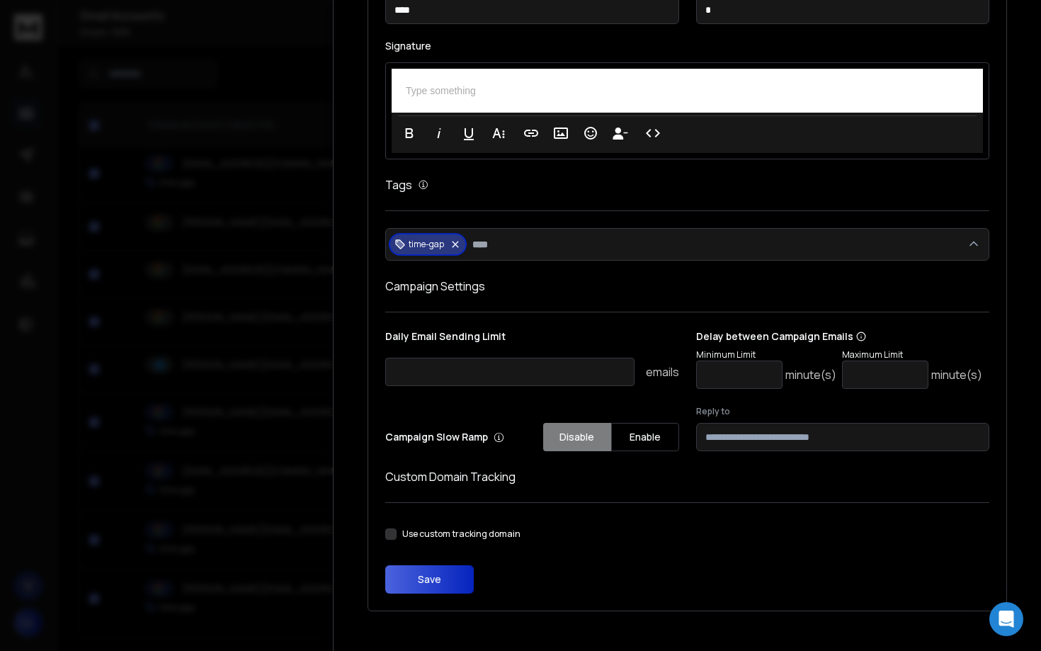
click at [429, 383] on input "*" at bounding box center [509, 372] width 249 height 28
type input "**"
click at [385, 565] on button "Save" at bounding box center [429, 579] width 89 height 28
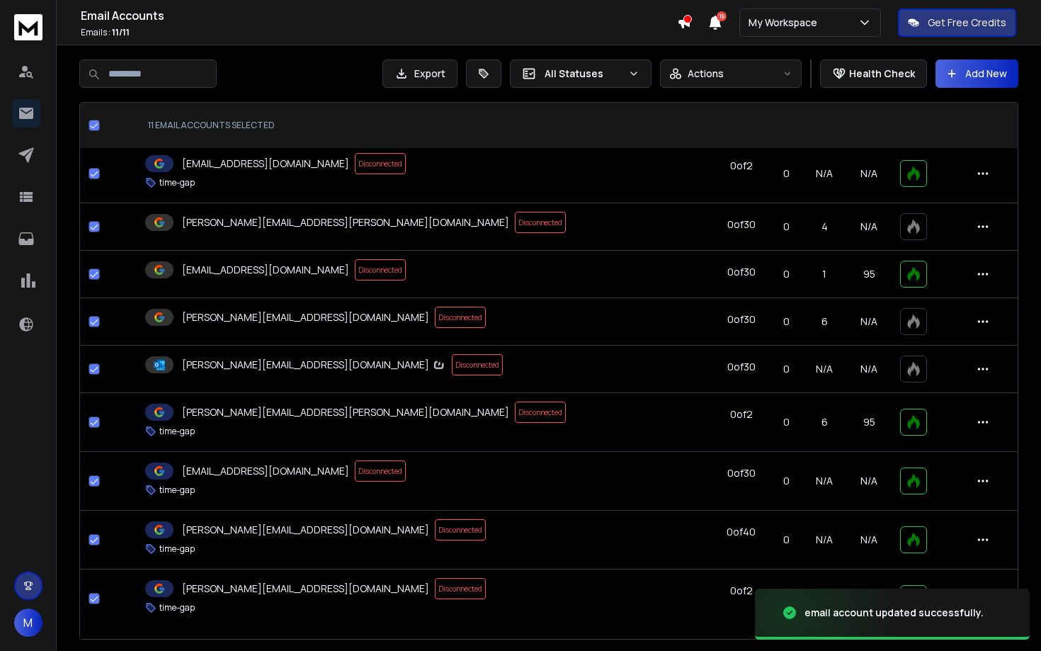
click at [308, 334] on td "michael.m@marketpulseapp.com Disconnected" at bounding box center [424, 321] width 575 height 47
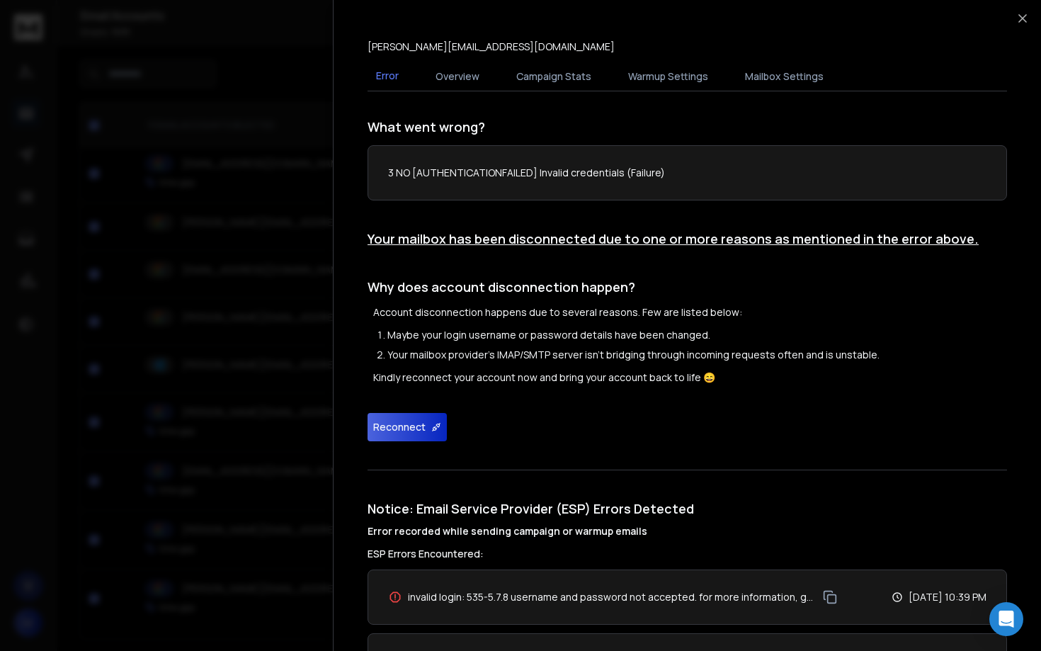
click at [690, 77] on button "Warmup Settings" at bounding box center [668, 76] width 97 height 31
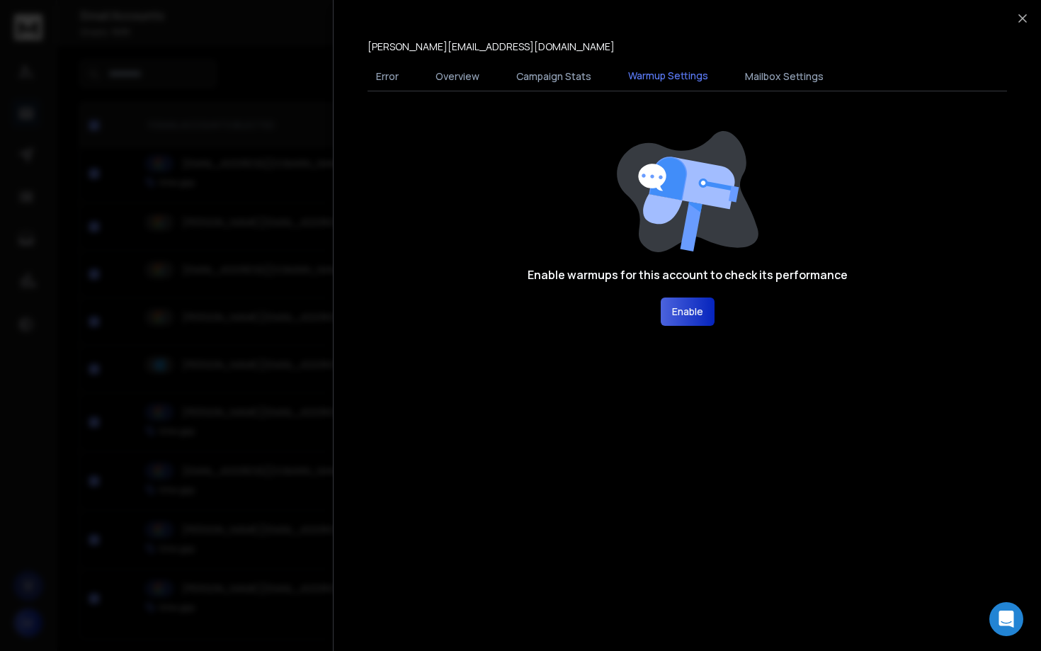
click at [762, 73] on button "Mailbox Settings" at bounding box center [785, 76] width 96 height 31
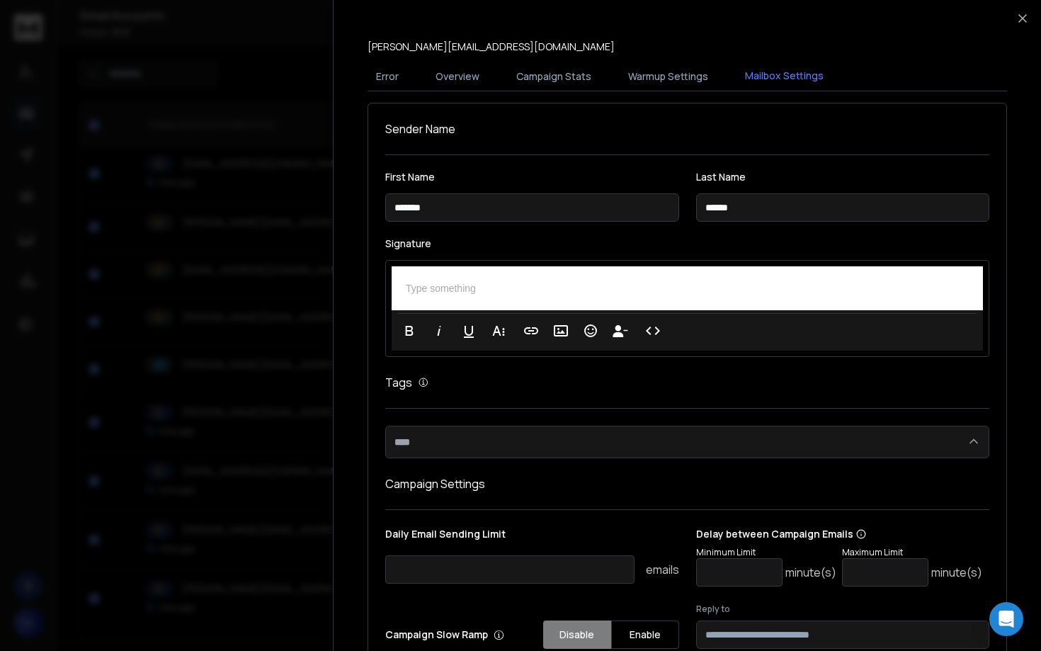
click at [278, 522] on div at bounding box center [520, 325] width 1041 height 651
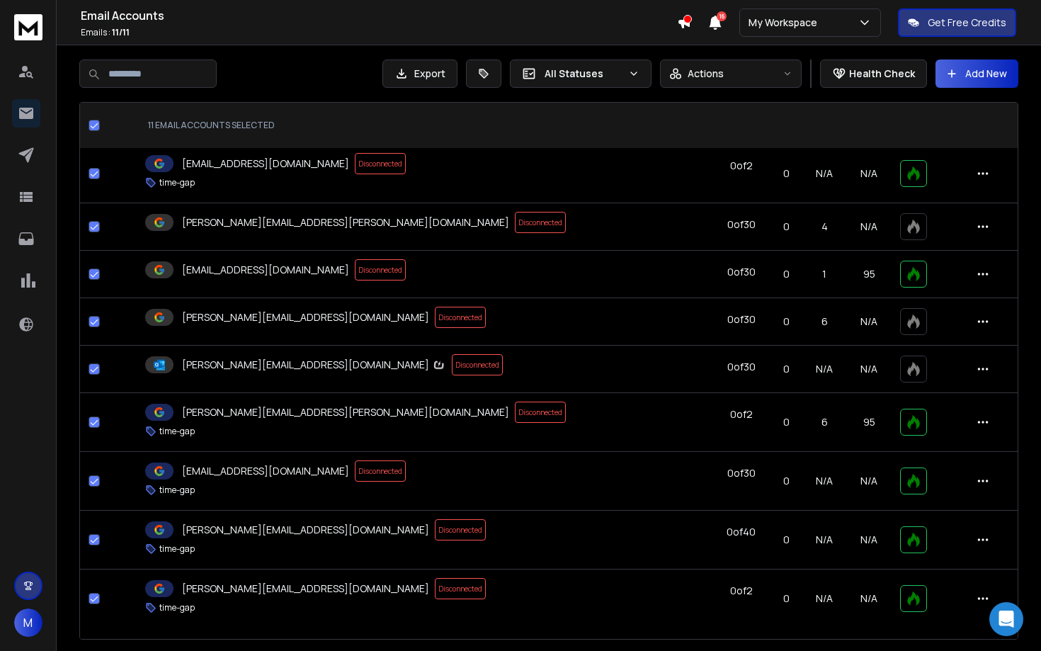
click at [322, 429] on div "time-gap" at bounding box center [424, 431] width 558 height 11
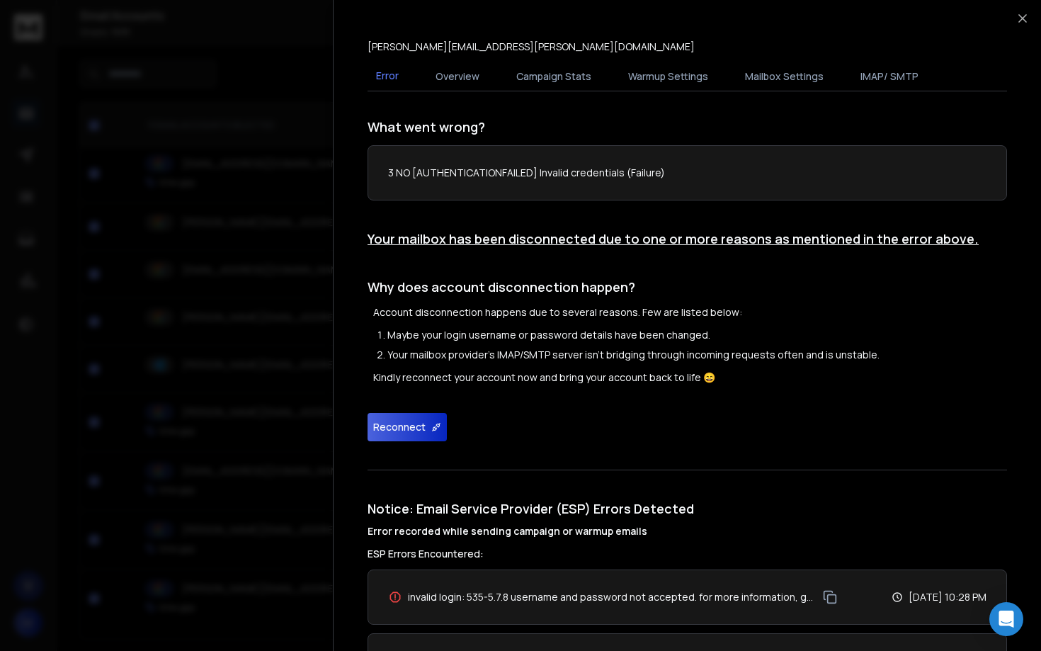
click at [867, 83] on button "IMAP/ SMTP" at bounding box center [889, 76] width 75 height 31
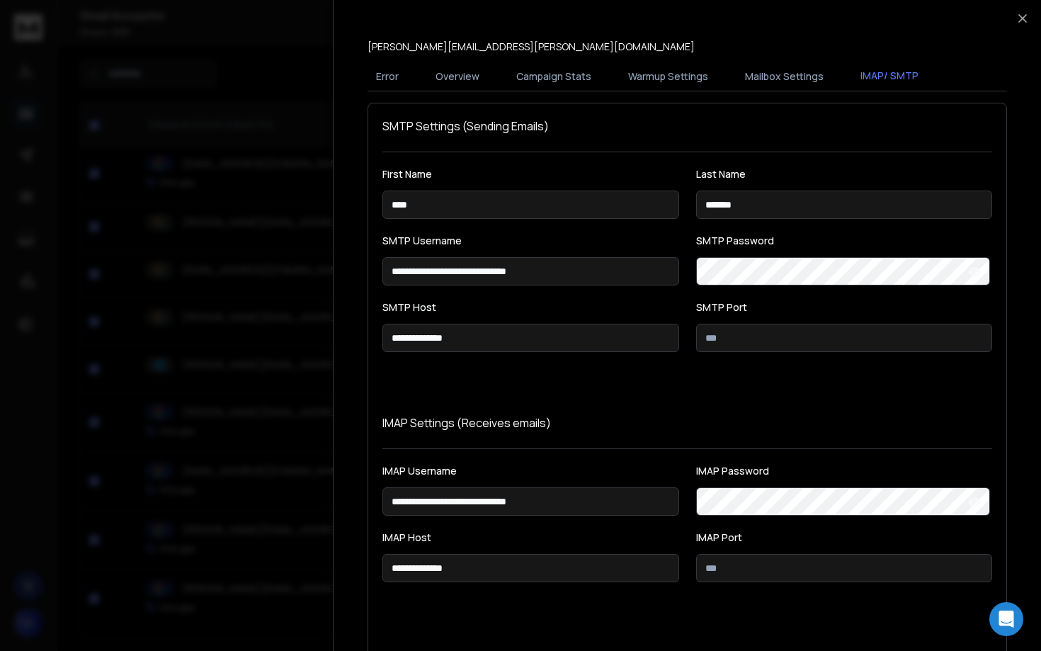
click at [753, 88] on button "Mailbox Settings" at bounding box center [785, 76] width 96 height 31
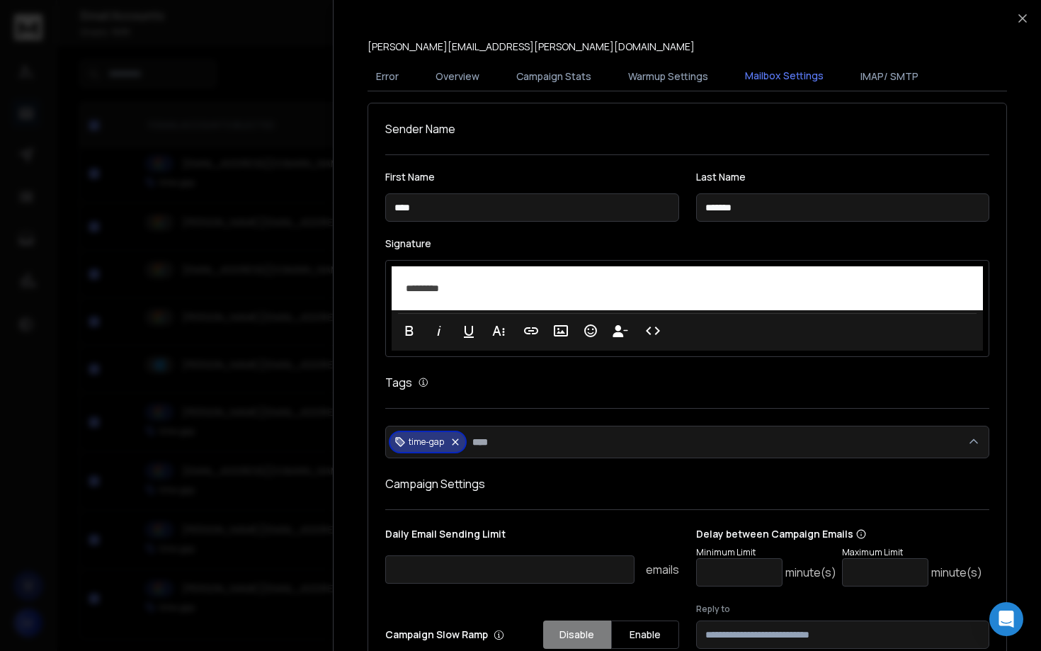
click at [407, 579] on input "*" at bounding box center [509, 569] width 249 height 28
type input "**"
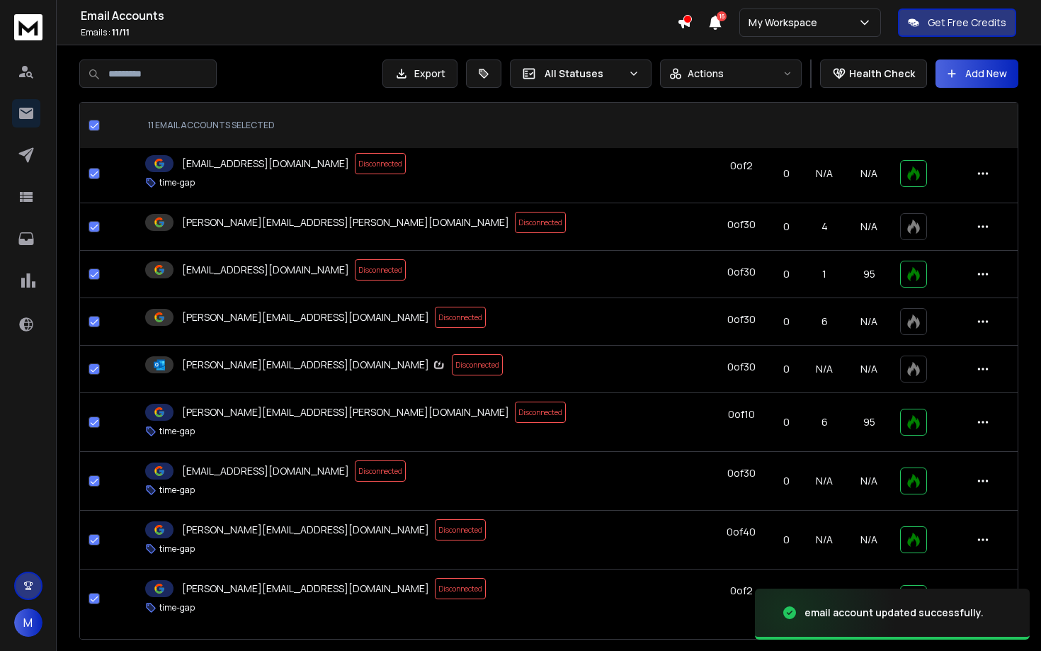
scroll to position [0, 0]
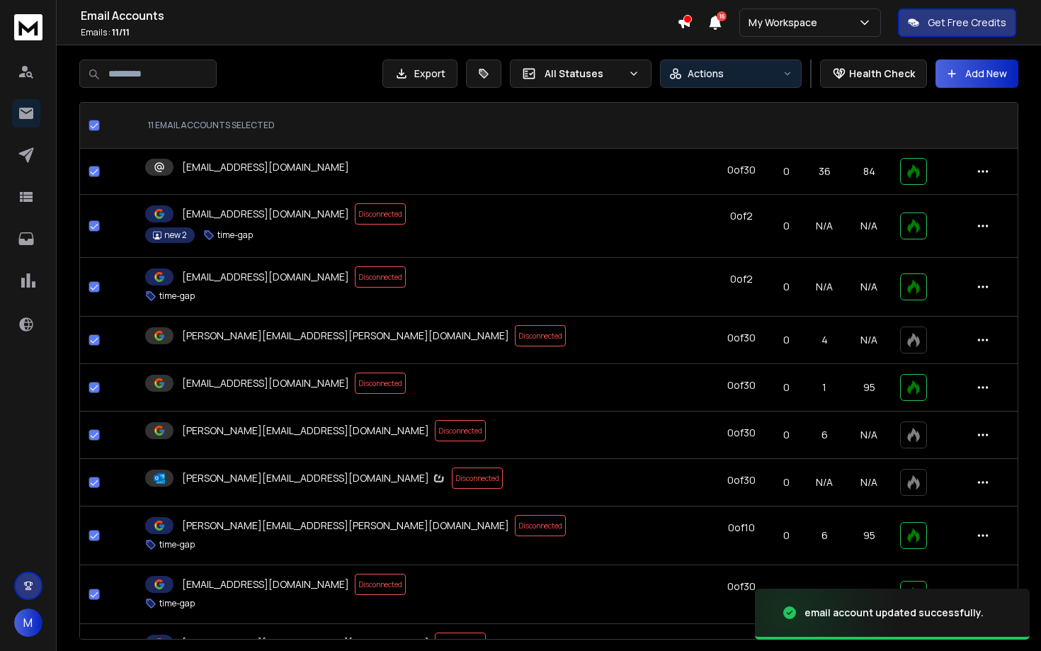
click at [692, 84] on button "Actions" at bounding box center [731, 74] width 142 height 28
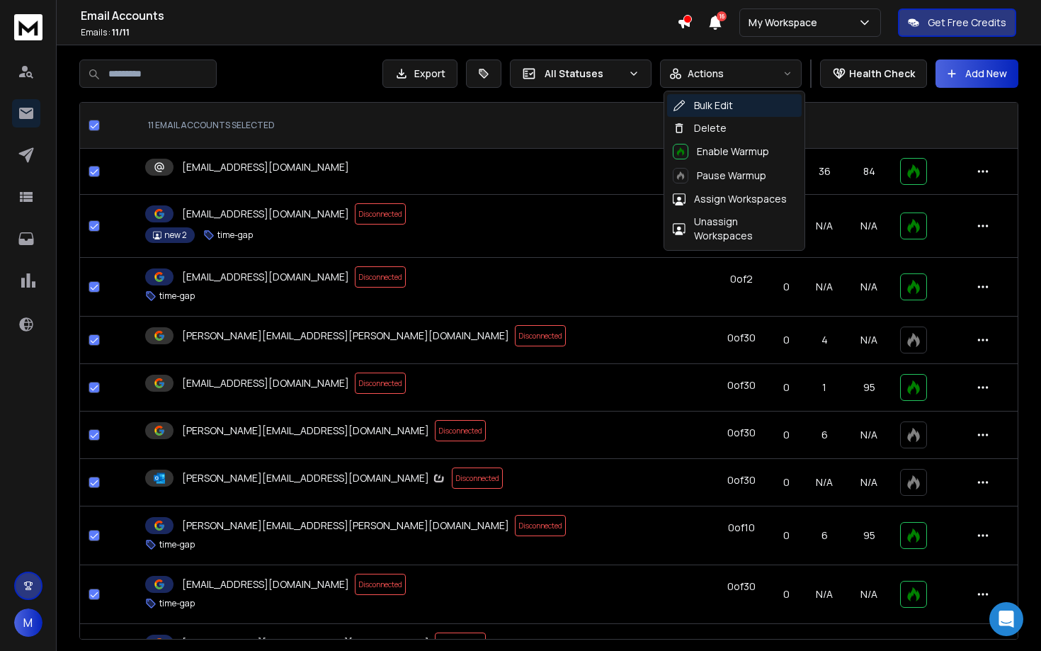
click at [706, 111] on div "Bulk Edit" at bounding box center [703, 105] width 60 height 14
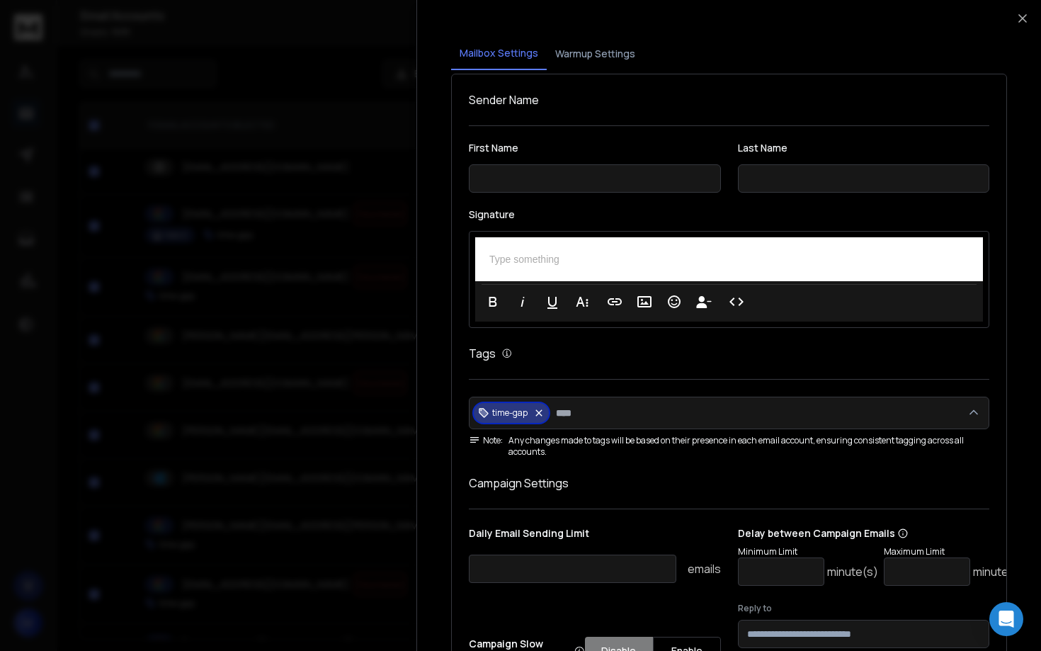
scroll to position [214, 0]
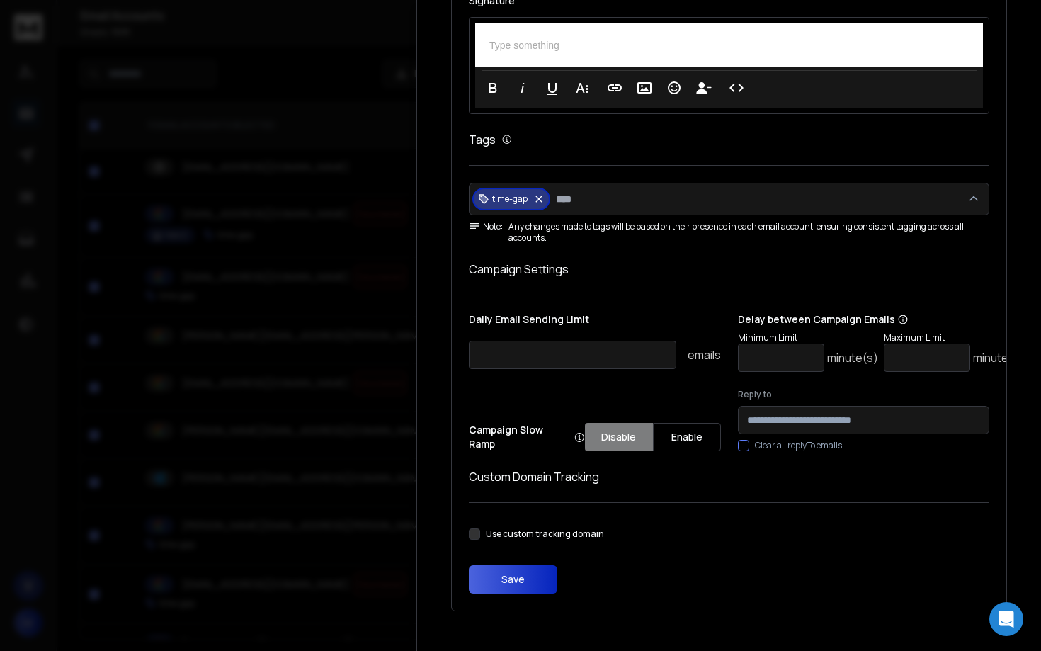
click at [504, 364] on input "number" at bounding box center [573, 355] width 208 height 28
type input "**"
click at [469, 565] on button "Save" at bounding box center [513, 579] width 89 height 28
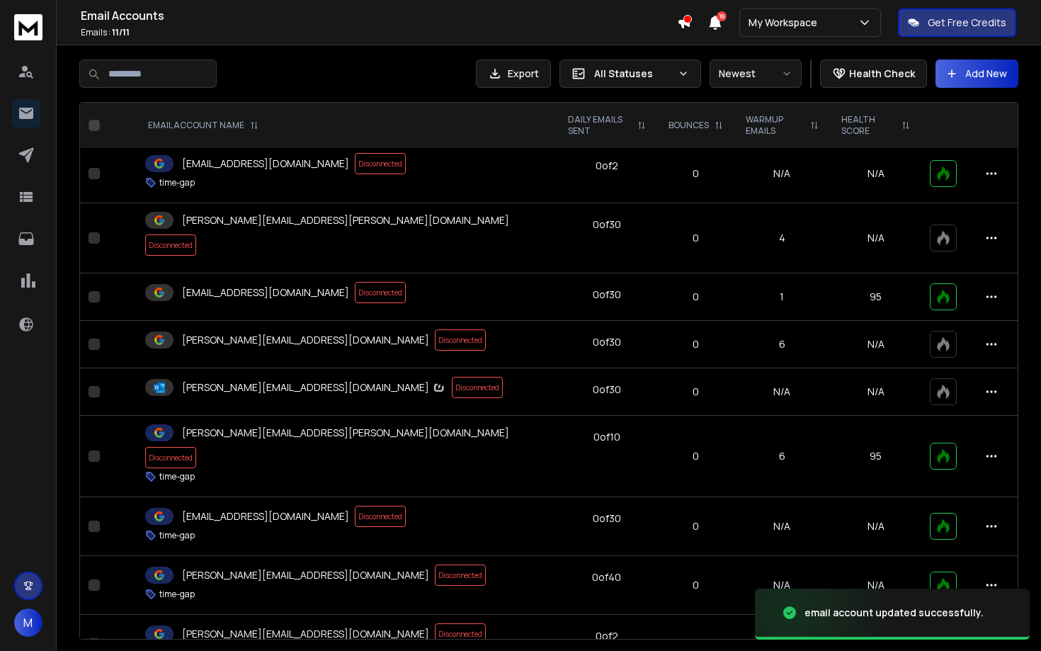
scroll to position [0, 0]
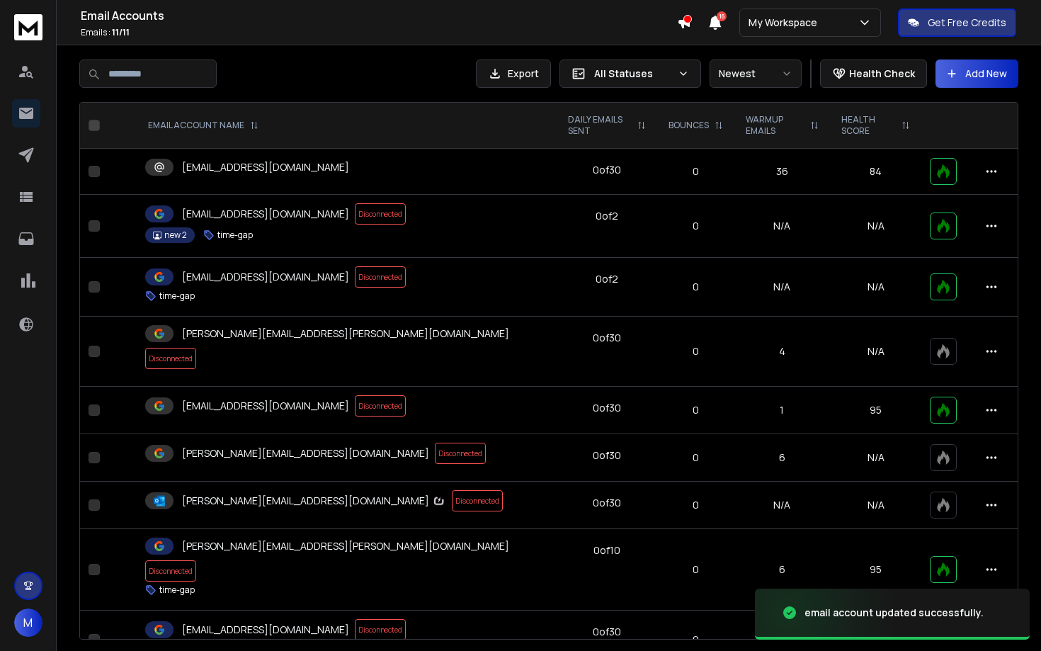
click at [236, 457] on td "michael.m@marketpulseapp.com Disconnected" at bounding box center [347, 457] width 420 height 47
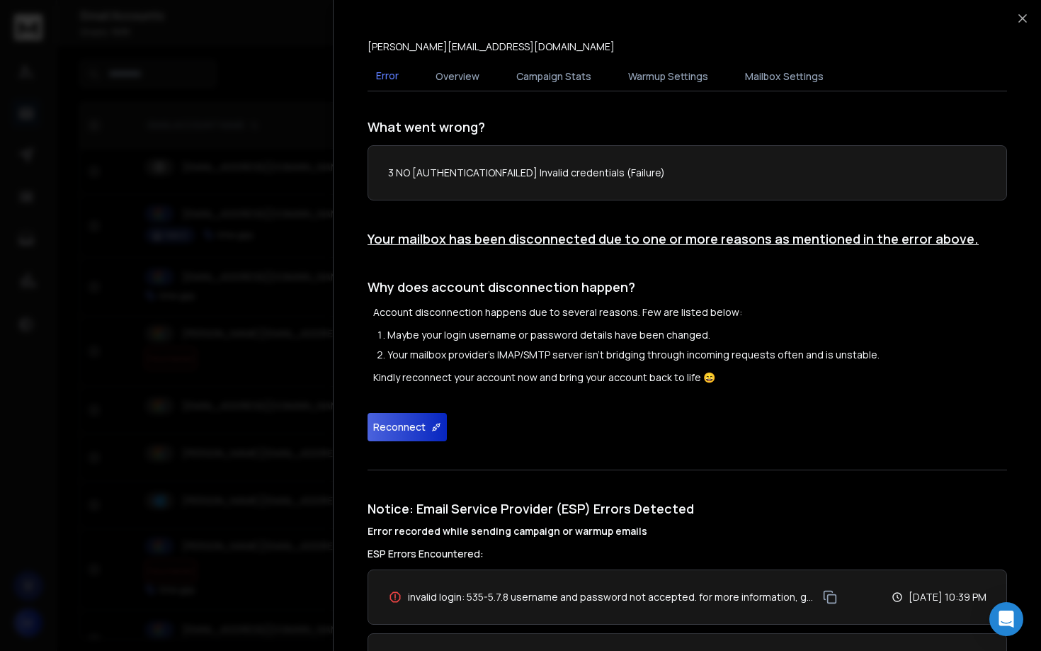
click at [684, 75] on button "Warmup Settings" at bounding box center [668, 76] width 97 height 31
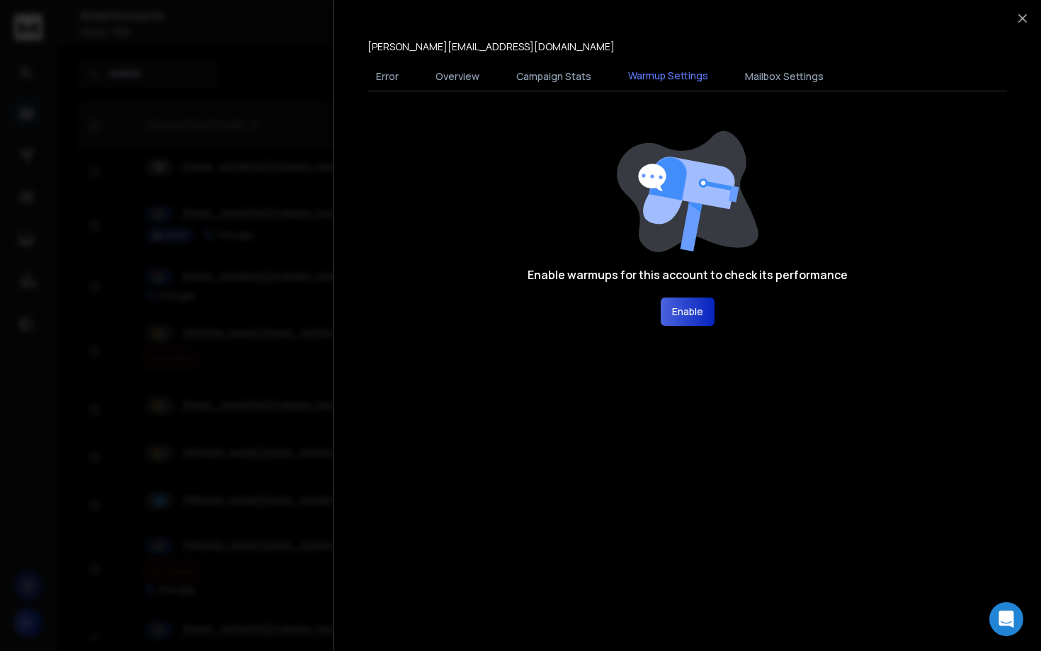
click at [779, 85] on button "Mailbox Settings" at bounding box center [785, 76] width 96 height 31
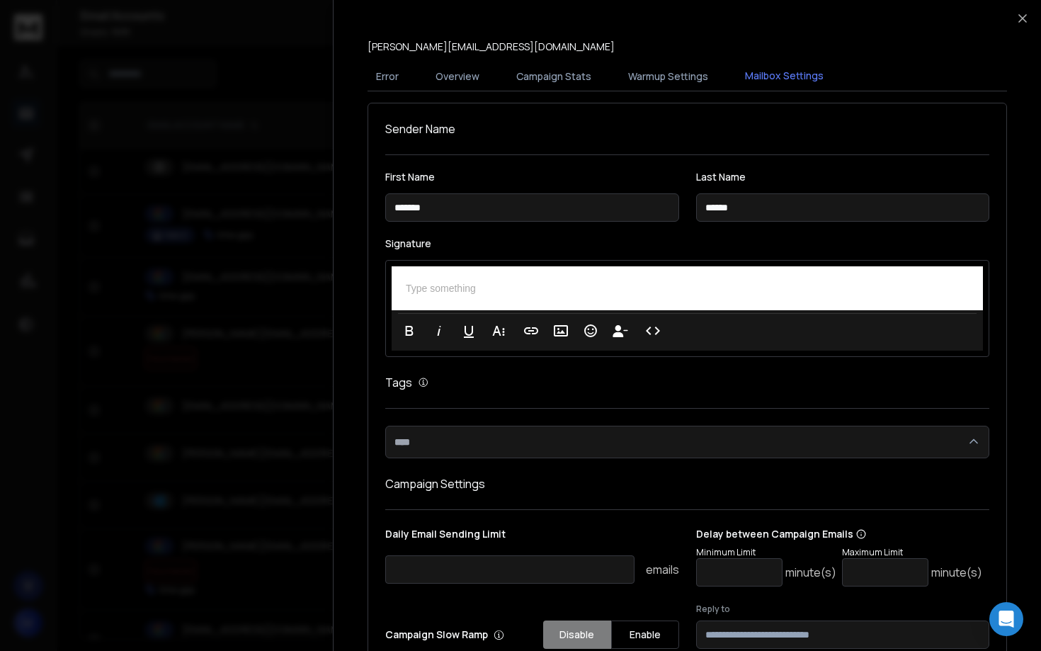
click at [312, 469] on div at bounding box center [520, 325] width 1041 height 651
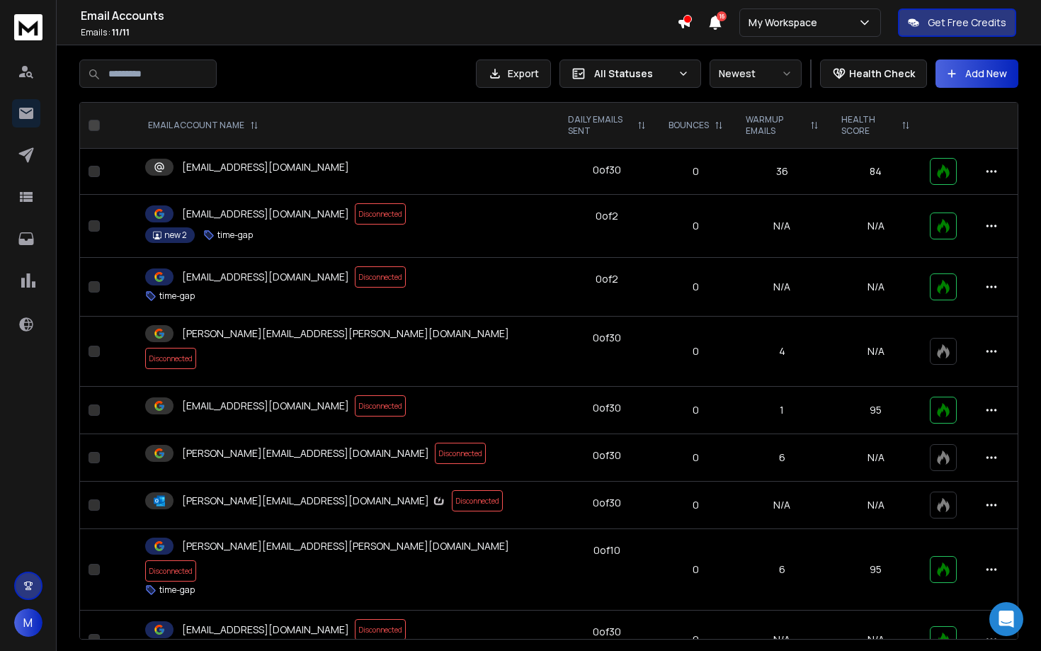
click at [256, 494] on p "[PERSON_NAME][EMAIL_ADDRESS][DOMAIN_NAME]" at bounding box center [314, 501] width 264 height 15
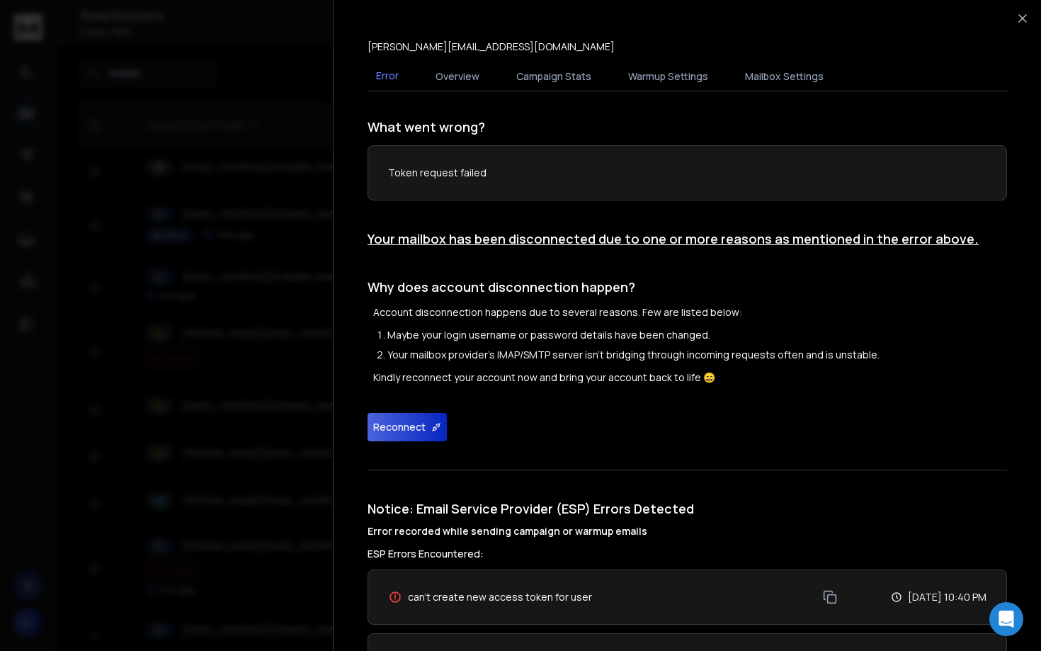
click at [784, 76] on button "Mailbox Settings" at bounding box center [785, 76] width 96 height 31
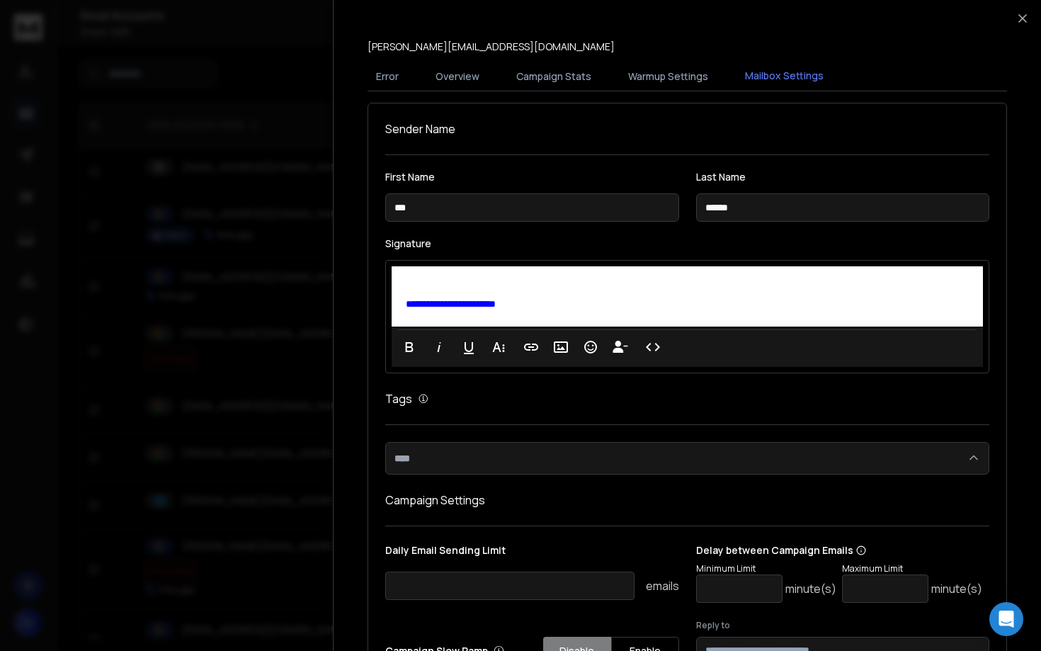
click at [278, 557] on div at bounding box center [520, 325] width 1041 height 651
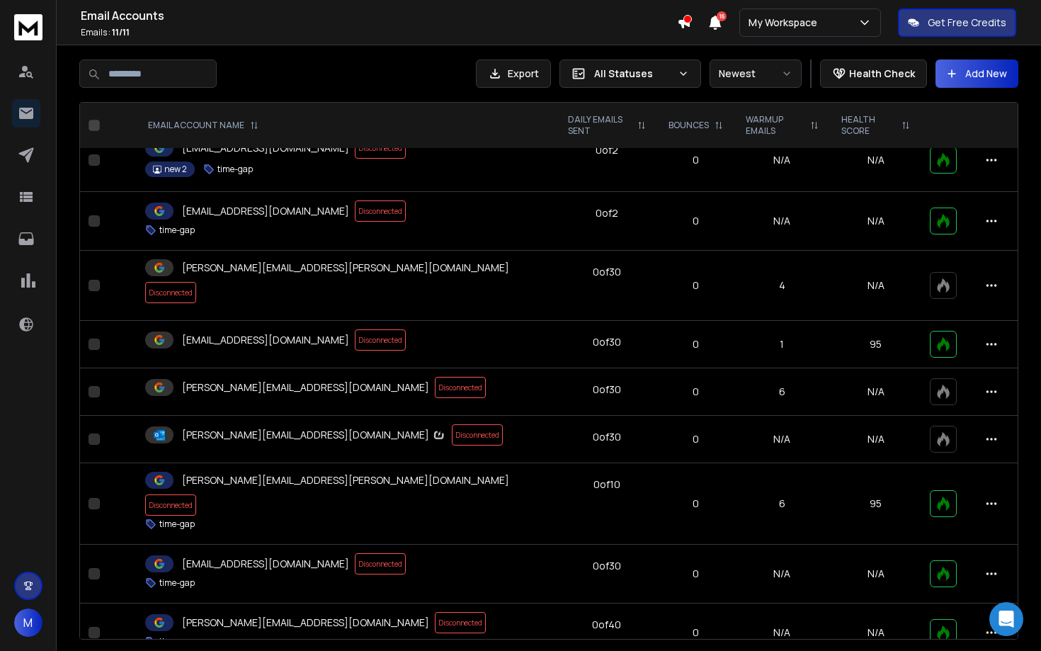
scroll to position [113, 0]
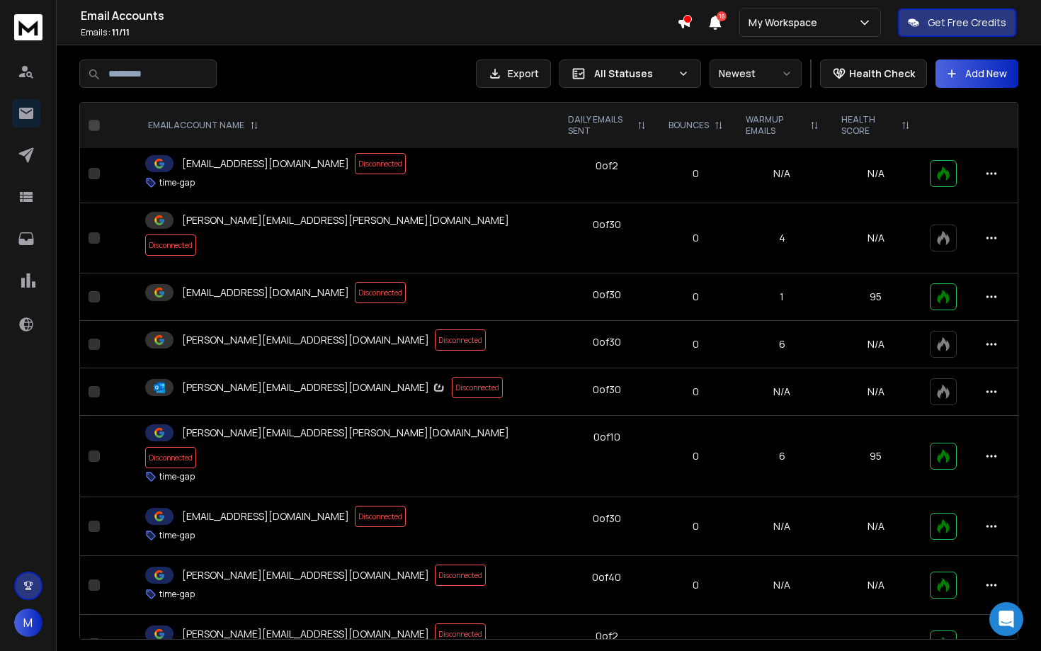
click at [309, 426] on p "[PERSON_NAME][EMAIL_ADDRESS][PERSON_NAME][DOMAIN_NAME]" at bounding box center [345, 433] width 327 height 14
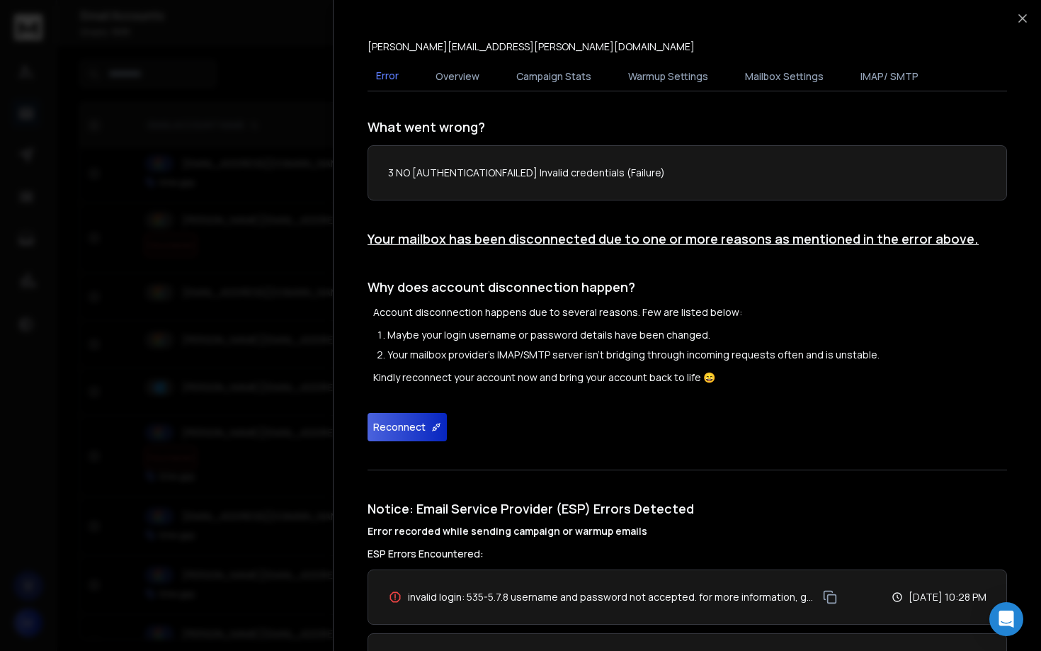
click at [856, 74] on button "IMAP/ SMTP" at bounding box center [889, 76] width 75 height 31
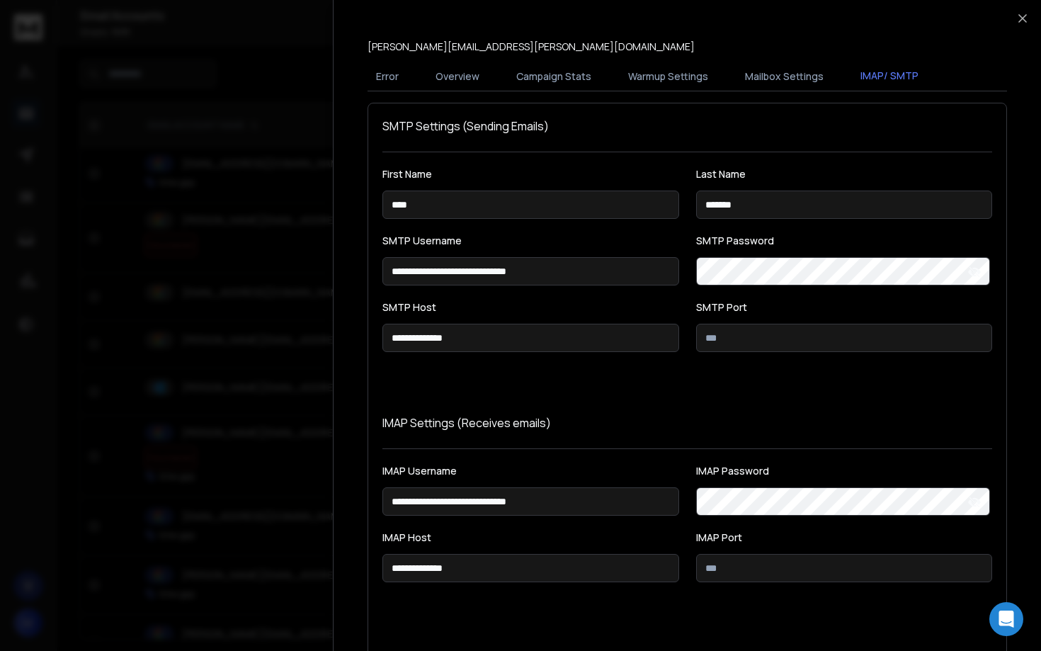
click at [782, 81] on button "Mailbox Settings" at bounding box center [785, 76] width 96 height 31
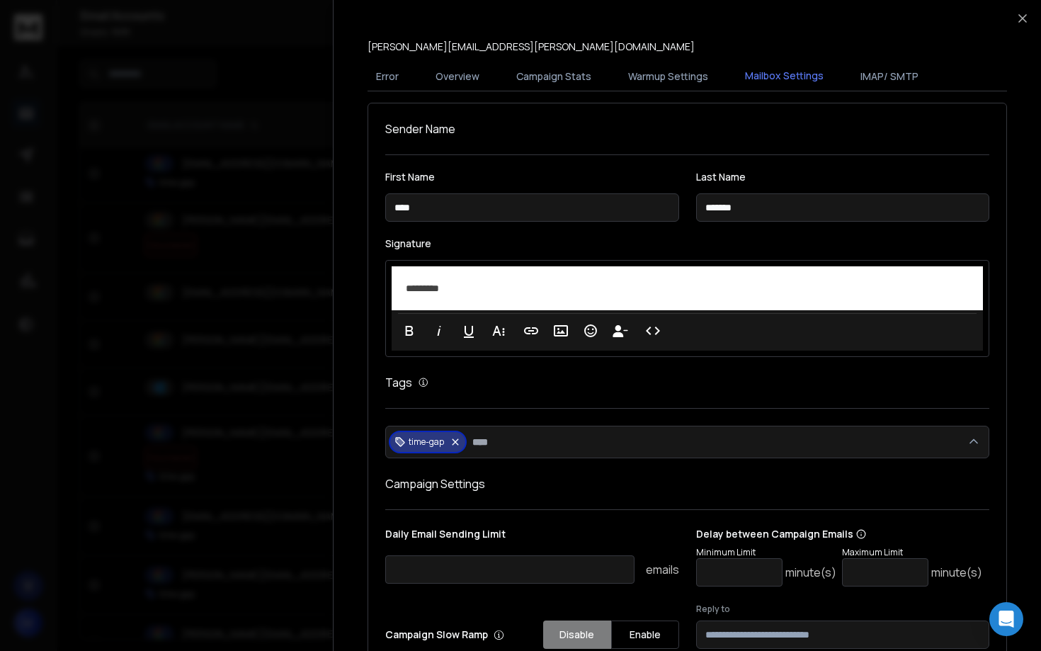
click at [263, 572] on div at bounding box center [520, 325] width 1041 height 651
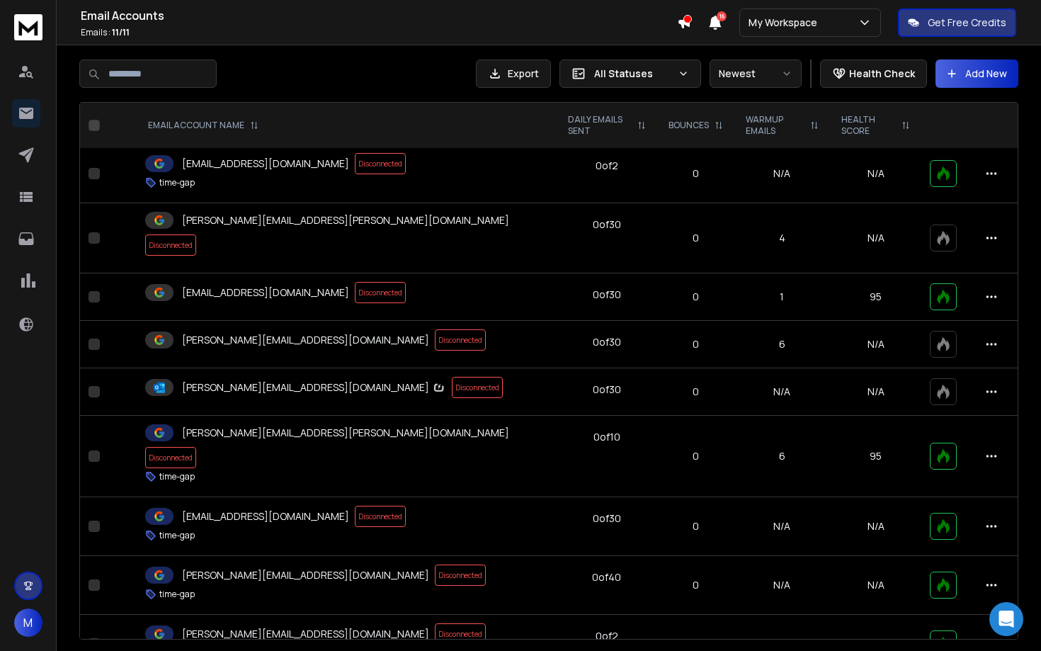
click at [248, 626] on div "[PERSON_NAME][EMAIL_ADDRESS][DOMAIN_NAME]" at bounding box center [287, 634] width 284 height 17
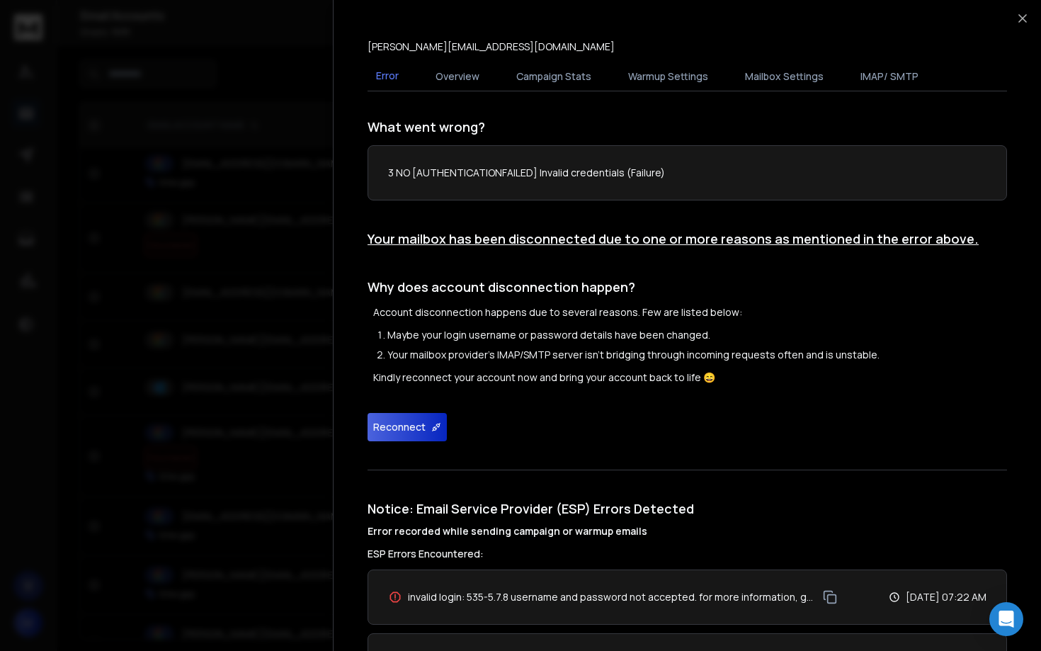
click at [784, 82] on button "Mailbox Settings" at bounding box center [785, 76] width 96 height 31
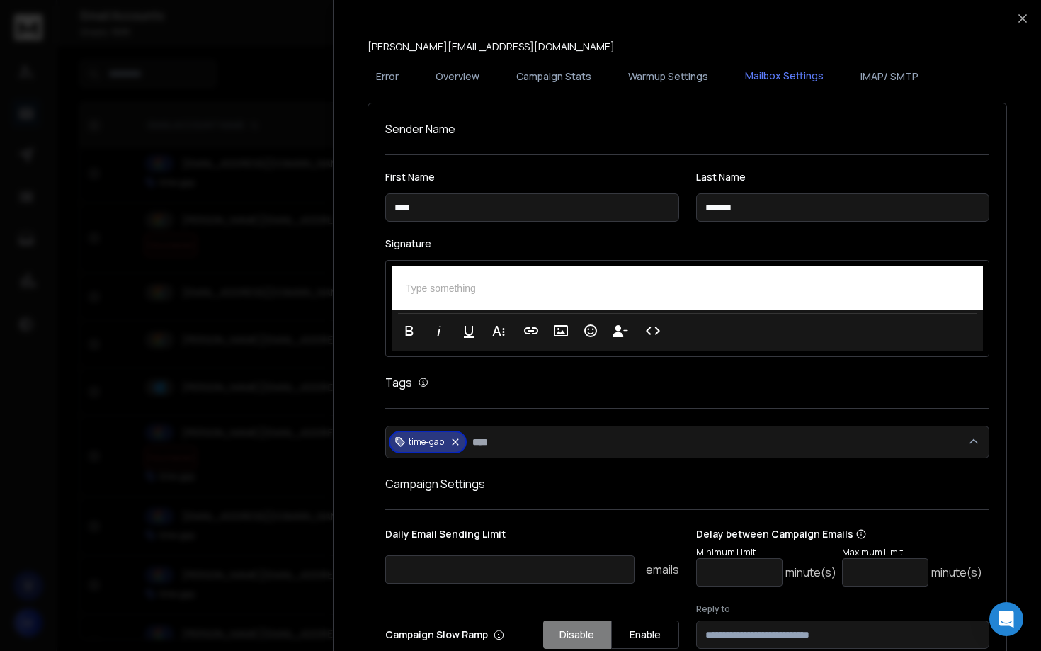
scroll to position [198, 0]
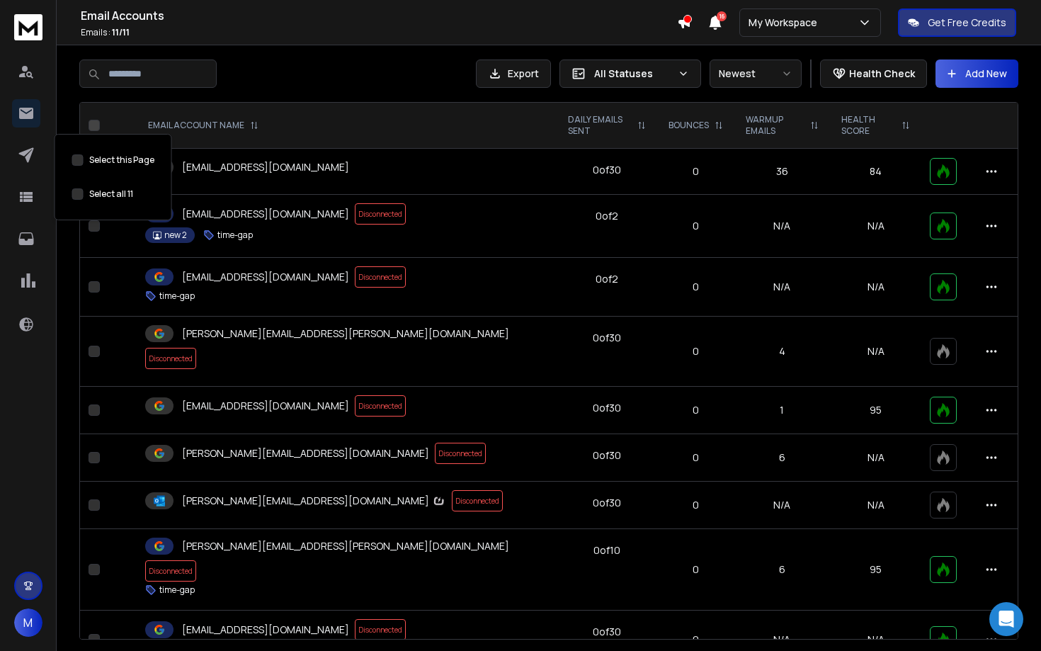
click at [75, 197] on button "Select this Page" at bounding box center [77, 193] width 11 height 11
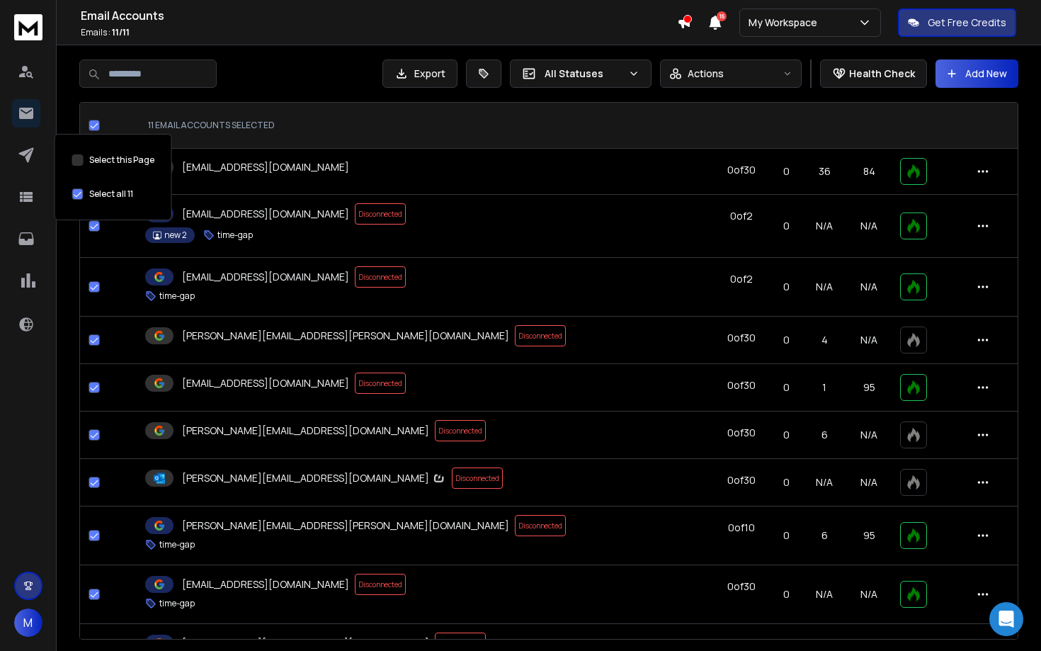
scroll to position [113, 0]
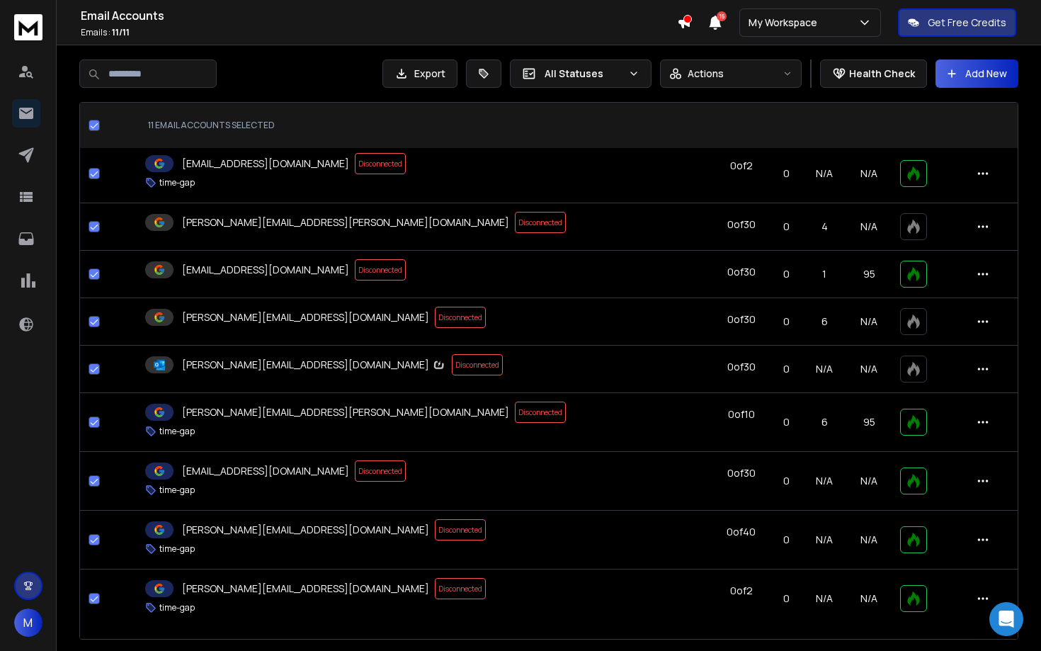
click at [259, 494] on div "time-gap" at bounding box center [424, 490] width 558 height 11
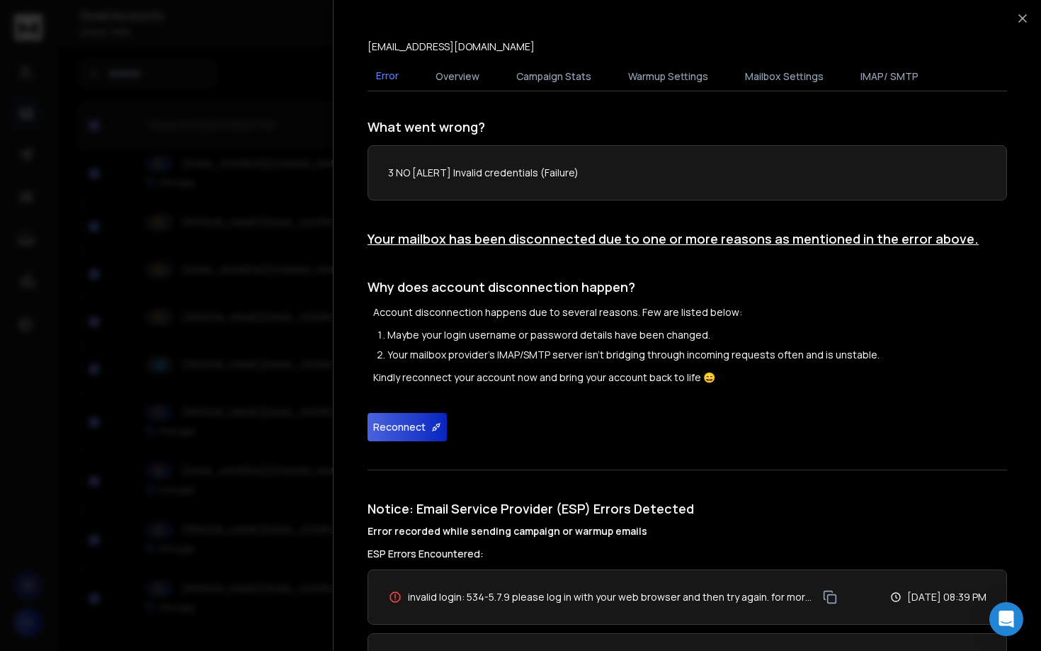
click at [770, 77] on button "Mailbox Settings" at bounding box center [785, 76] width 96 height 31
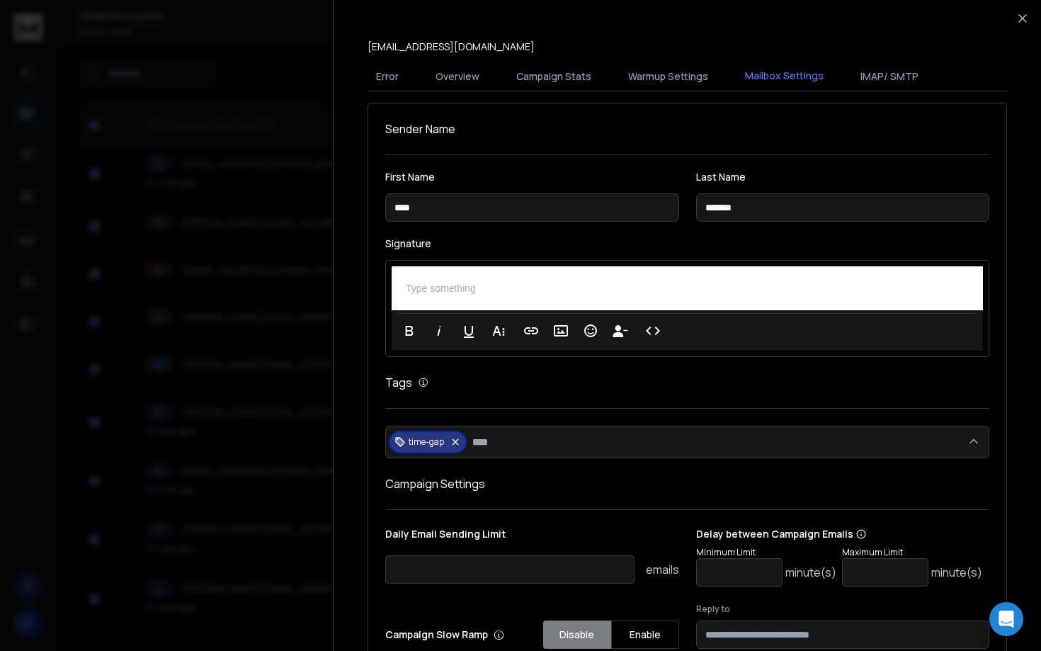
click at [169, 477] on div at bounding box center [520, 325] width 1041 height 651
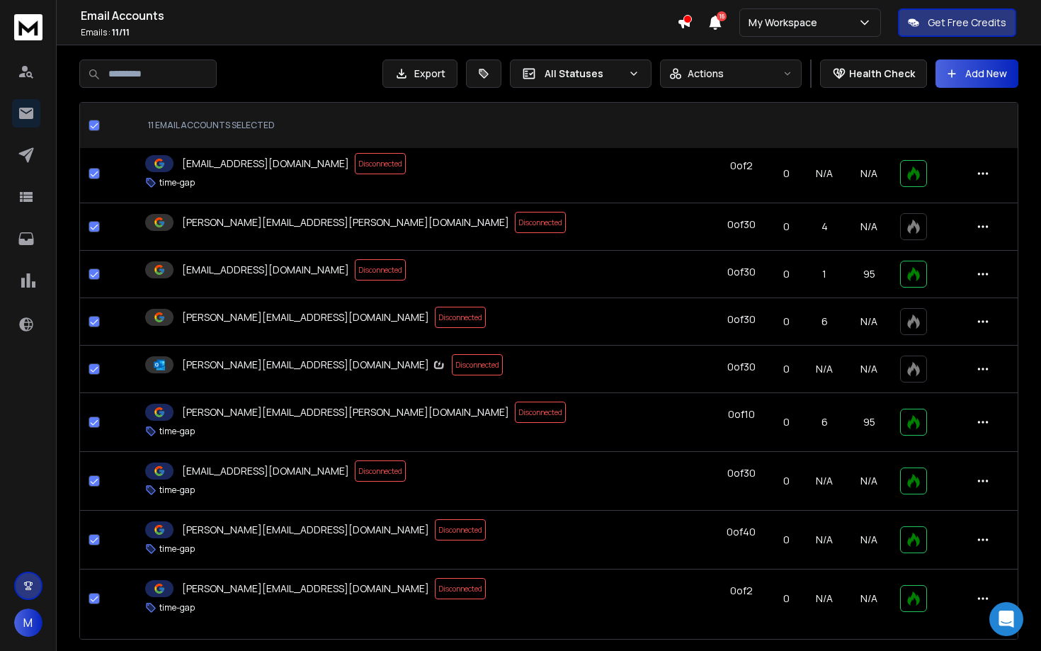
click at [227, 610] on div "time-gap" at bounding box center [424, 607] width 558 height 11
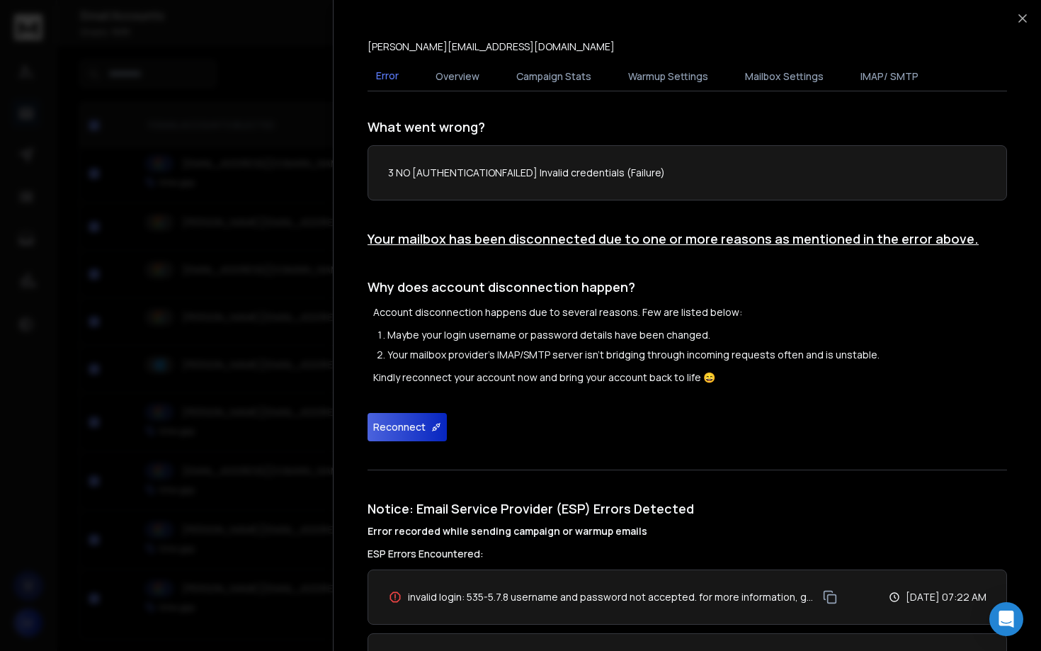
click at [776, 81] on button "Mailbox Settings" at bounding box center [785, 76] width 96 height 31
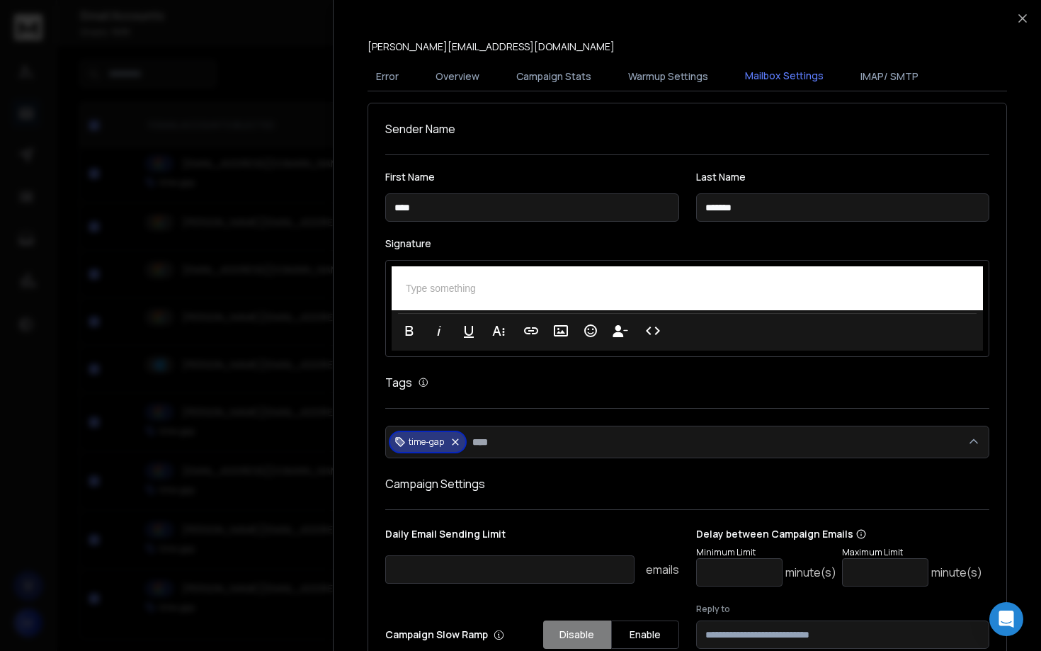
click at [265, 429] on div at bounding box center [520, 325] width 1041 height 651
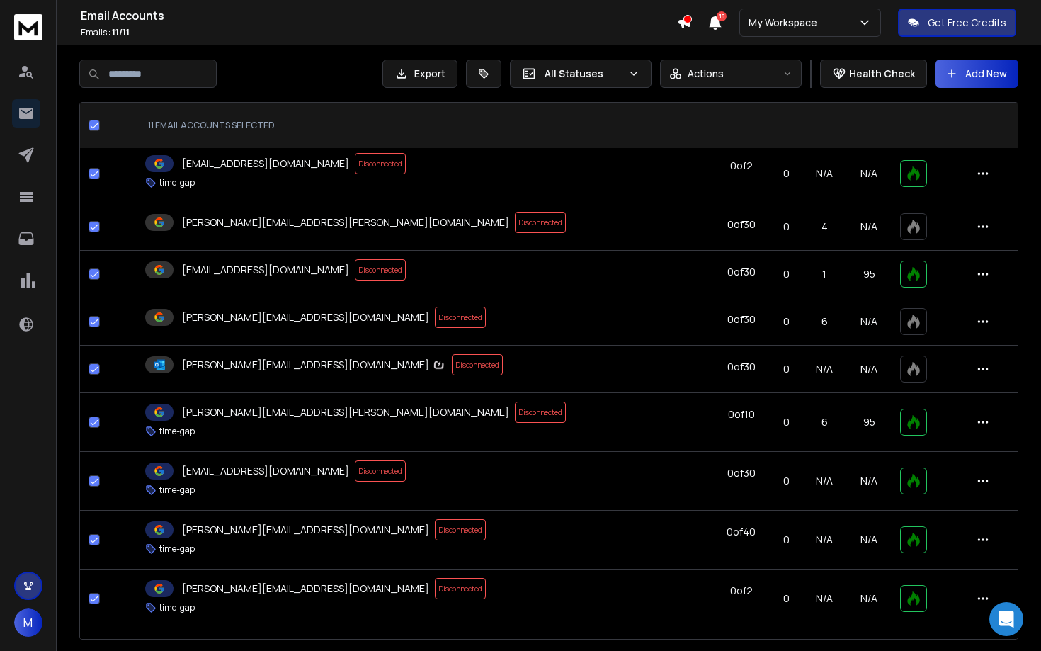
click at [252, 406] on p "[PERSON_NAME][EMAIL_ADDRESS][PERSON_NAME][DOMAIN_NAME]" at bounding box center [345, 412] width 327 height 14
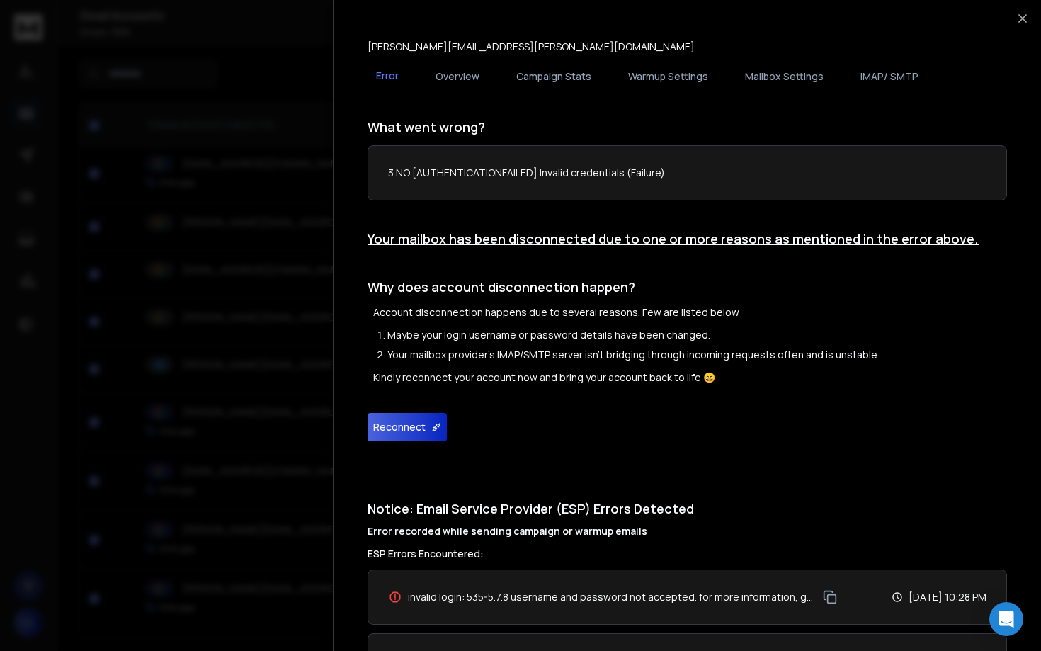
click at [777, 81] on button "Mailbox Settings" at bounding box center [785, 76] width 96 height 31
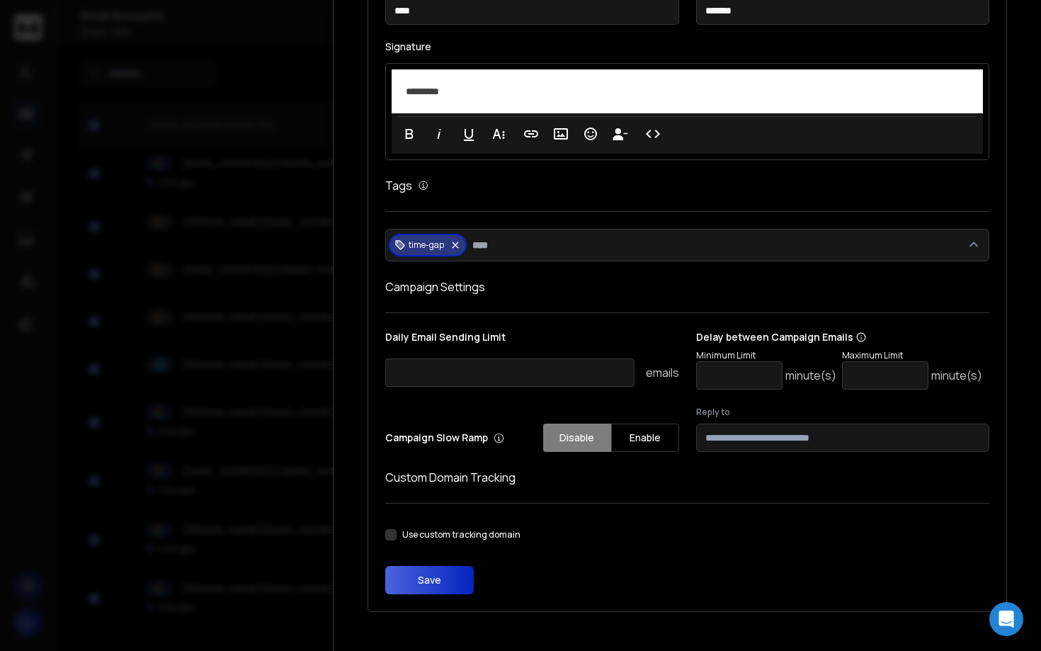
scroll to position [198, 0]
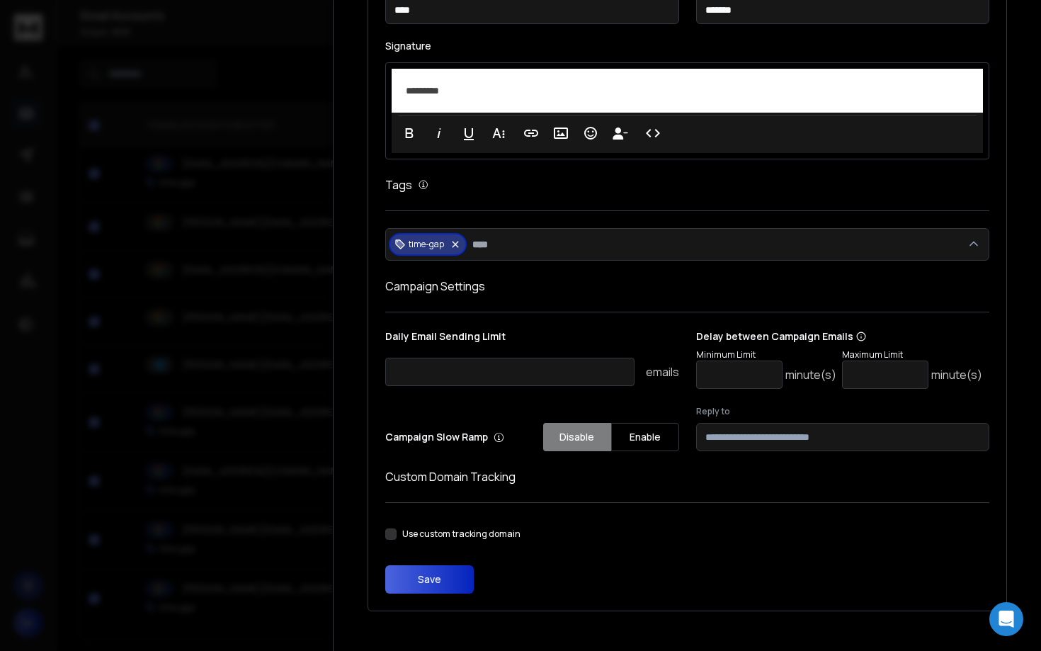
click at [343, 341] on div "**********" at bounding box center [687, 325] width 708 height 651
click at [272, 351] on div at bounding box center [520, 325] width 1041 height 651
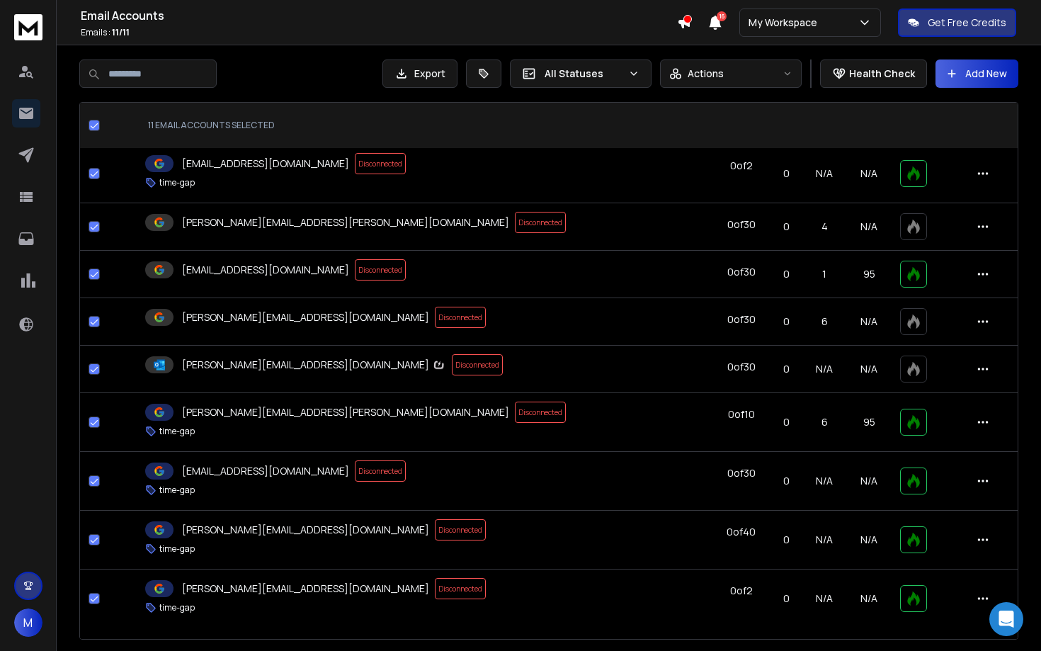
scroll to position [0, 0]
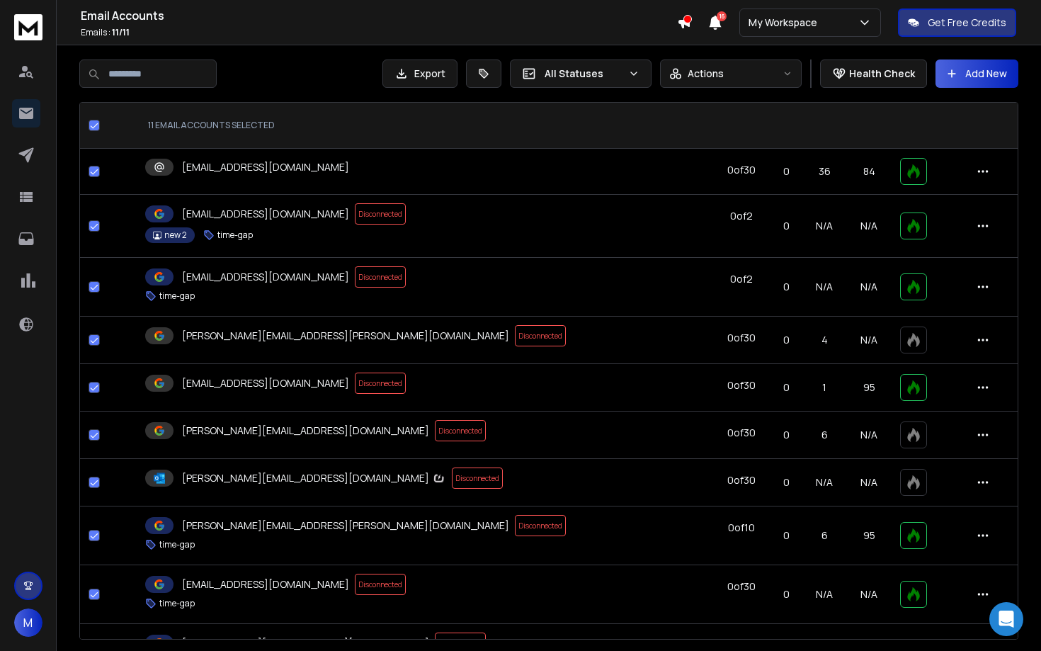
click at [252, 296] on div "time-gap" at bounding box center [424, 295] width 558 height 11
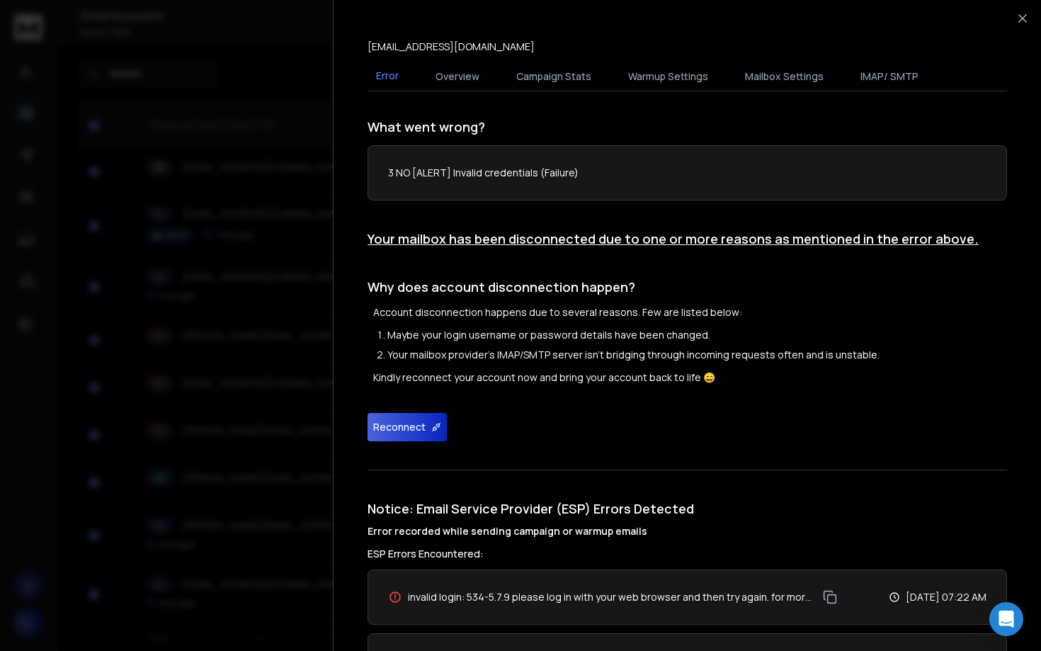
click at [770, 74] on button "Mailbox Settings" at bounding box center [785, 76] width 96 height 31
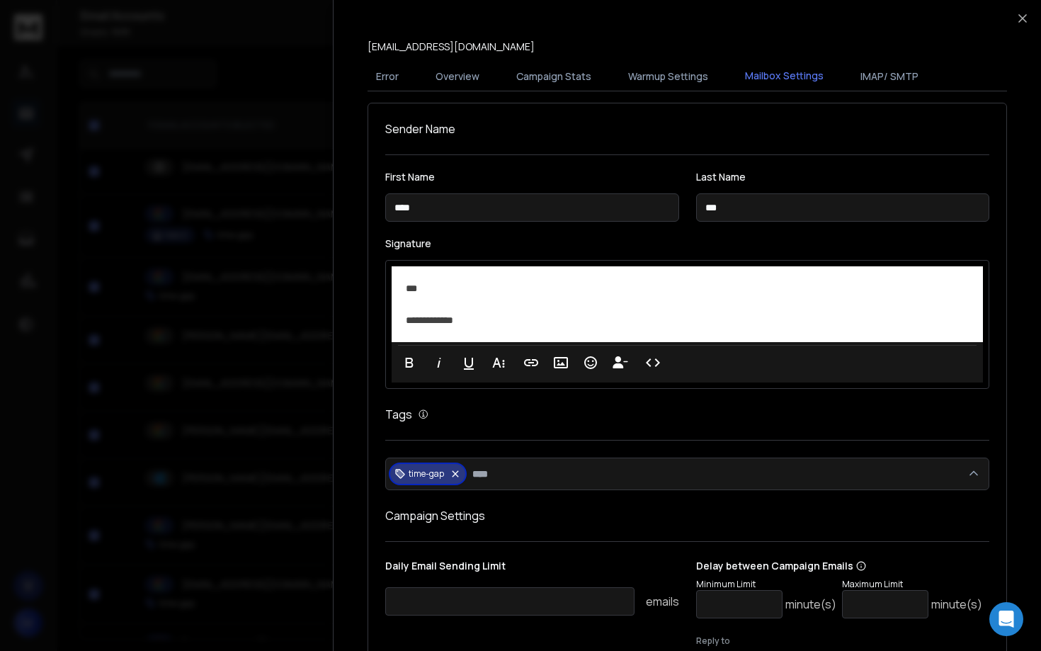
click at [88, 471] on div at bounding box center [520, 325] width 1041 height 651
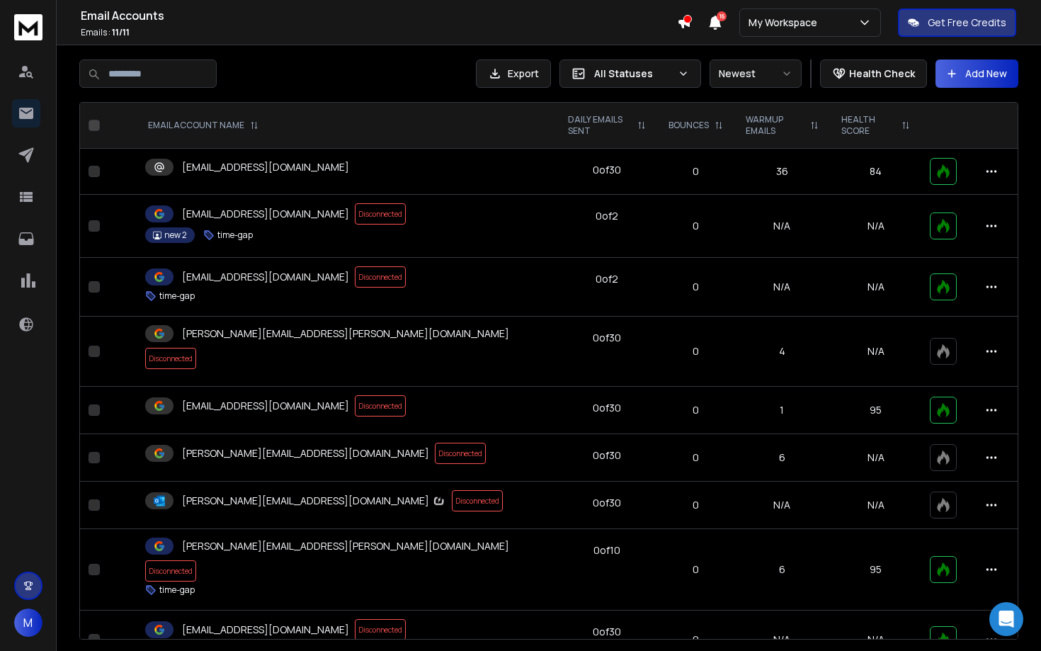
click at [262, 293] on div "time-gap" at bounding box center [346, 295] width 403 height 11
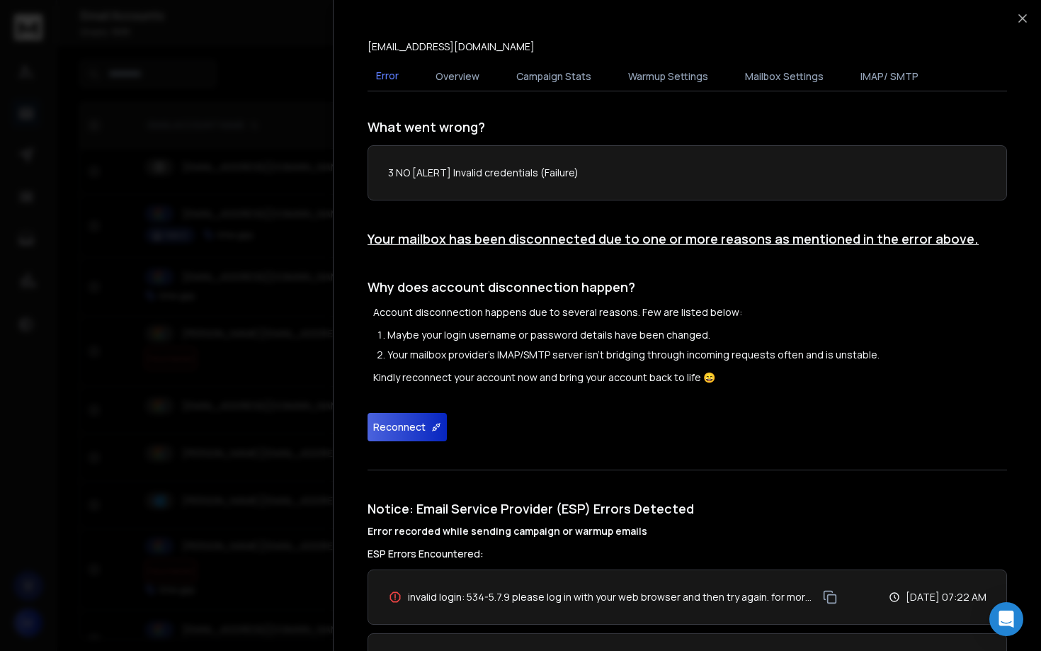
click at [769, 82] on button "Mailbox Settings" at bounding box center [785, 76] width 96 height 31
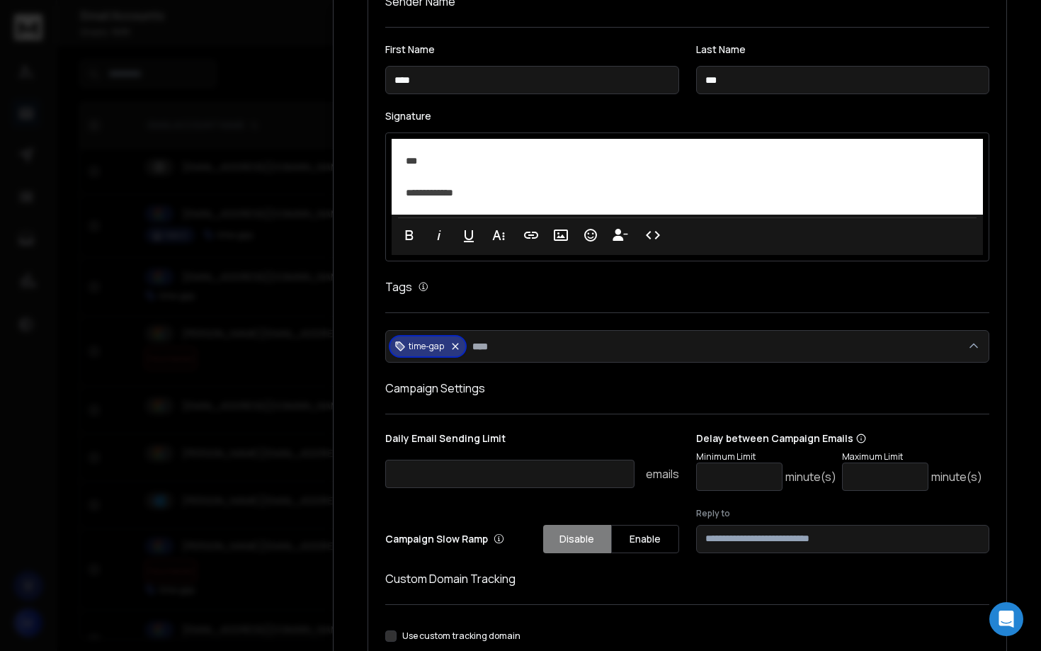
scroll to position [128, 0]
click at [111, 409] on div at bounding box center [520, 325] width 1041 height 651
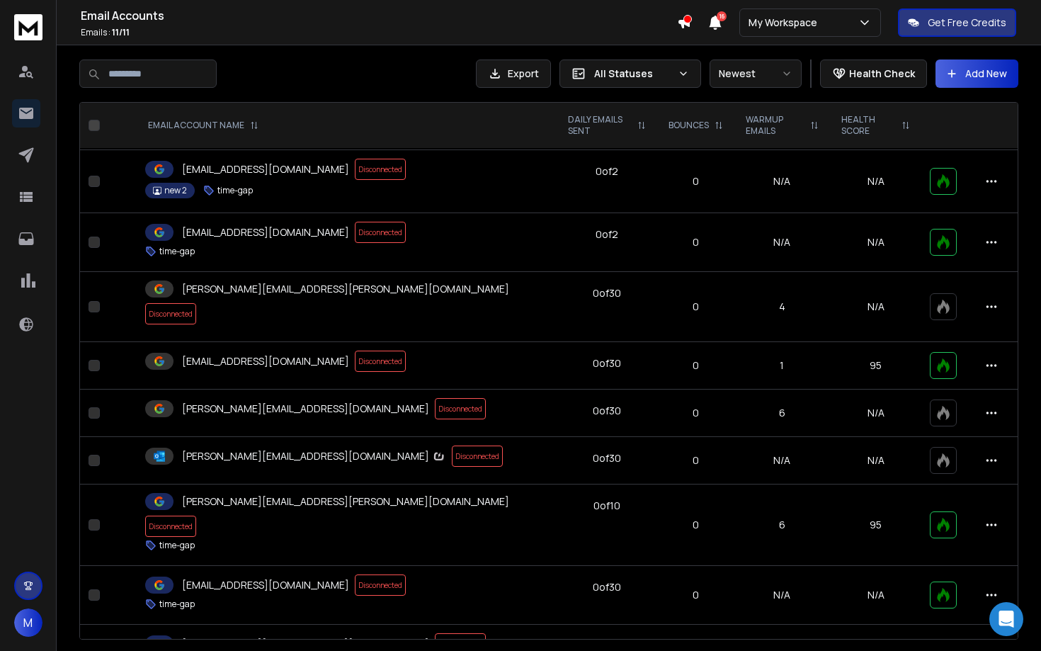
scroll to position [66, 0]
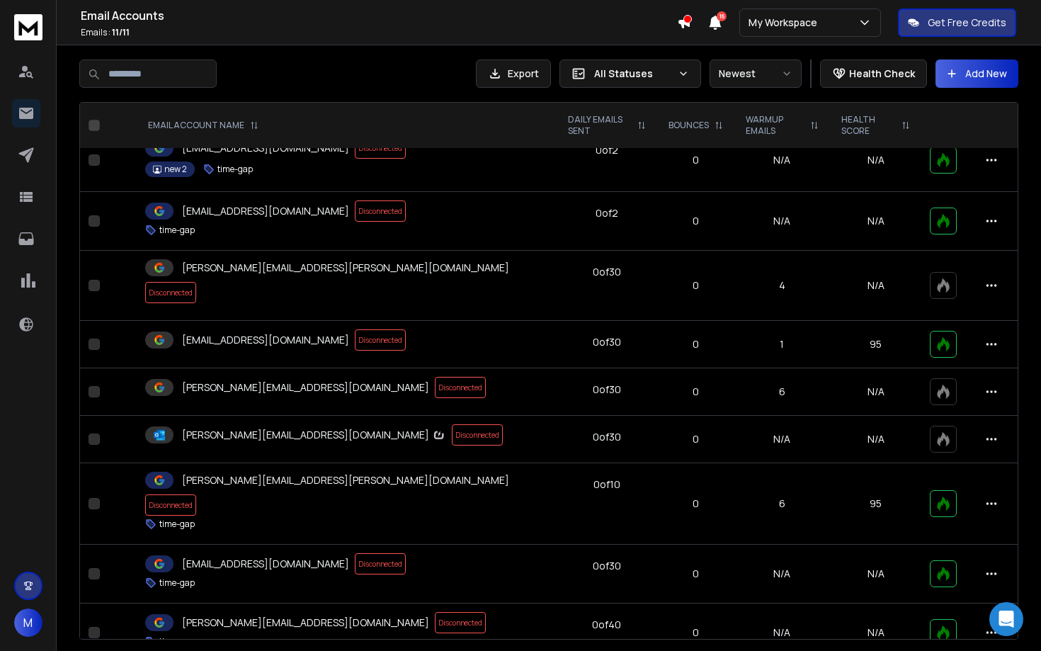
click at [234, 424] on div "[PERSON_NAME][EMAIL_ADDRESS][DOMAIN_NAME] Disconnected" at bounding box center [346, 434] width 403 height 21
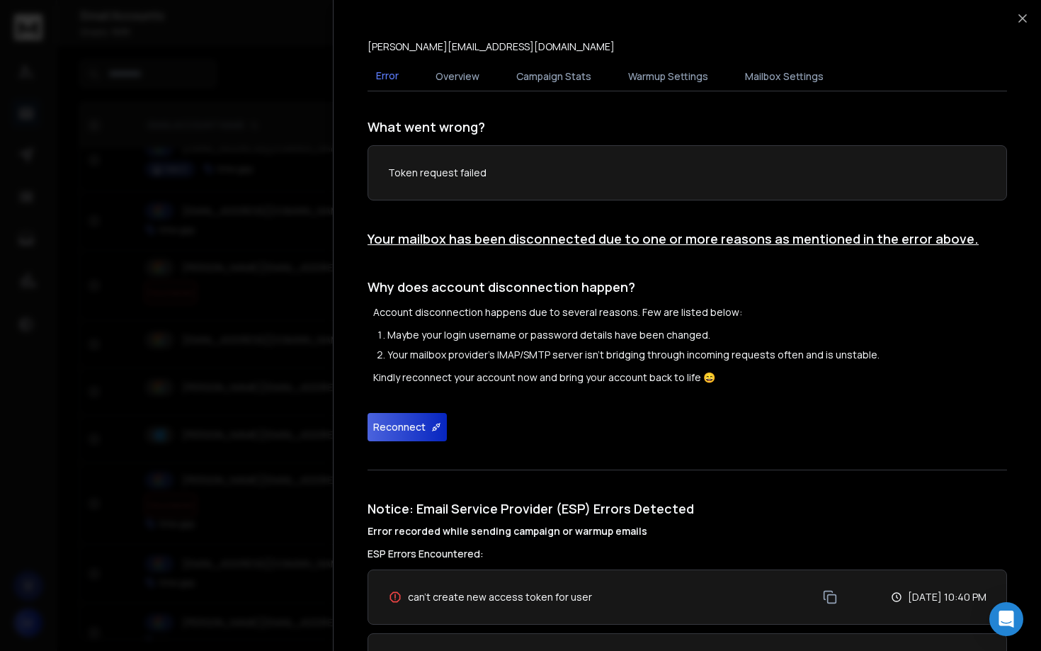
click at [697, 86] on button "Warmup Settings" at bounding box center [668, 76] width 97 height 31
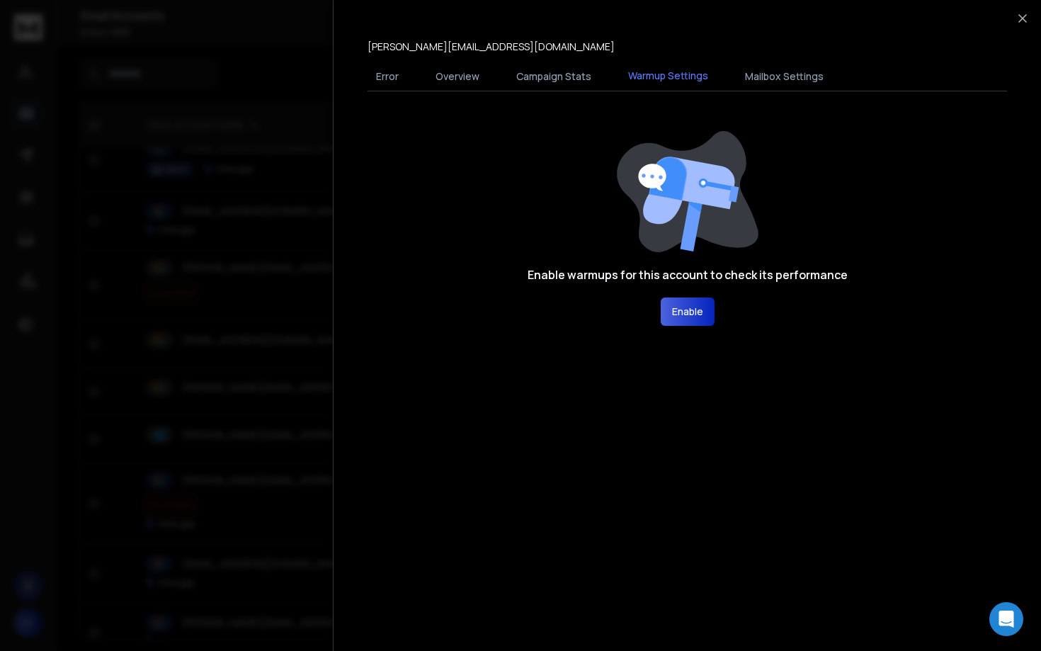
click at [743, 86] on button "Mailbox Settings" at bounding box center [785, 76] width 96 height 31
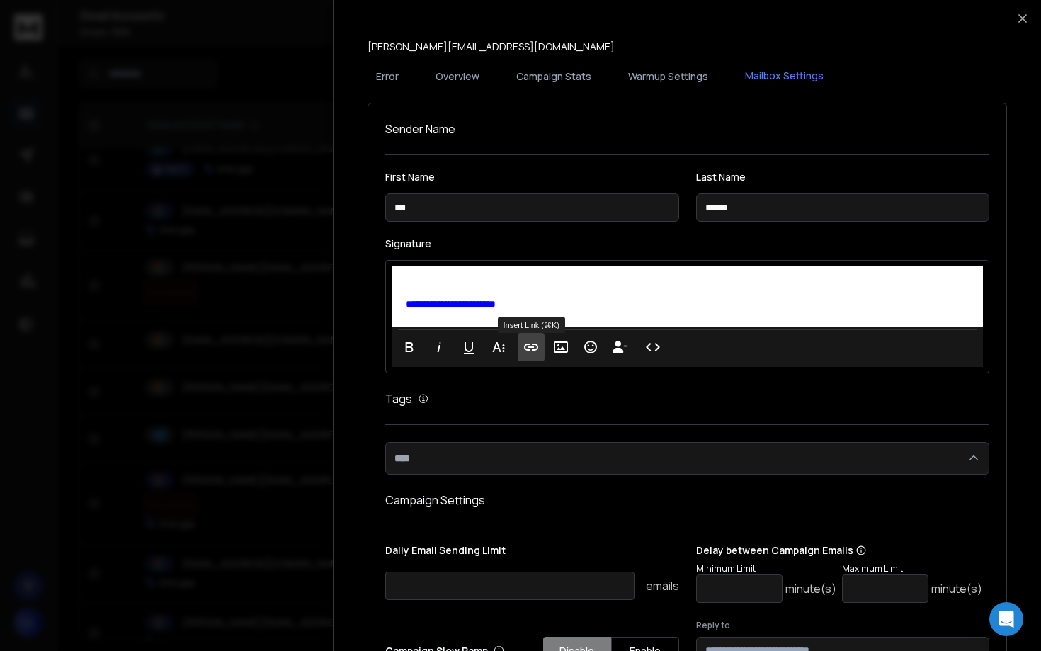
scroll to position [214, 0]
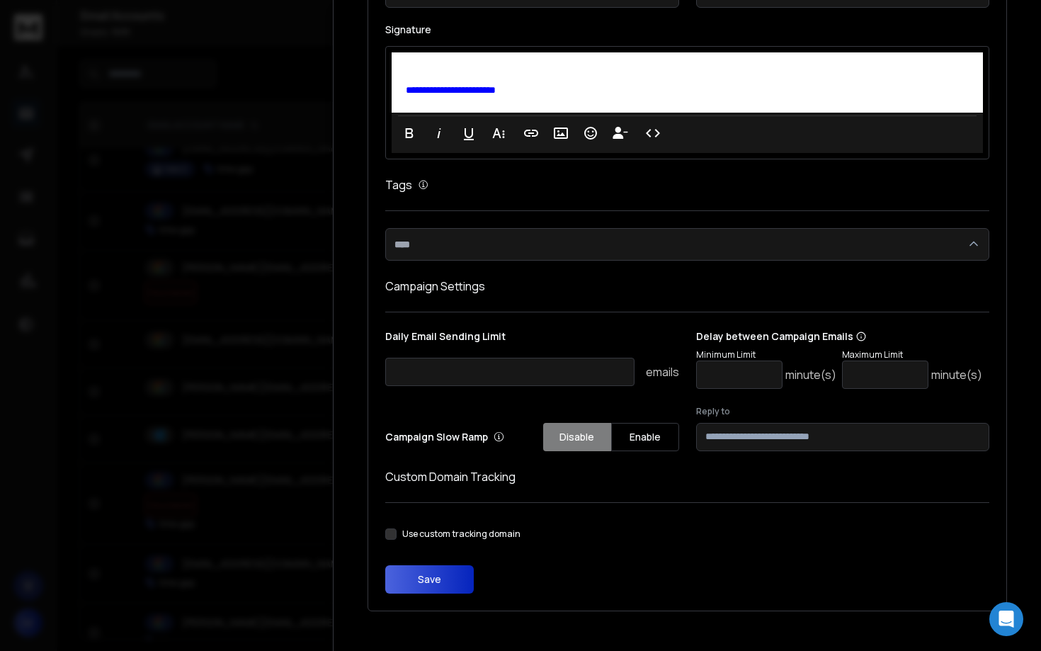
click at [224, 434] on div at bounding box center [520, 325] width 1041 height 651
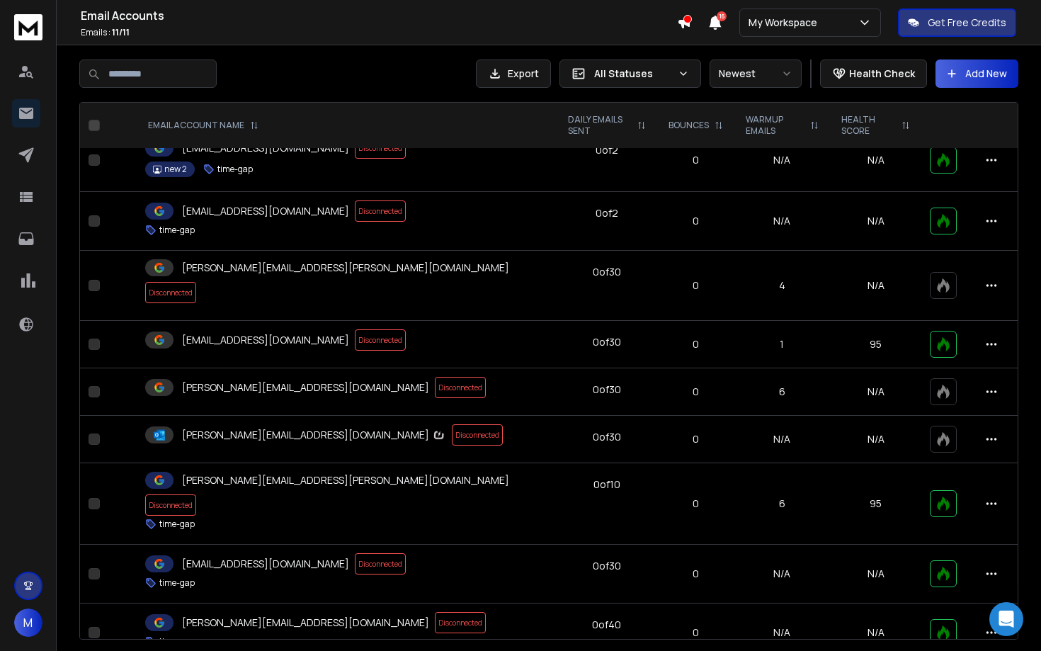
scroll to position [113, 0]
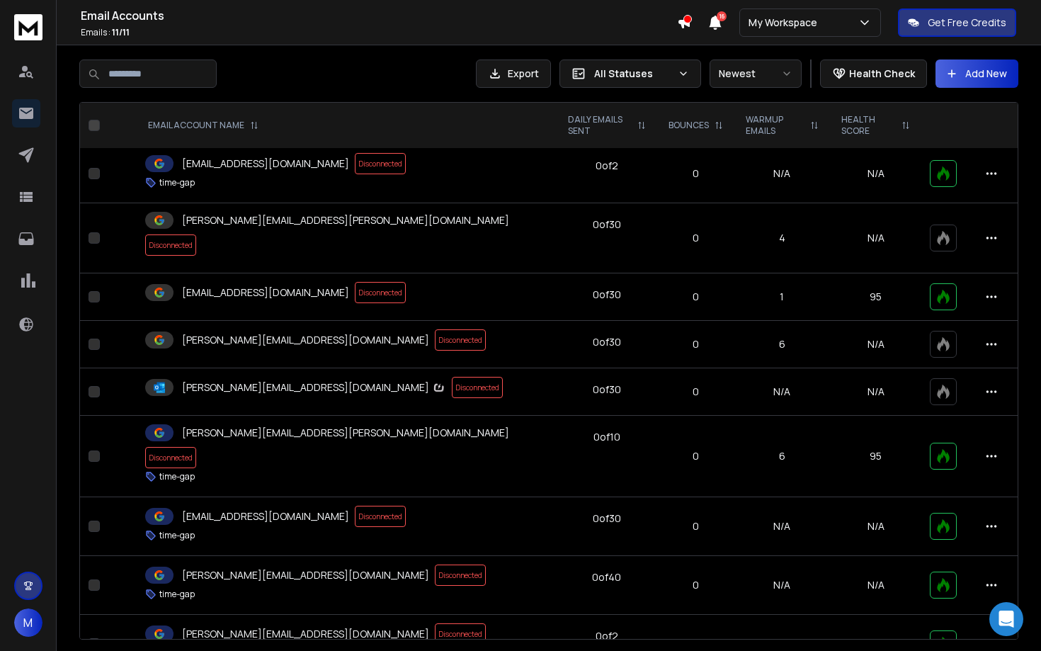
click at [196, 648] on div "time-gap" at bounding box center [346, 653] width 403 height 11
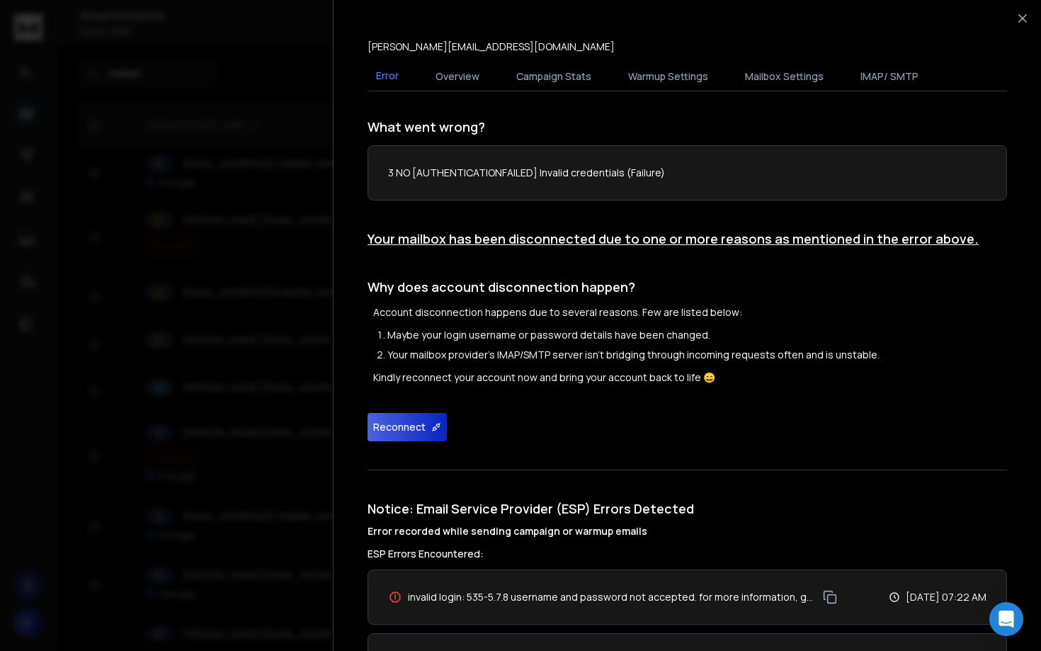
click at [798, 71] on button "Mailbox Settings" at bounding box center [785, 76] width 96 height 31
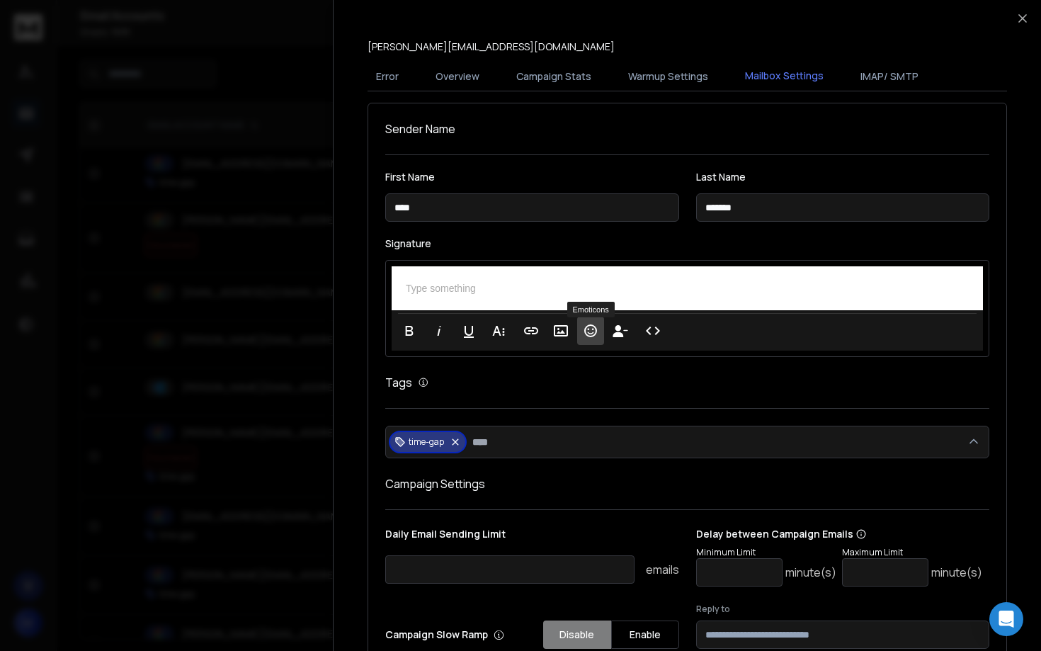
scroll to position [198, 0]
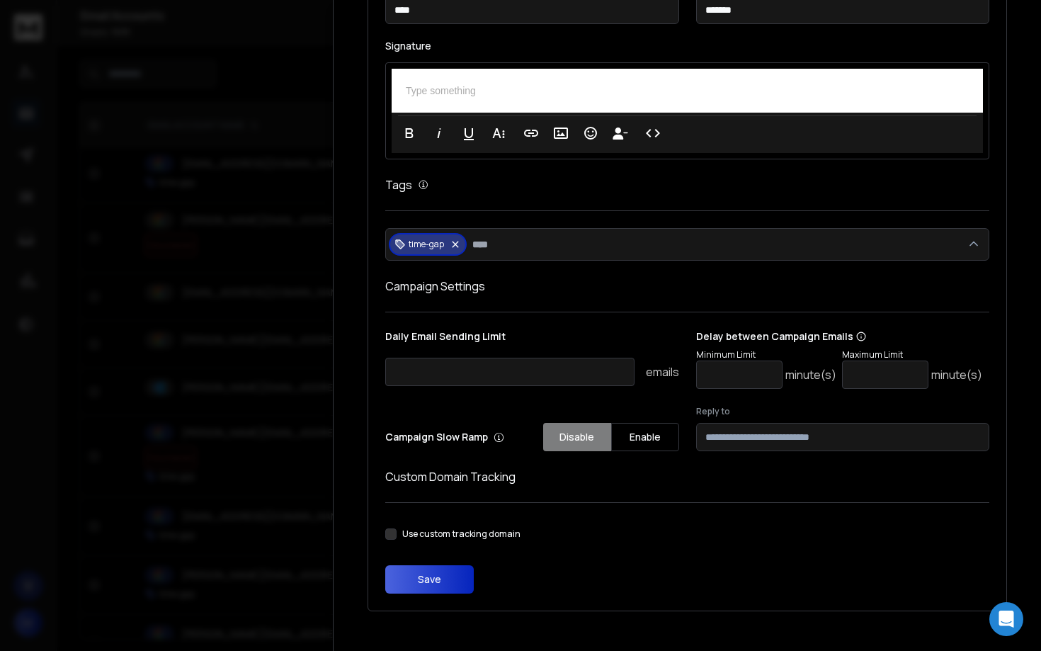
click at [242, 415] on div at bounding box center [520, 325] width 1041 height 651
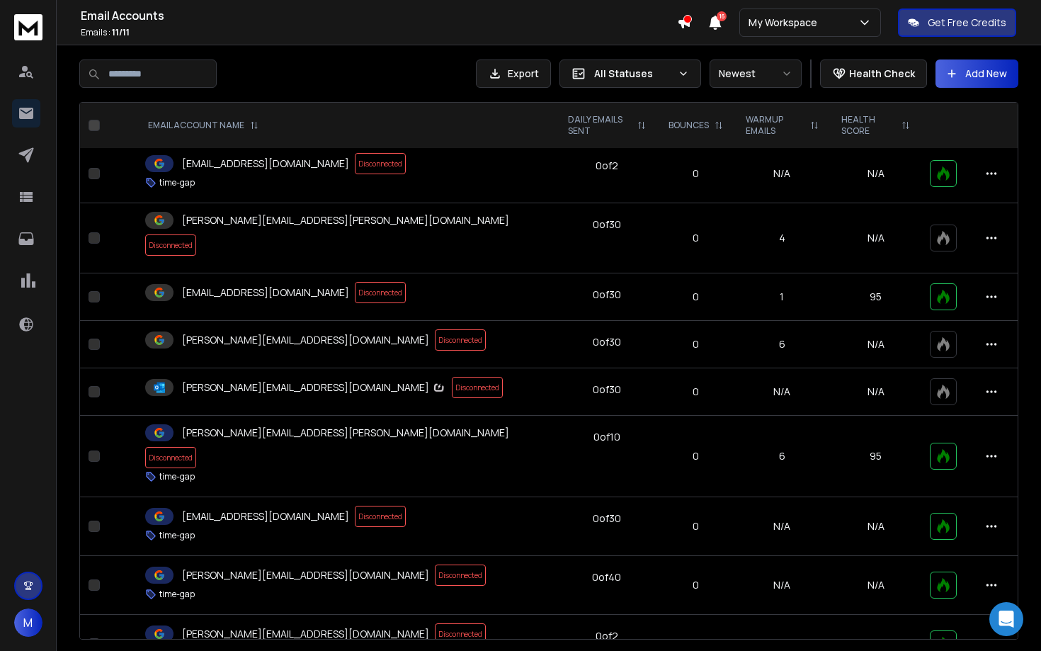
click at [235, 509] on p "[EMAIL_ADDRESS][DOMAIN_NAME]" at bounding box center [265, 516] width 167 height 14
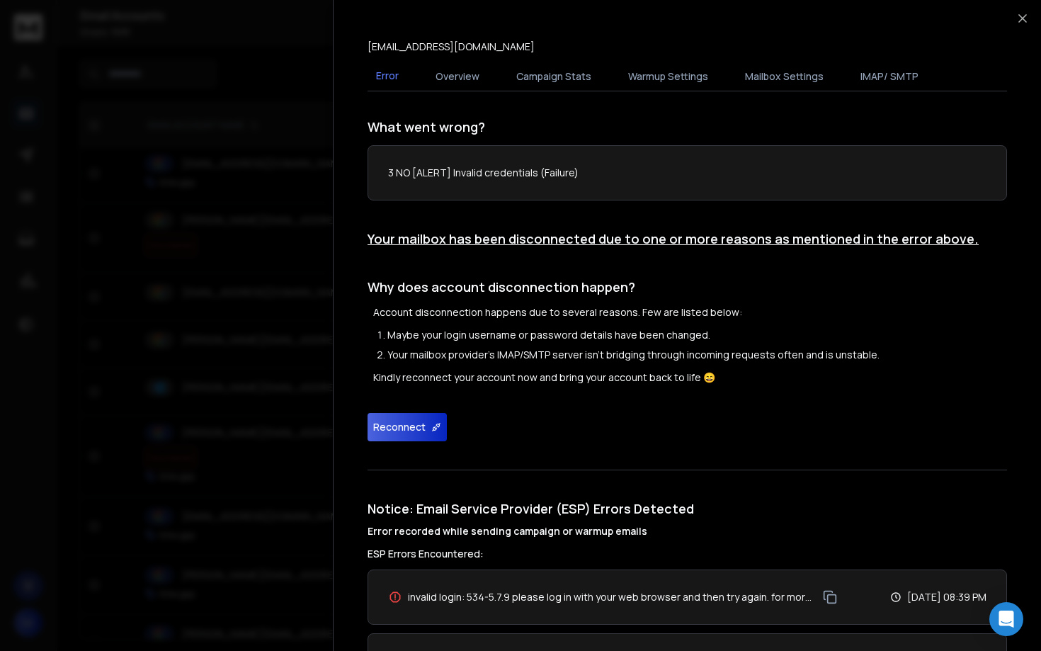
click at [817, 81] on button "Mailbox Settings" at bounding box center [785, 76] width 96 height 31
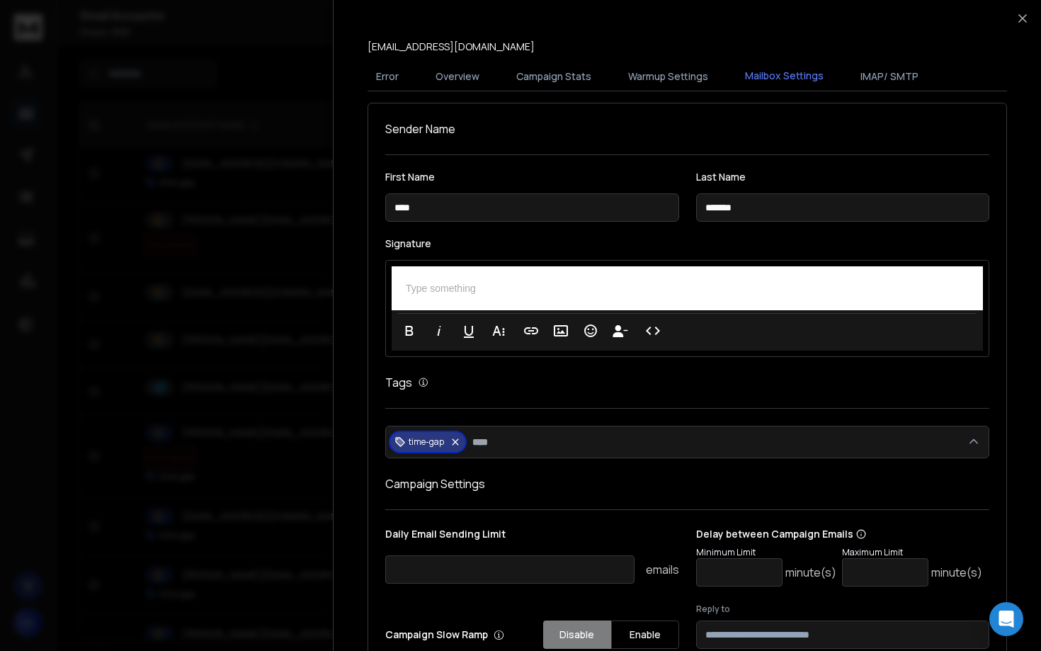
scroll to position [198, 0]
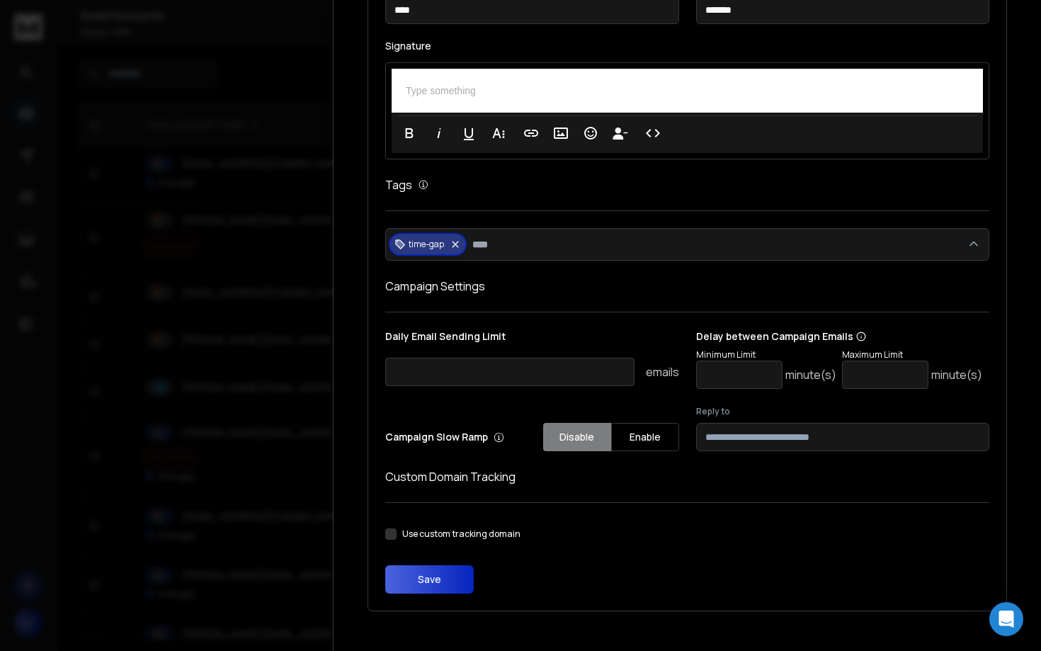
click at [239, 415] on div at bounding box center [520, 325] width 1041 height 651
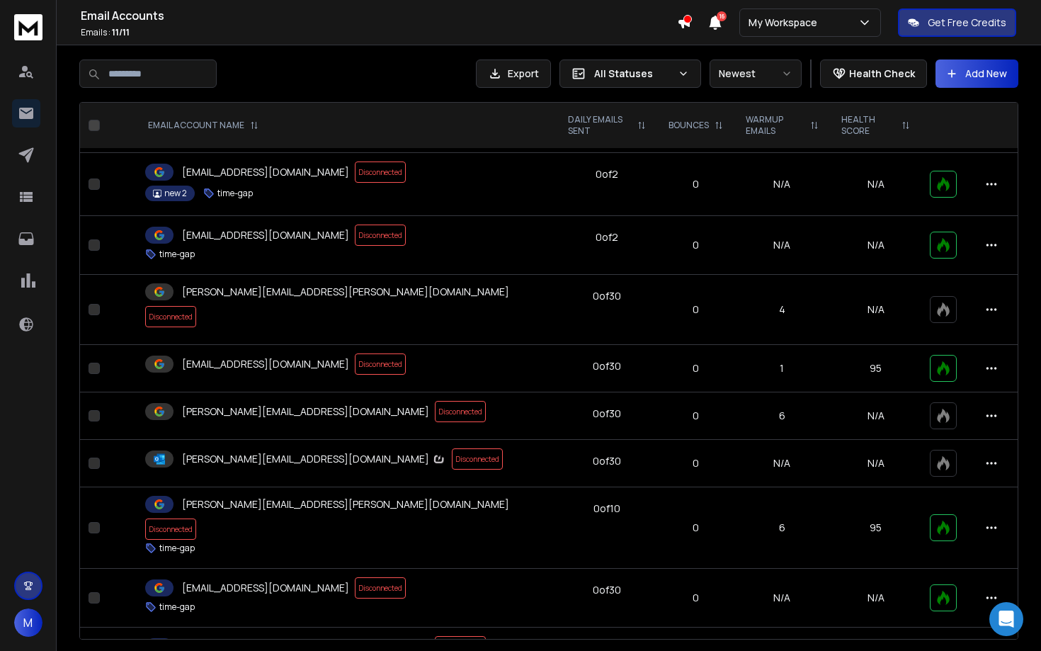
scroll to position [0, 0]
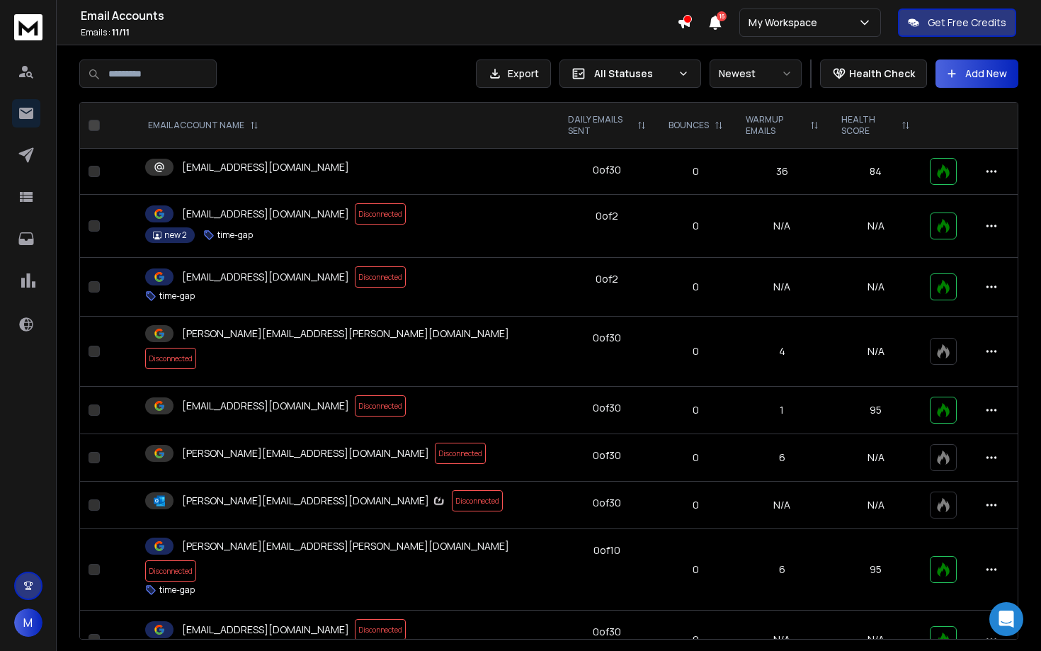
click at [213, 410] on td "[EMAIL_ADDRESS][DOMAIN_NAME] Disconnected" at bounding box center [347, 410] width 420 height 47
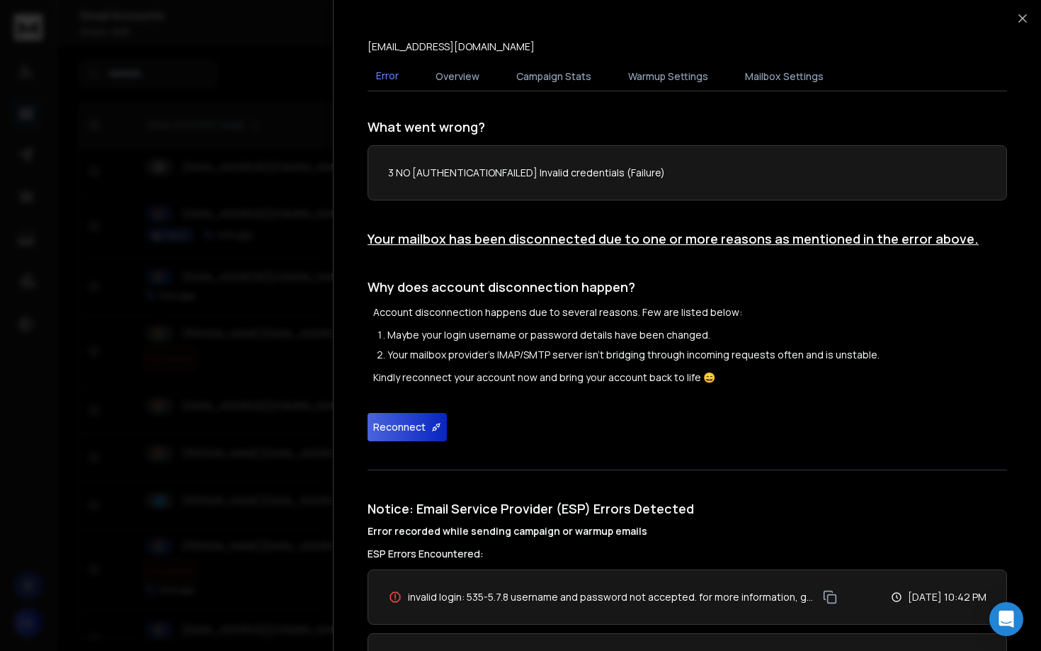
click at [674, 83] on button "Warmup Settings" at bounding box center [668, 76] width 97 height 31
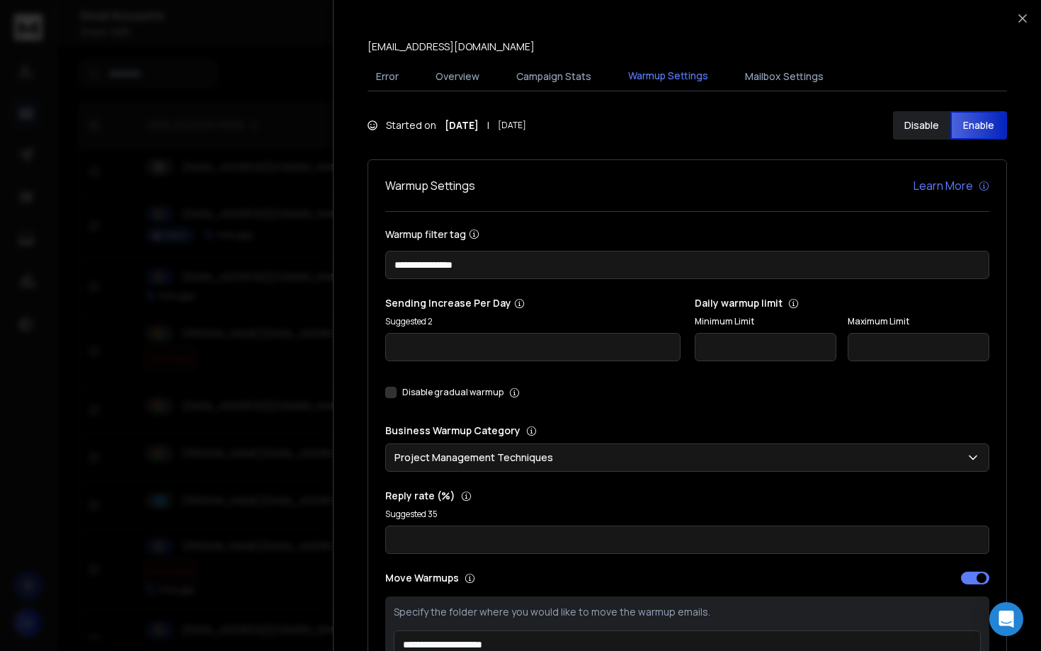
click at [767, 72] on button "Mailbox Settings" at bounding box center [785, 76] width 96 height 31
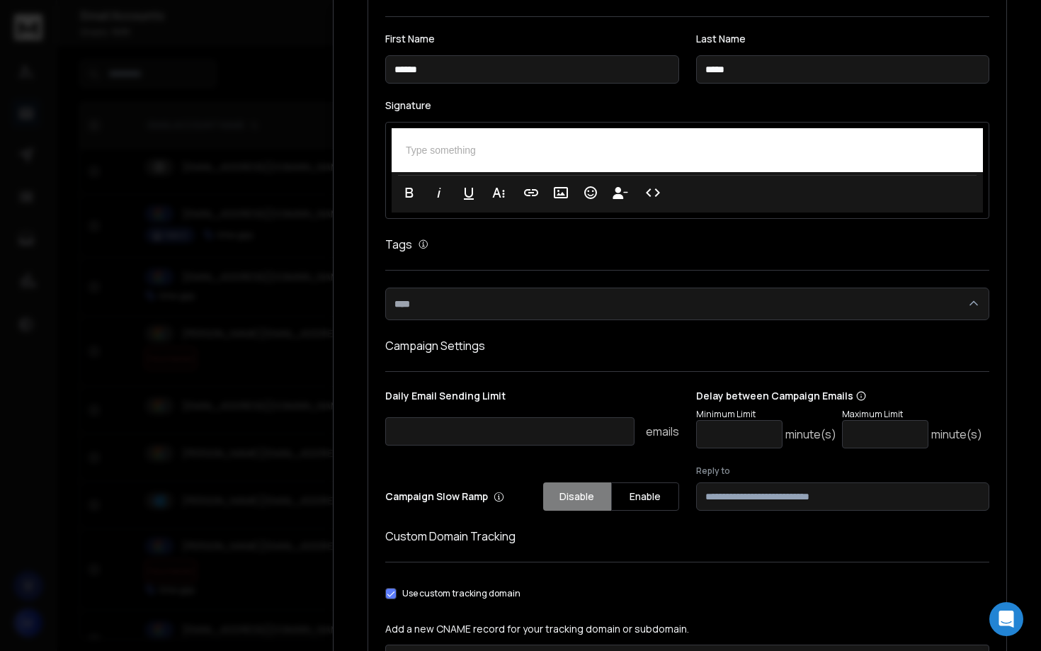
scroll to position [337, 0]
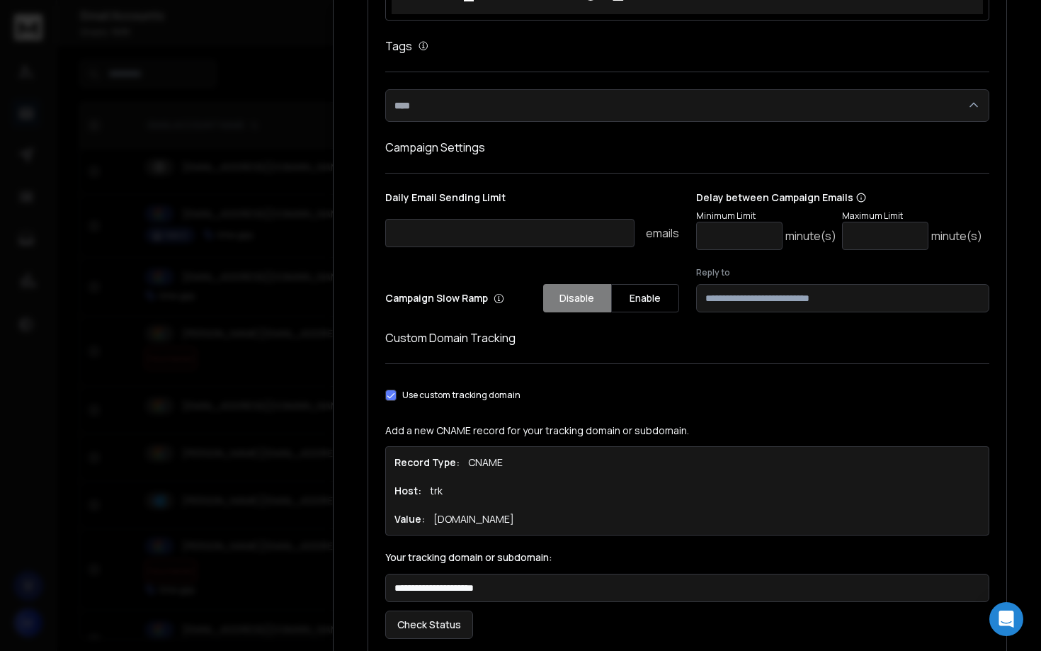
click at [208, 348] on div at bounding box center [520, 325] width 1041 height 651
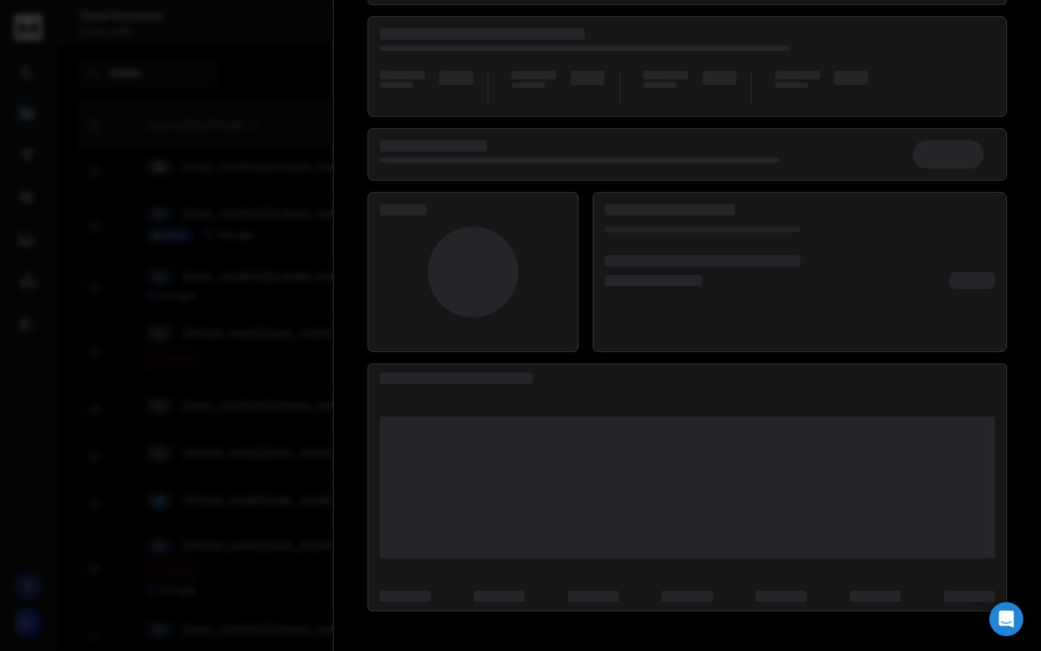
scroll to position [125, 0]
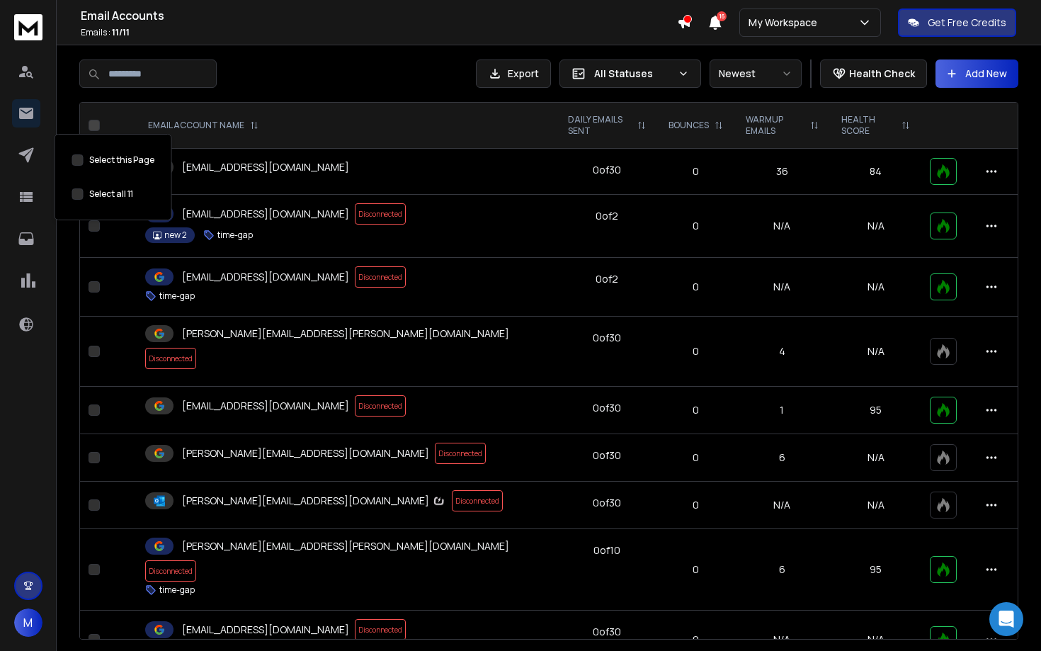
click at [77, 191] on button "Select this Page" at bounding box center [77, 193] width 11 height 11
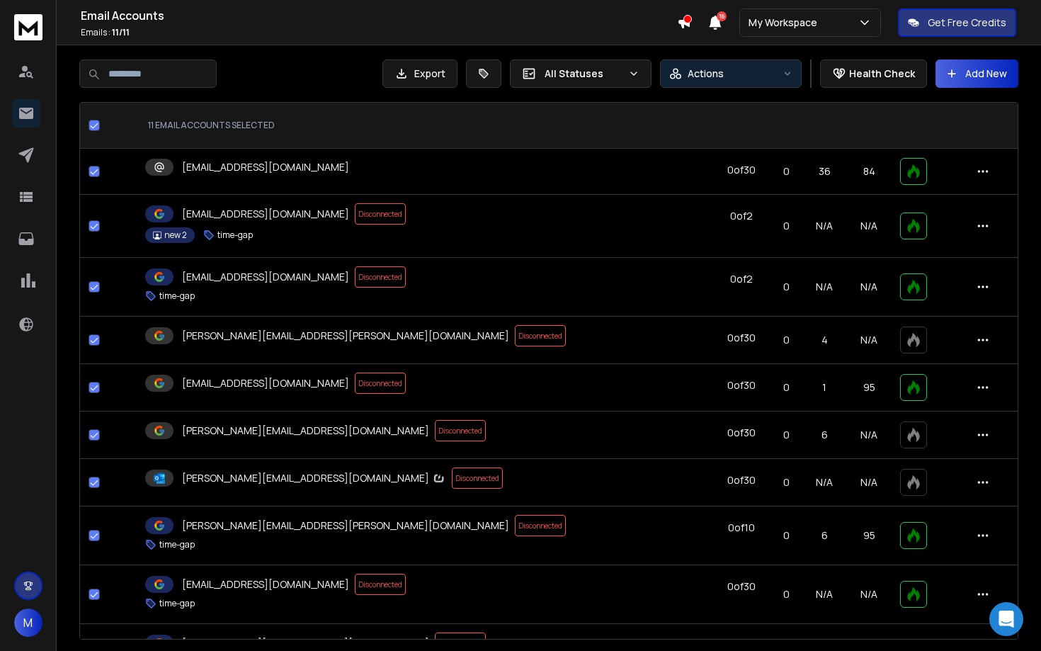
click at [704, 70] on p "Actions" at bounding box center [706, 74] width 36 height 14
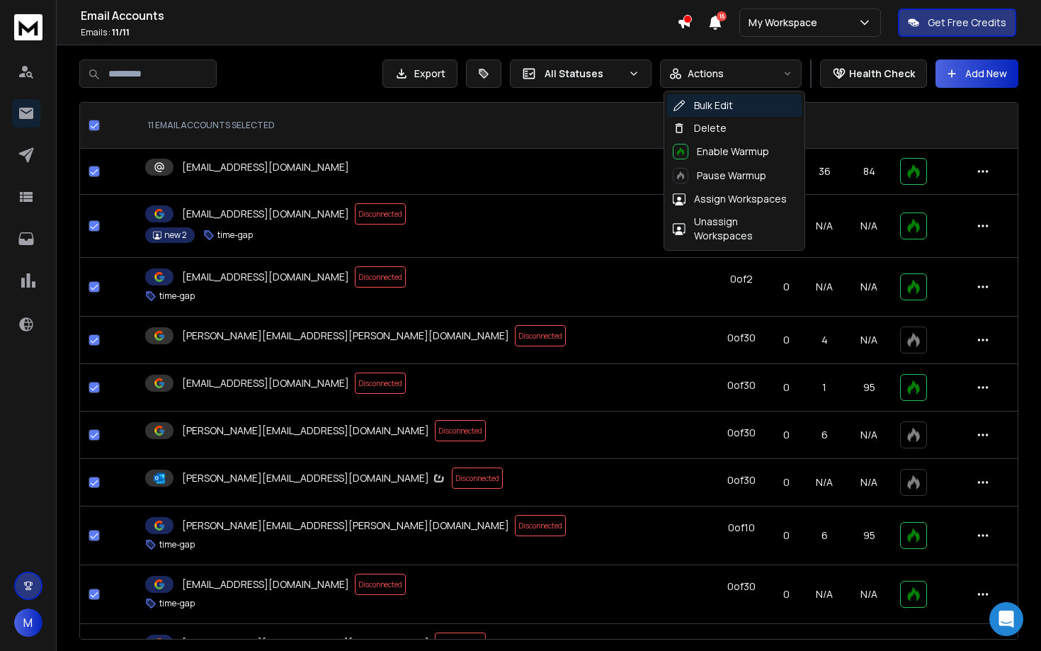
click at [723, 101] on div "Bulk Edit" at bounding box center [703, 105] width 60 height 14
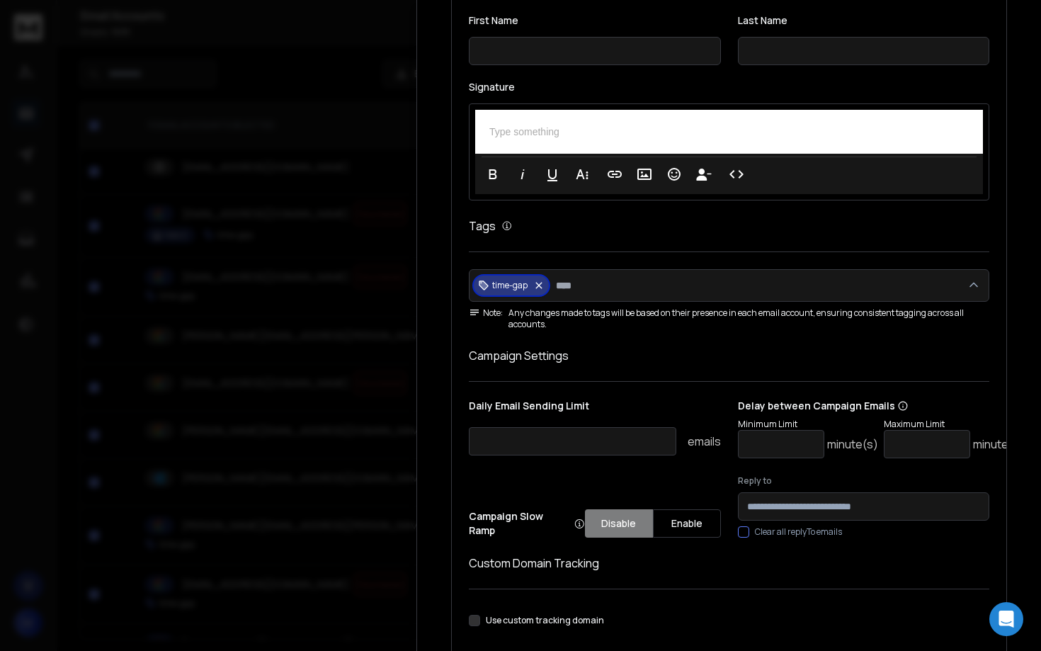
scroll to position [214, 0]
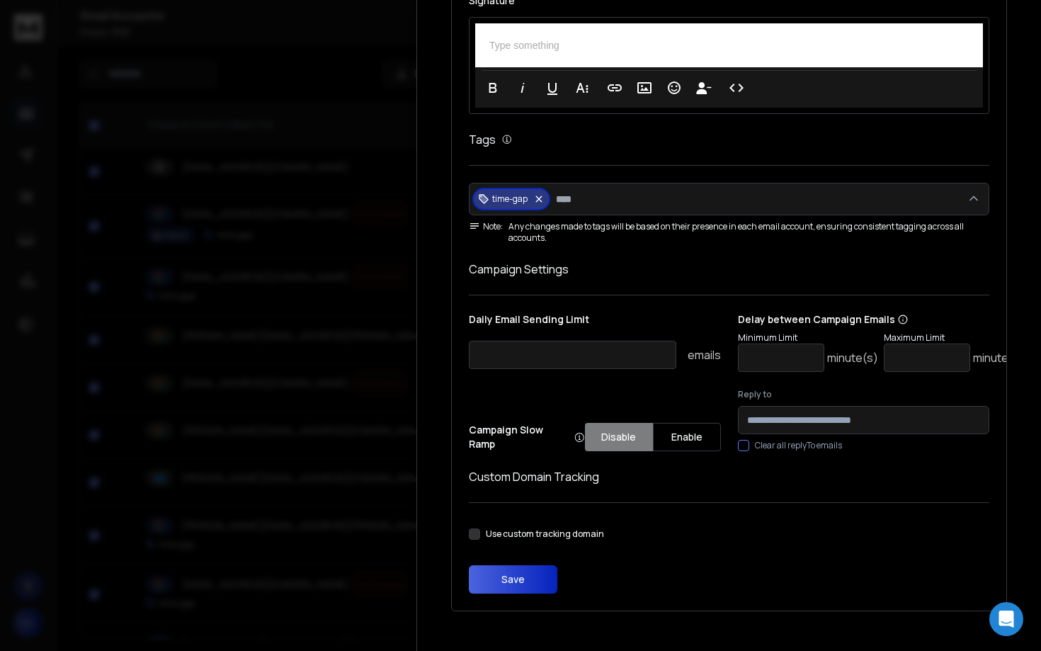
click at [535, 355] on input "number" at bounding box center [573, 355] width 208 height 28
type input "**"
click at [469, 565] on button "Save" at bounding box center [513, 579] width 89 height 28
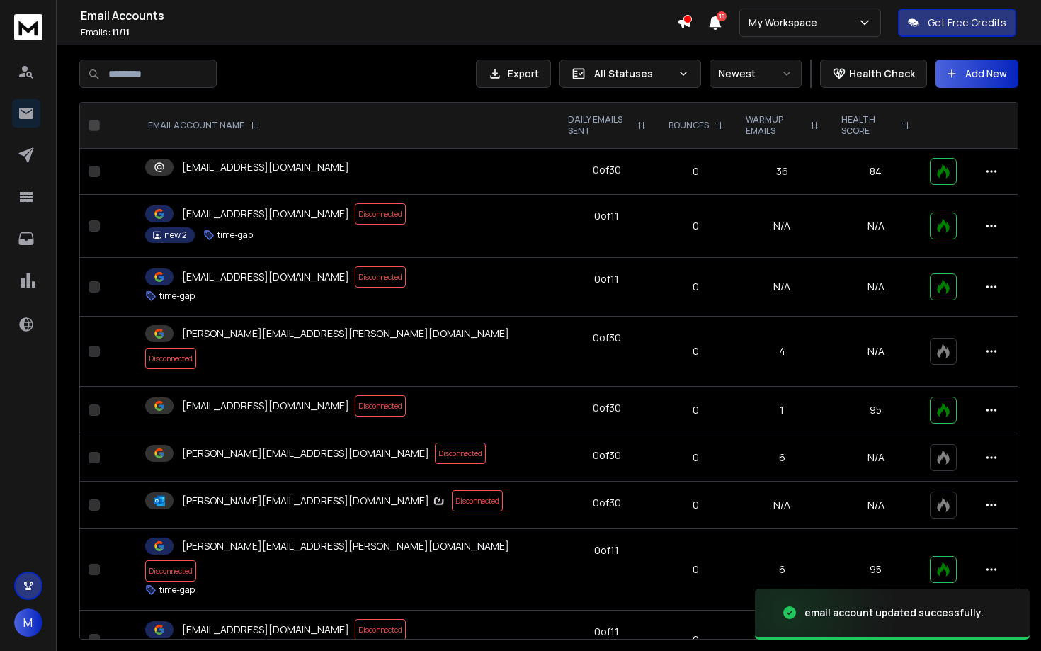
scroll to position [113, 0]
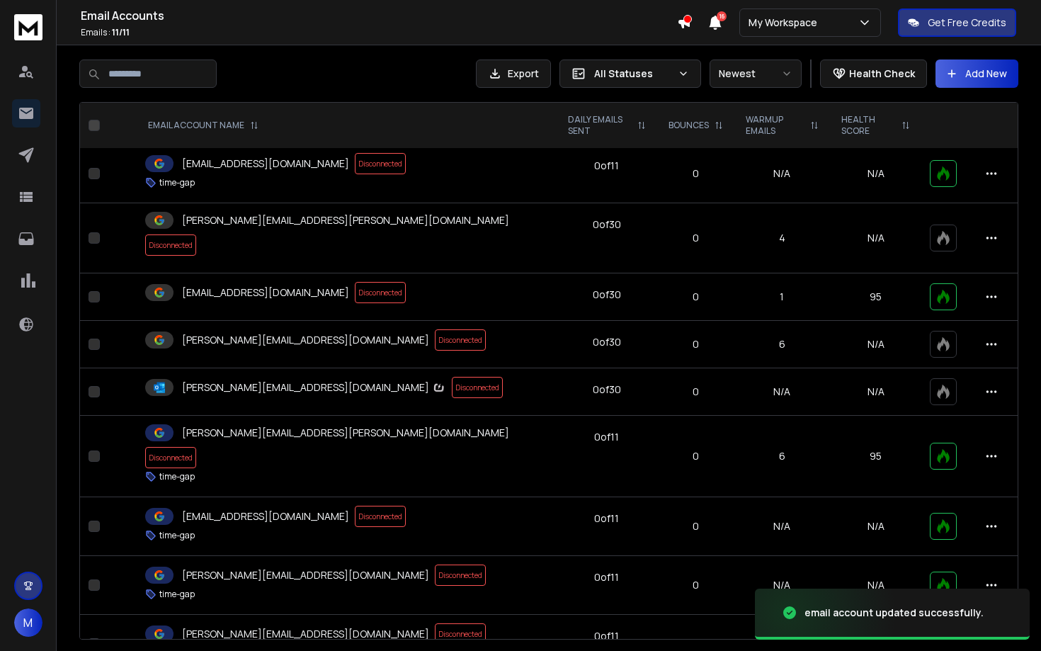
click at [187, 627] on p "[PERSON_NAME][EMAIL_ADDRESS][DOMAIN_NAME]" at bounding box center [305, 634] width 247 height 14
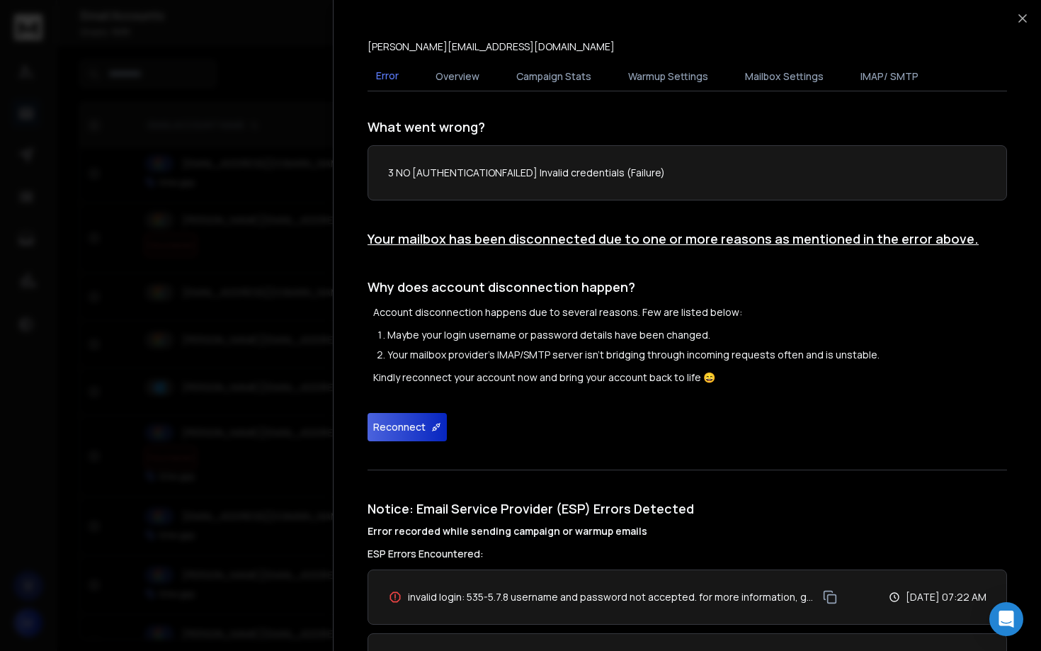
click at [769, 81] on button "Mailbox Settings" at bounding box center [785, 76] width 96 height 31
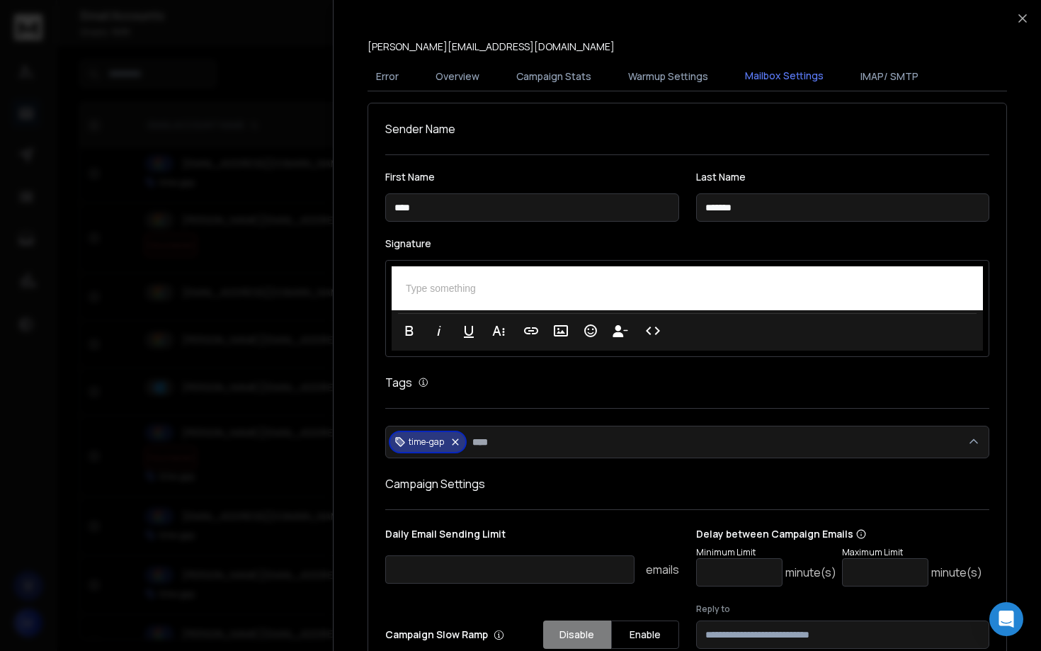
scroll to position [198, 0]
